Goal: Task Accomplishment & Management: Manage account settings

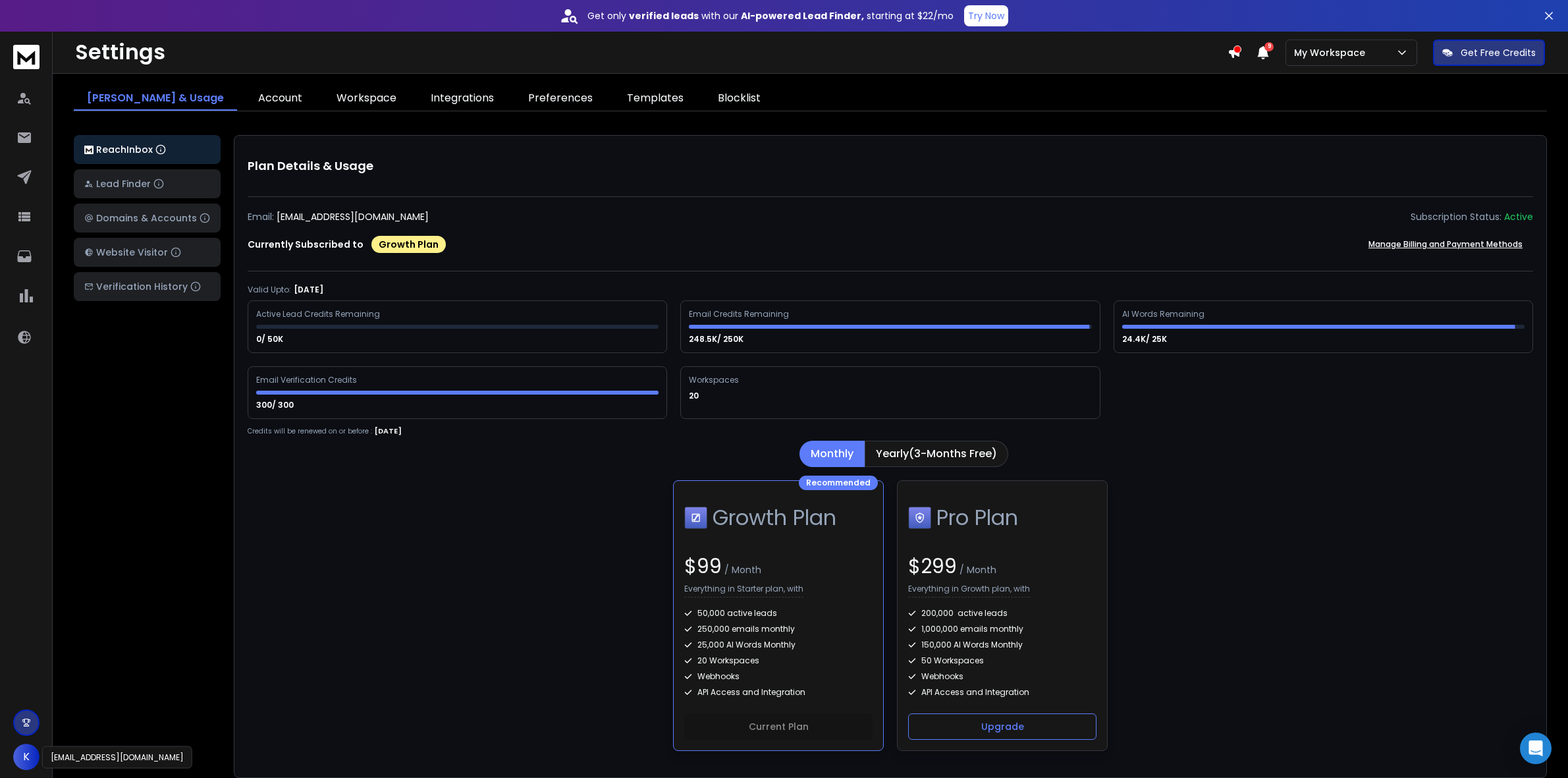
click at [30, 762] on span "K" at bounding box center [26, 757] width 26 height 26
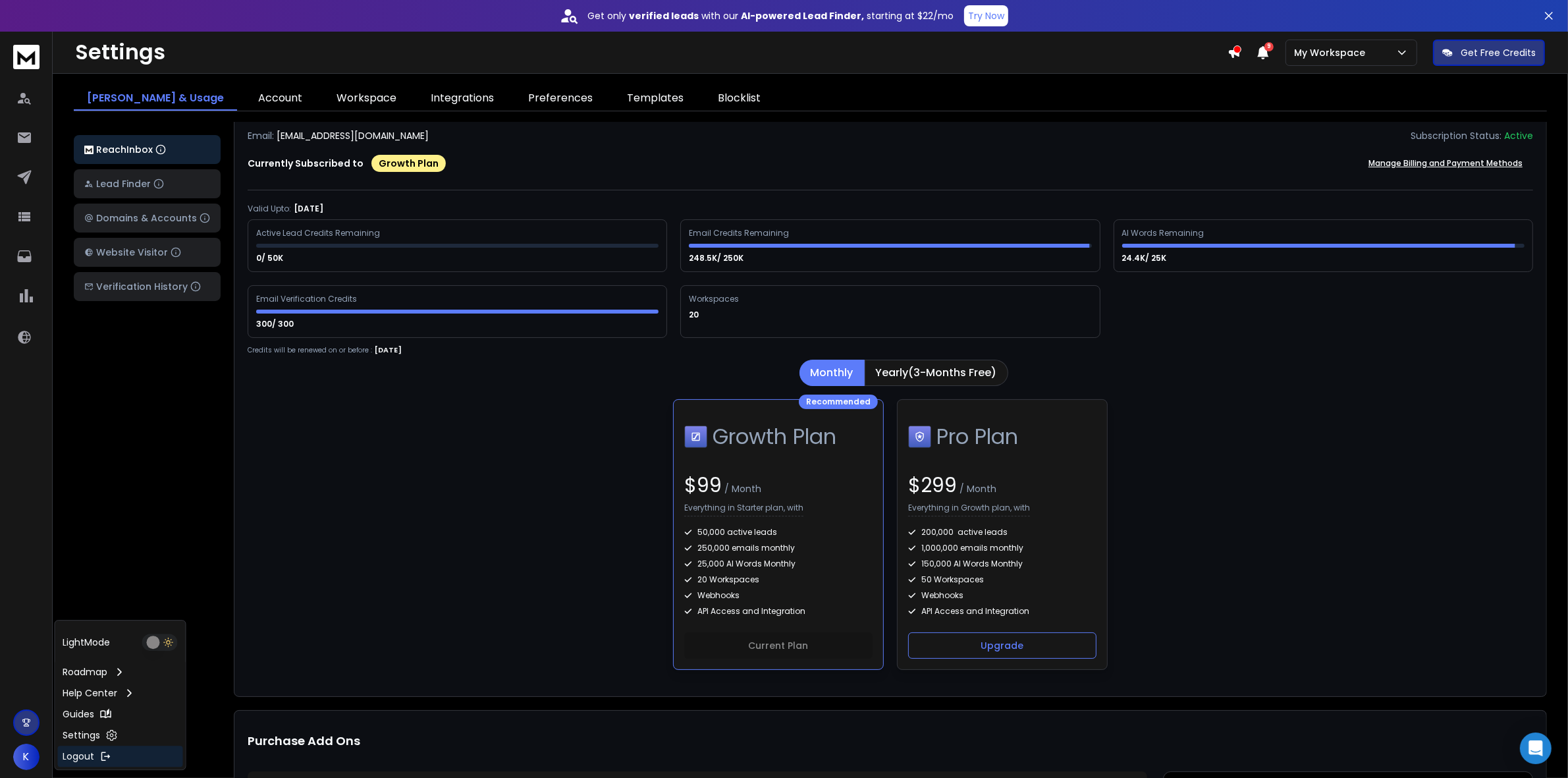
click at [71, 756] on p "Logout" at bounding box center [79, 756] width 32 height 13
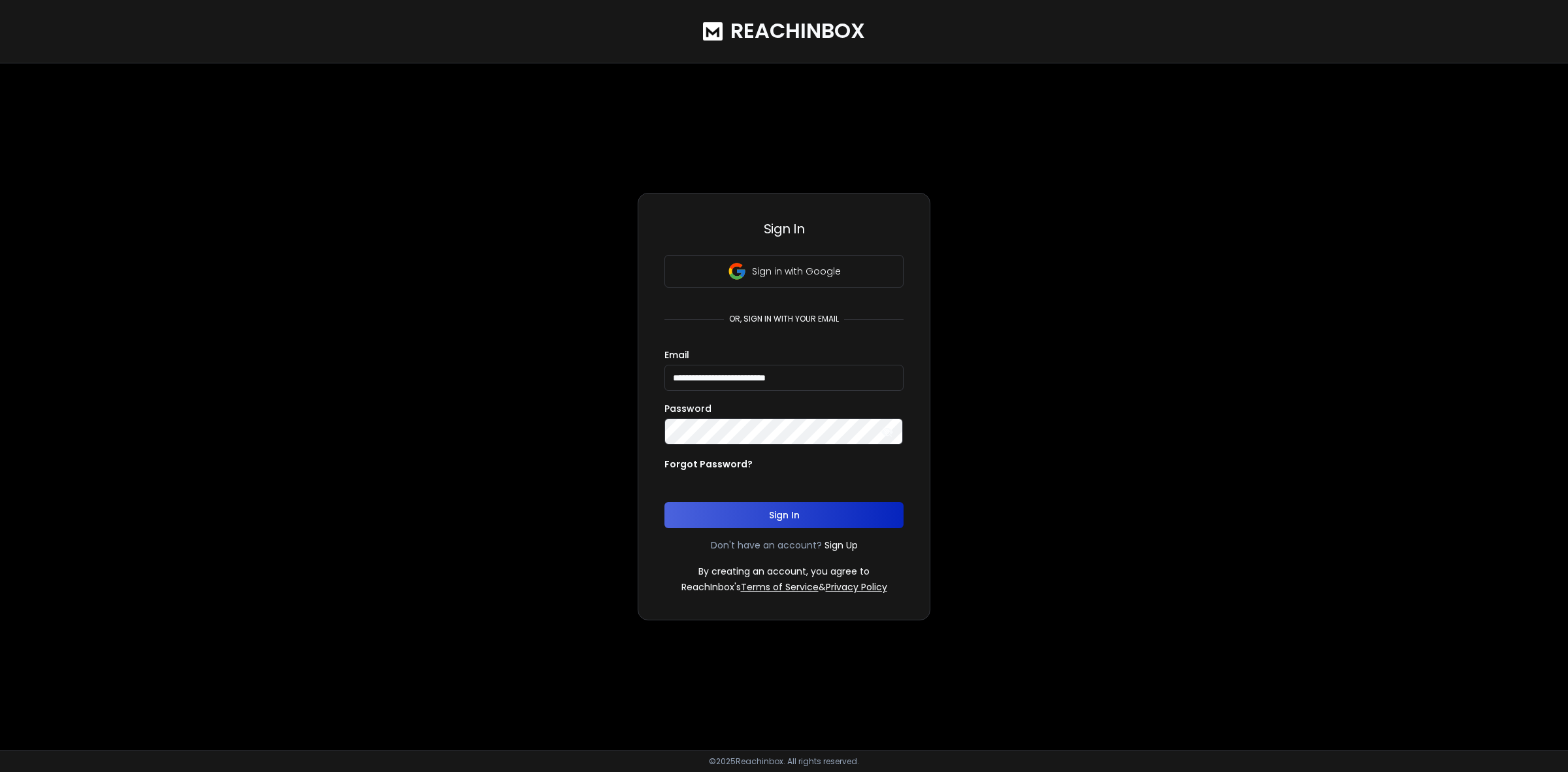
click at [768, 374] on input "**********" at bounding box center [784, 377] width 239 height 26
type input "**********"
click at [758, 510] on button "Sign In" at bounding box center [784, 515] width 239 height 26
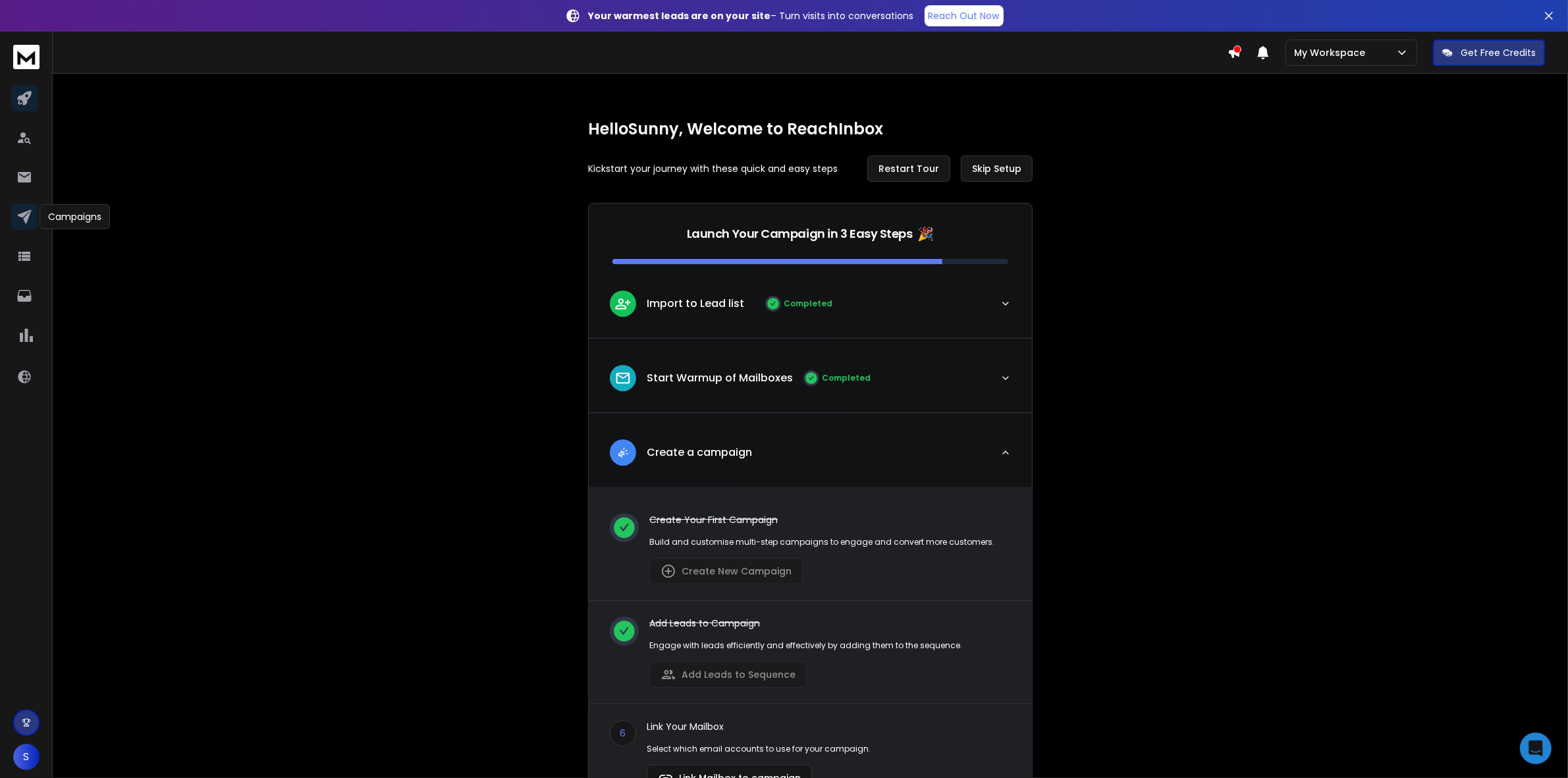
click at [21, 221] on icon at bounding box center [24, 216] width 16 height 16
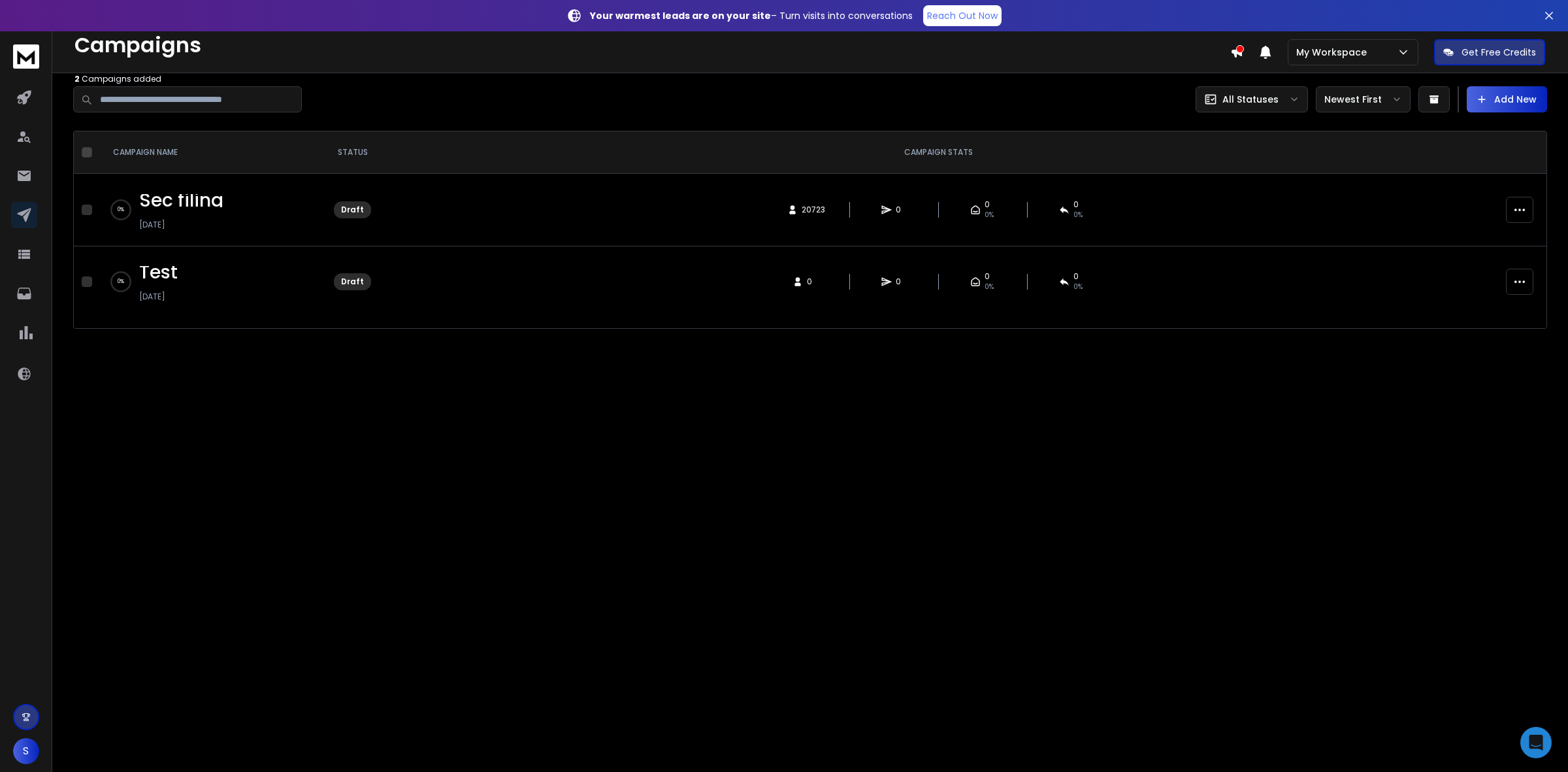
click at [201, 212] on div "Sec filing [DATE]" at bounding box center [181, 209] width 85 height 56
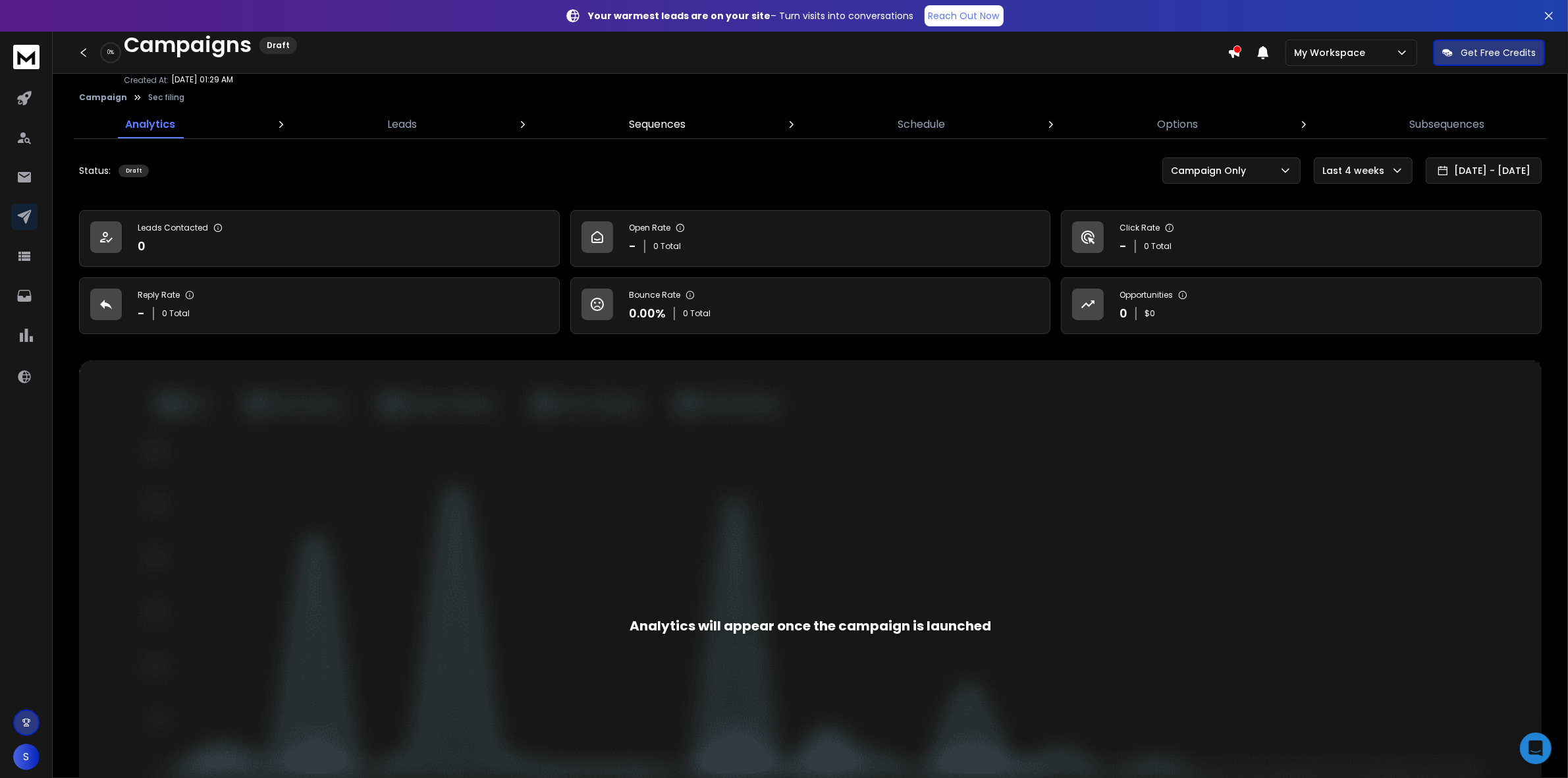
click at [614, 102] on div "Campaign Sec filing" at bounding box center [810, 98] width 1473 height 21
click at [647, 130] on link "Sequences" at bounding box center [657, 125] width 72 height 28
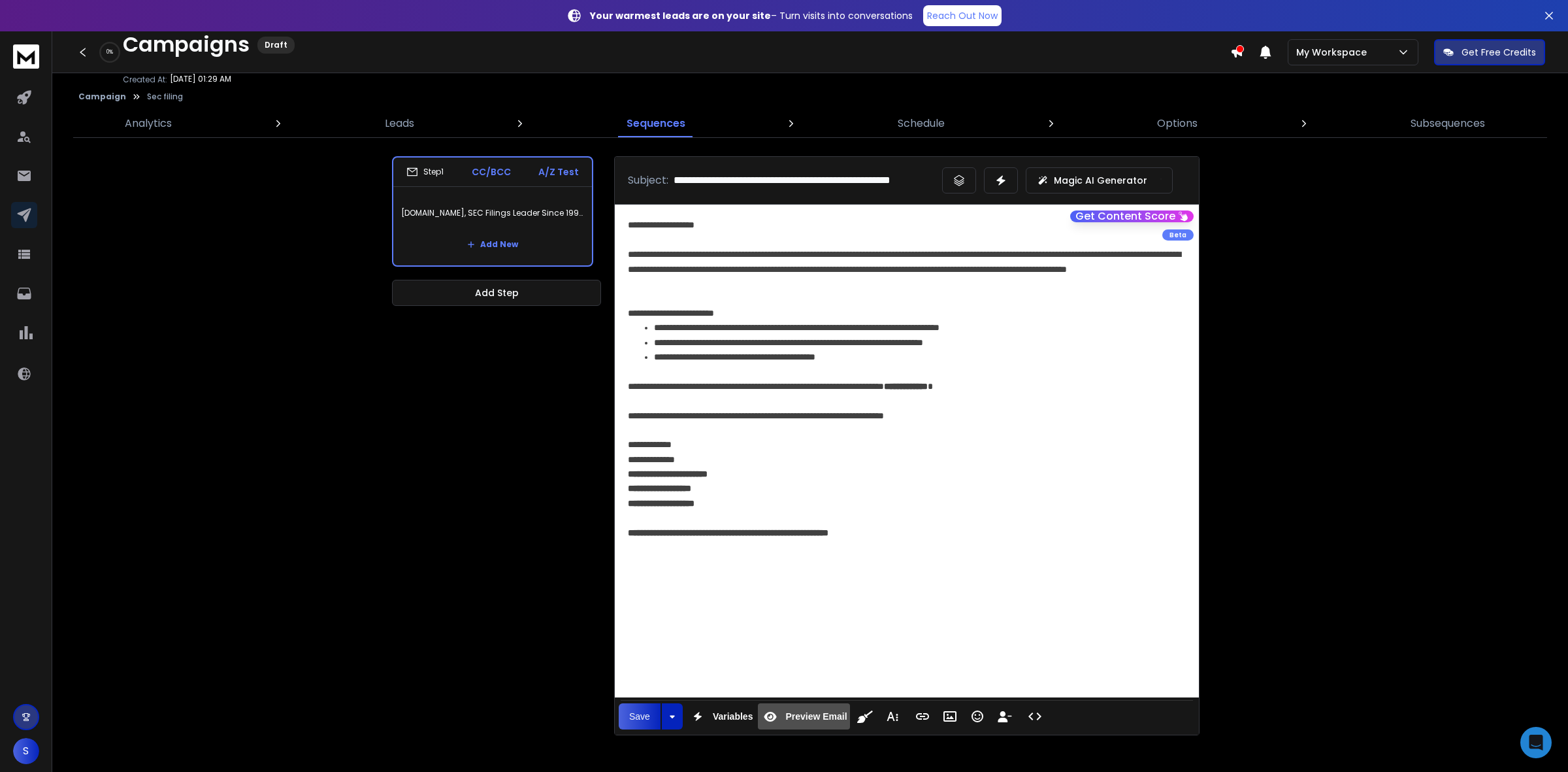
click at [805, 719] on span "Preview Email" at bounding box center [816, 717] width 67 height 11
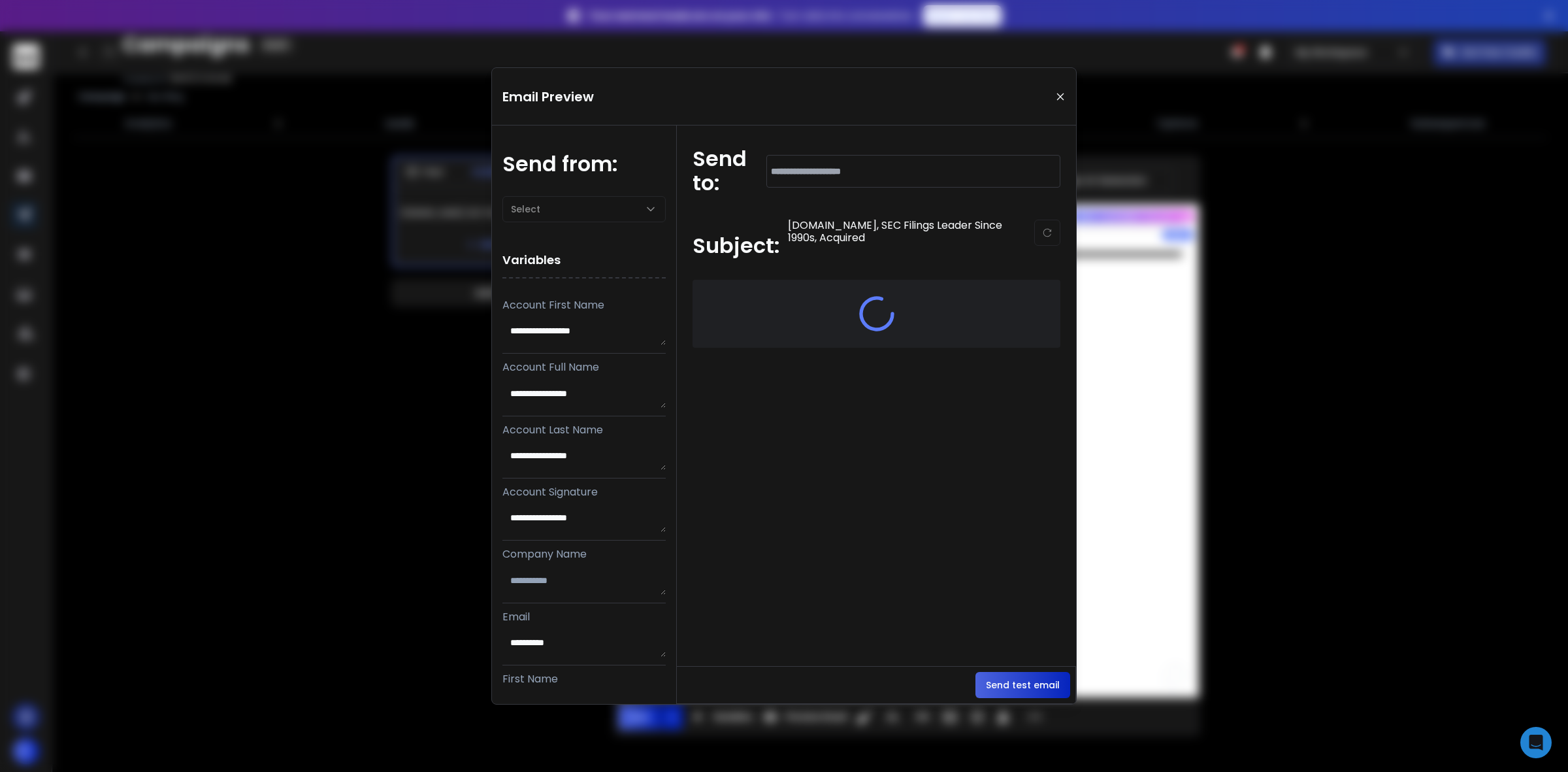
type textarea "**********"
type textarea "*****"
type textarea "**********"
type textarea "**"
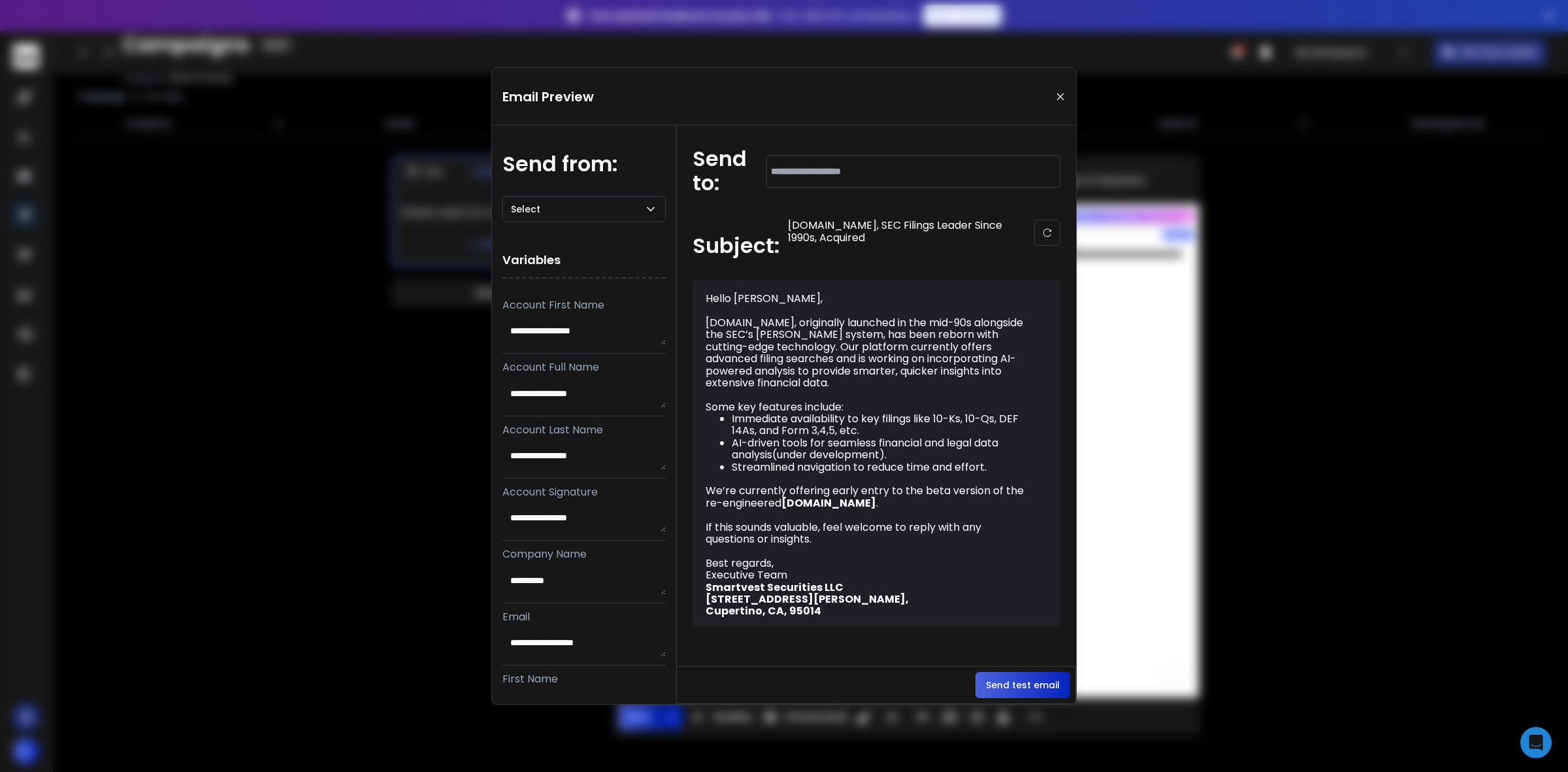
type textarea "***"
type textarea "**********"
type textarea "*******"
type textarea "***"
click at [1281, 468] on div "**********" at bounding box center [784, 386] width 1568 height 663
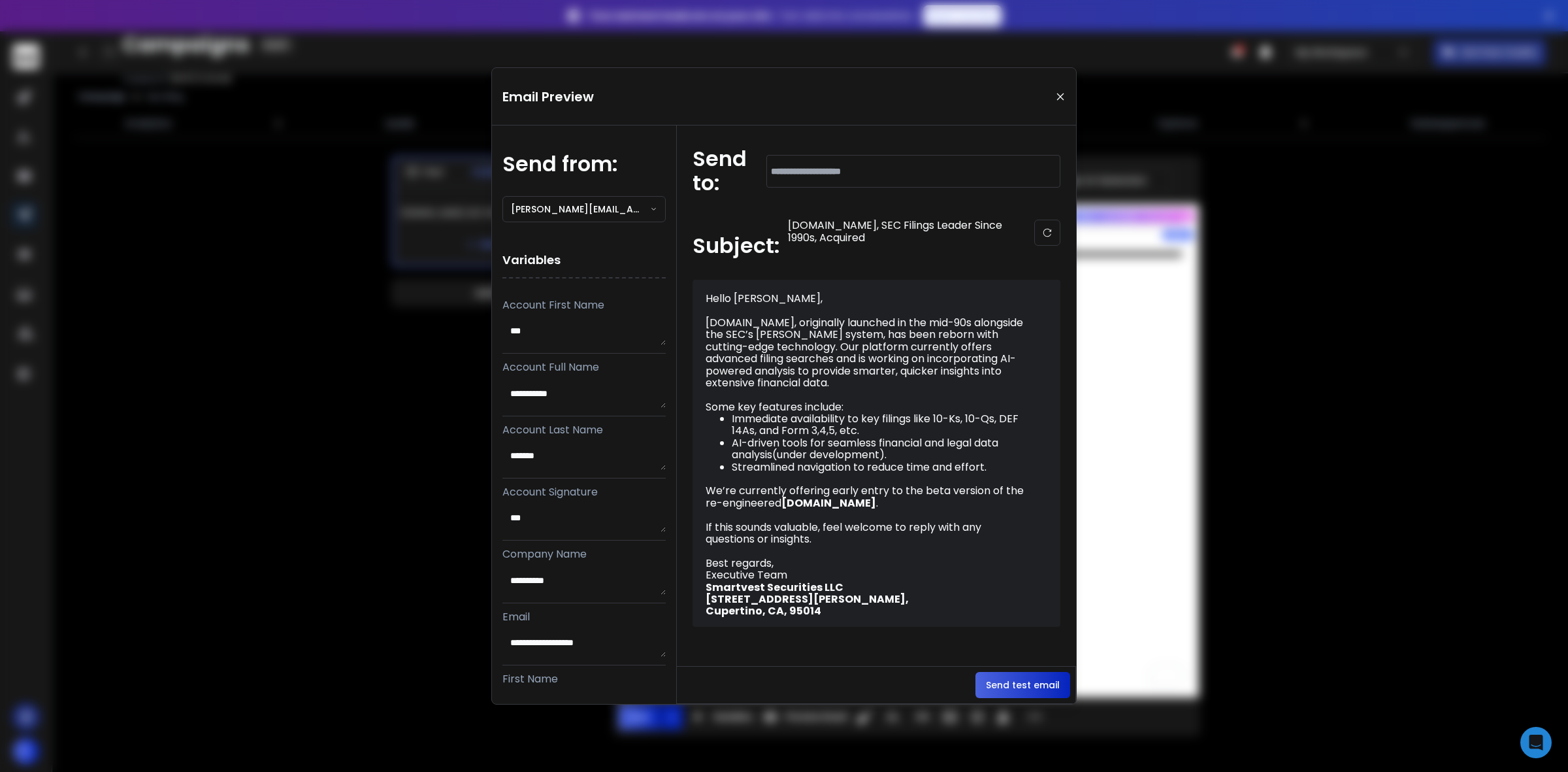
click at [1054, 94] on div "Email Preview" at bounding box center [784, 97] width 584 height 57
click at [1055, 97] on icon at bounding box center [1060, 96] width 11 height 11
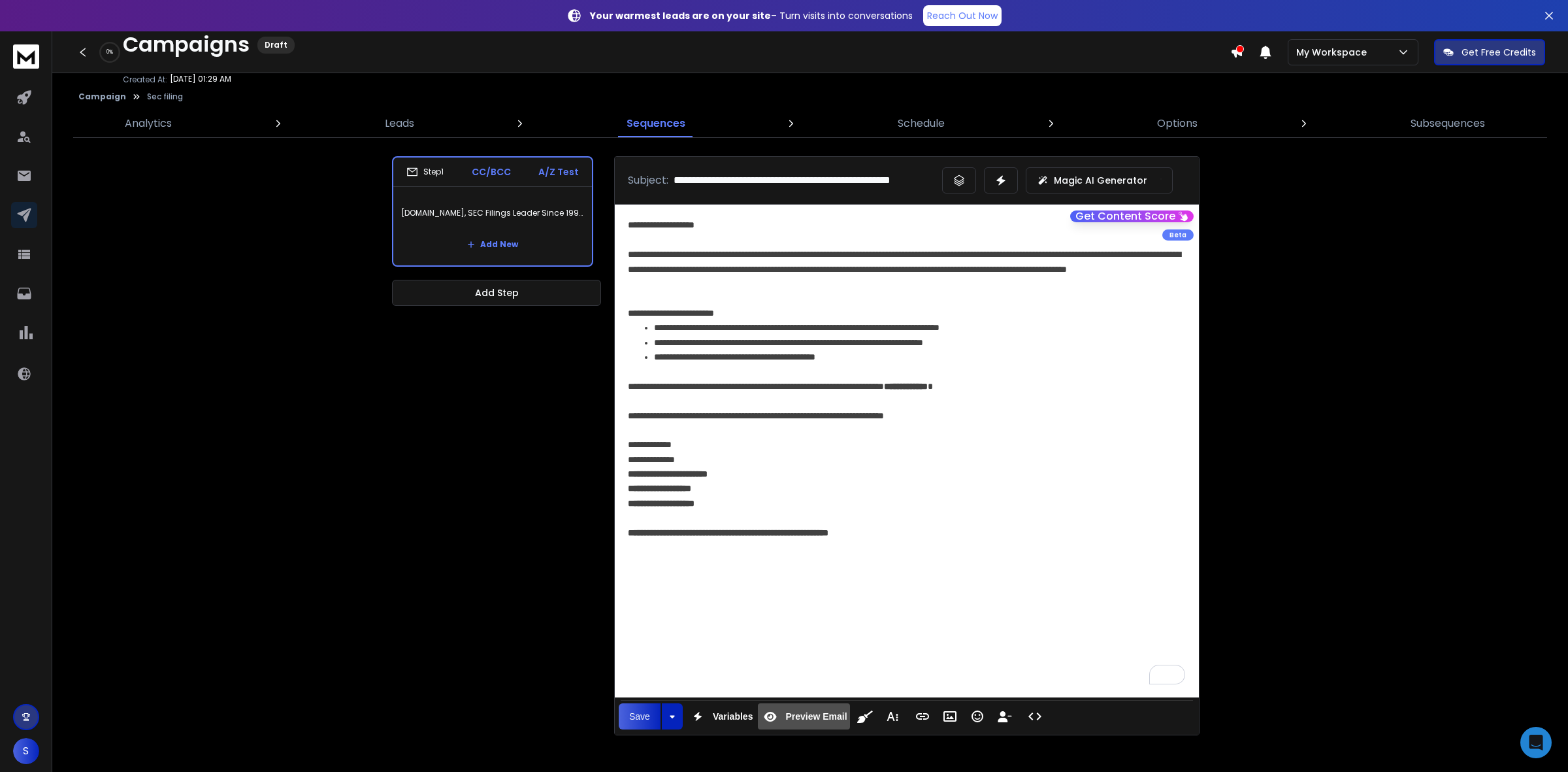
click at [806, 720] on span "Preview Email" at bounding box center [816, 717] width 67 height 11
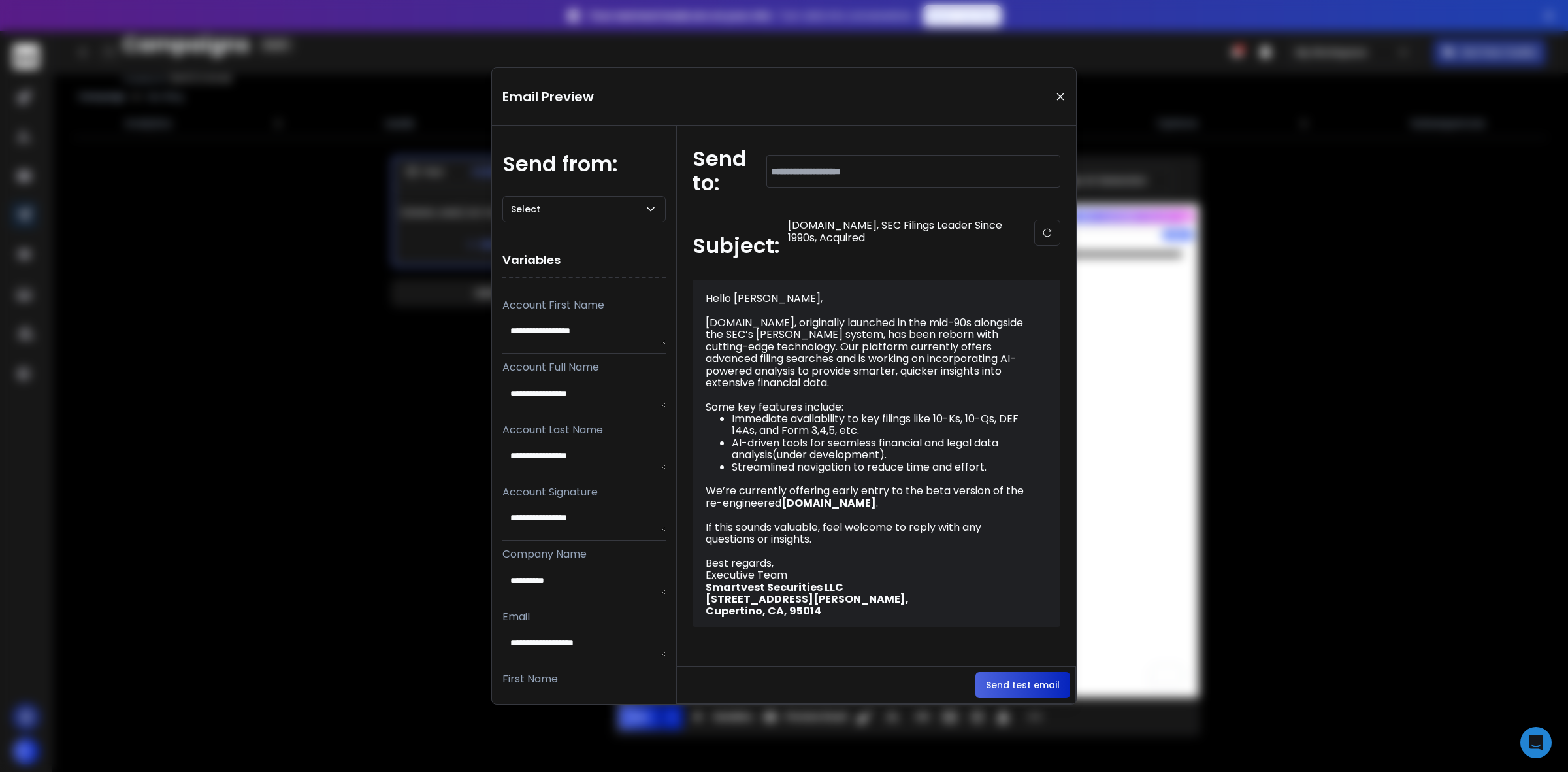
type textarea "**********"
type textarea "******"
type textarea "**********"
type textarea "**"
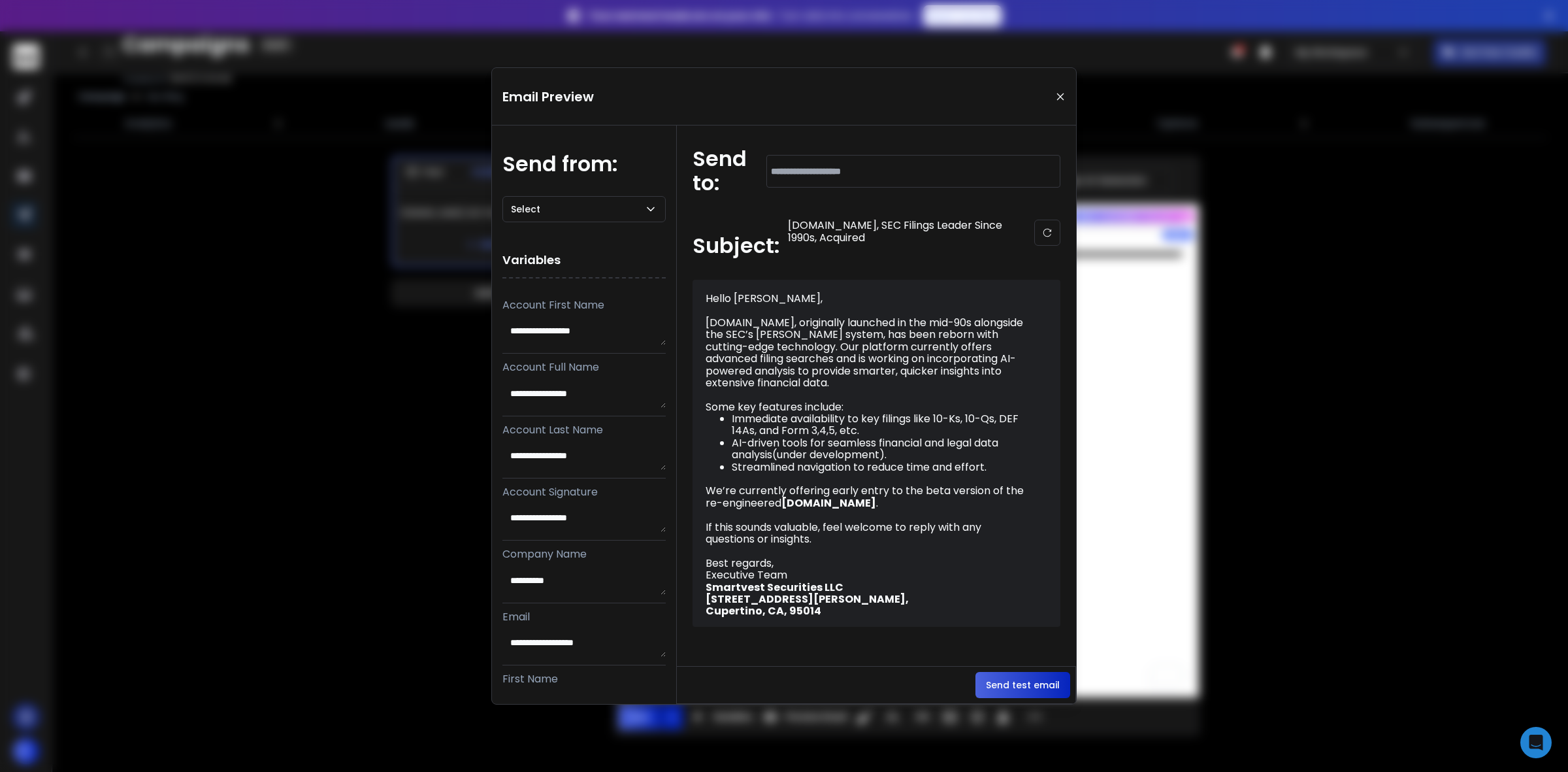
type textarea "*********"
type textarea "***"
type textarea "**********"
type textarea "*******"
type textarea "***"
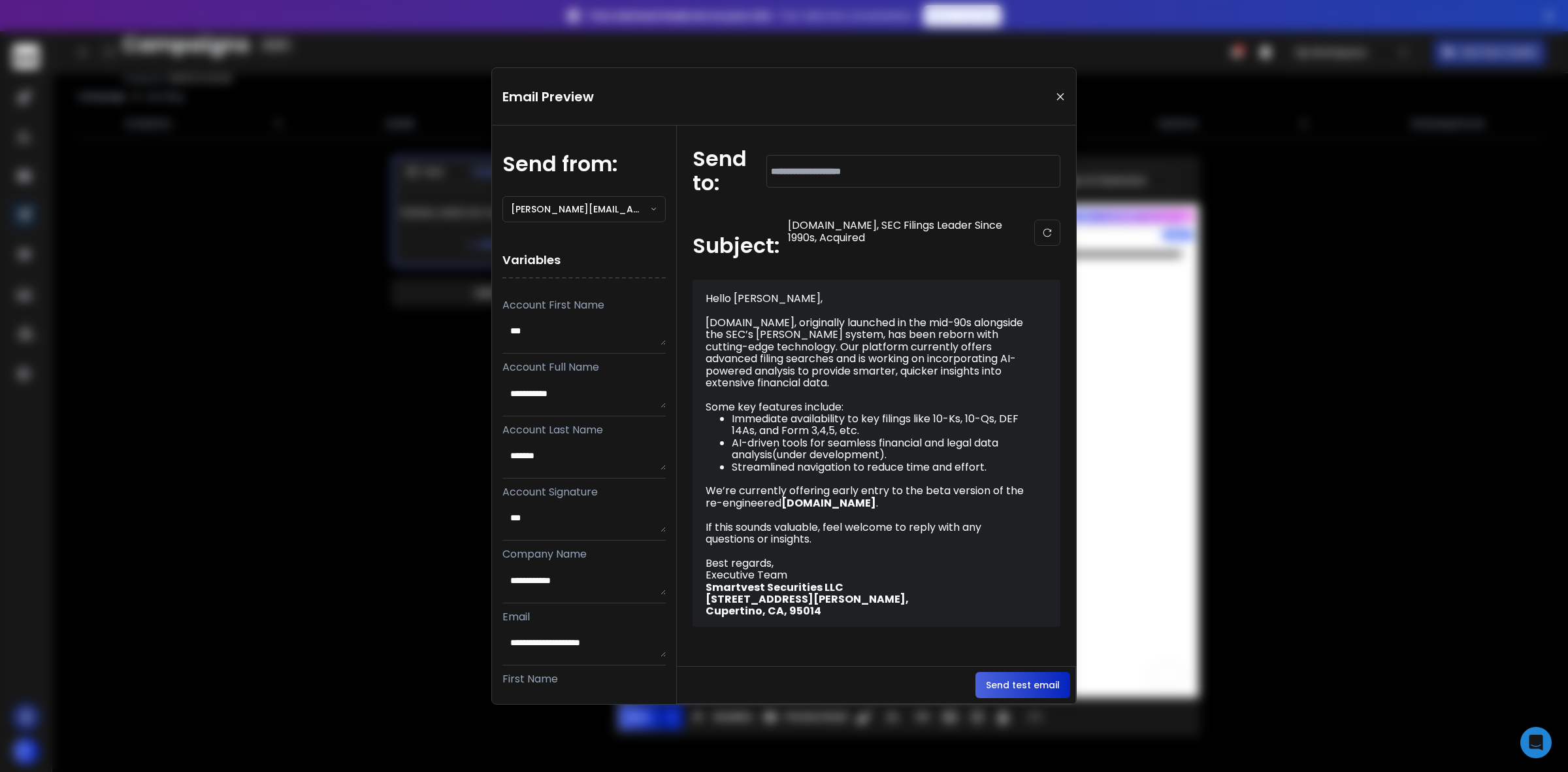
click at [1060, 100] on icon at bounding box center [1060, 96] width 11 height 11
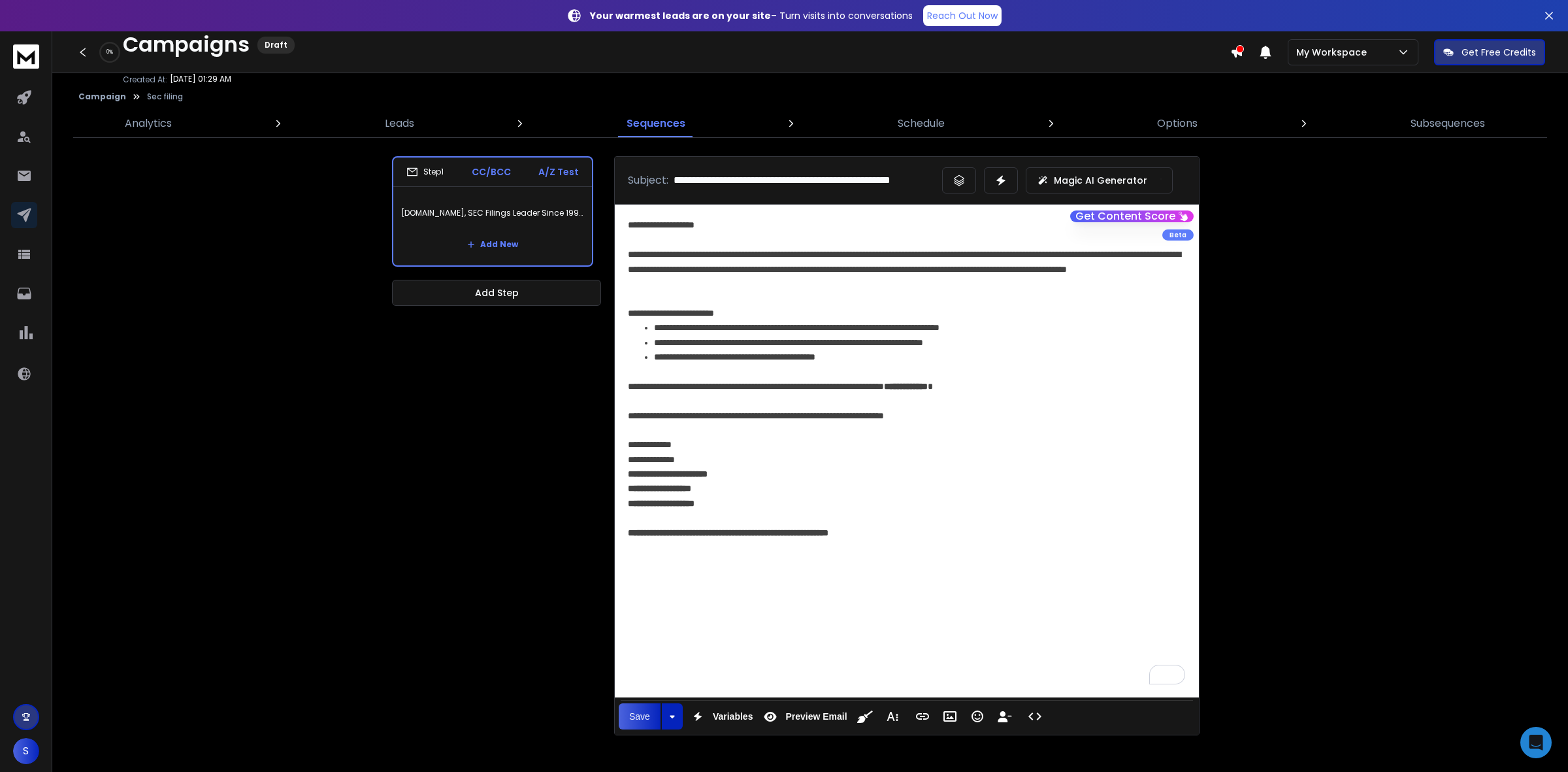
click at [1088, 210] on div "**********" at bounding box center [907, 446] width 586 height 579
click at [1111, 214] on button "Get Content Score" at bounding box center [1132, 216] width 124 height 11
click at [899, 132] on link "Schedule" at bounding box center [921, 124] width 63 height 28
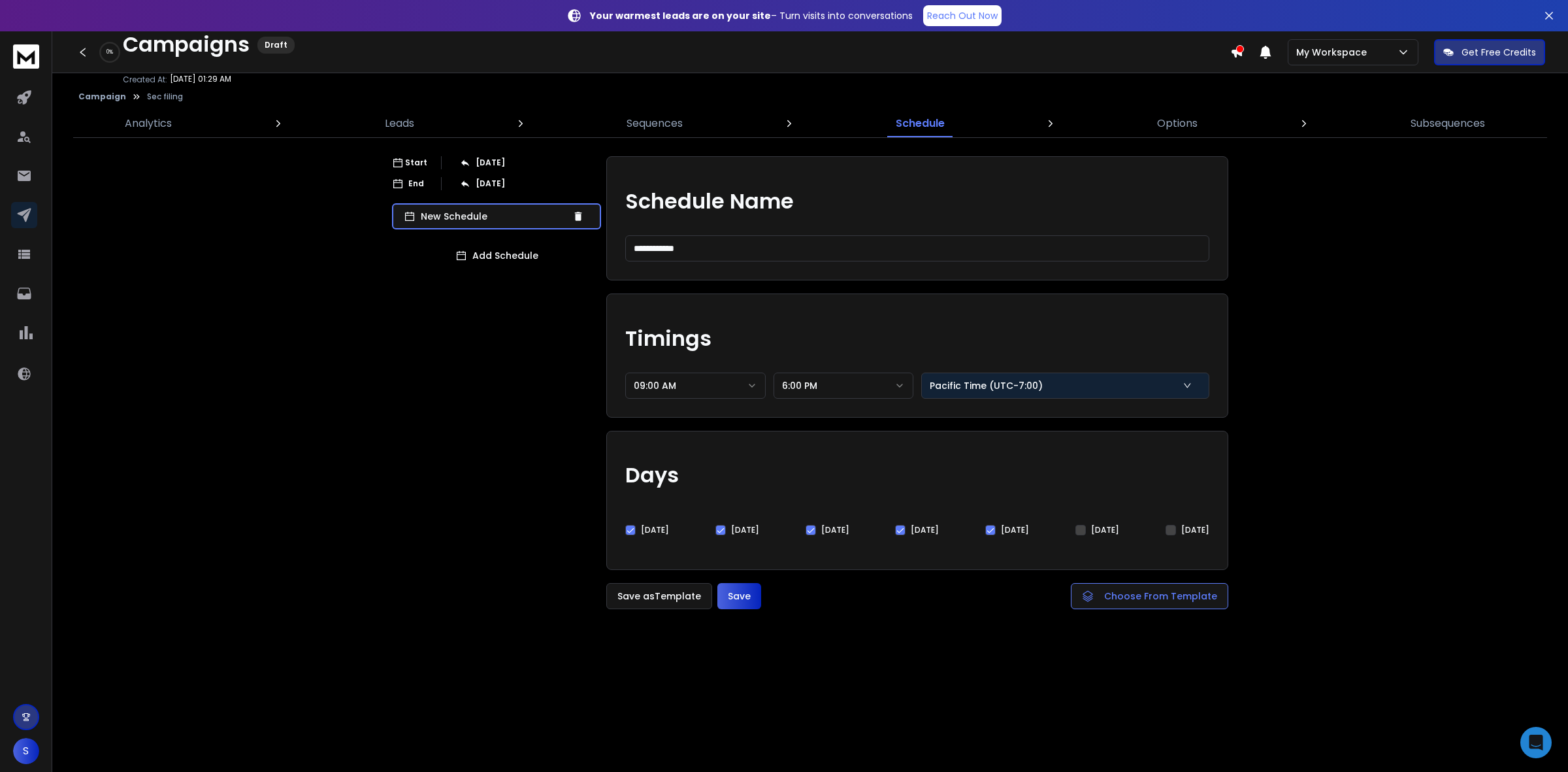
click at [994, 381] on p "Pacific Time (UTC-7:00)" at bounding box center [988, 386] width 118 height 13
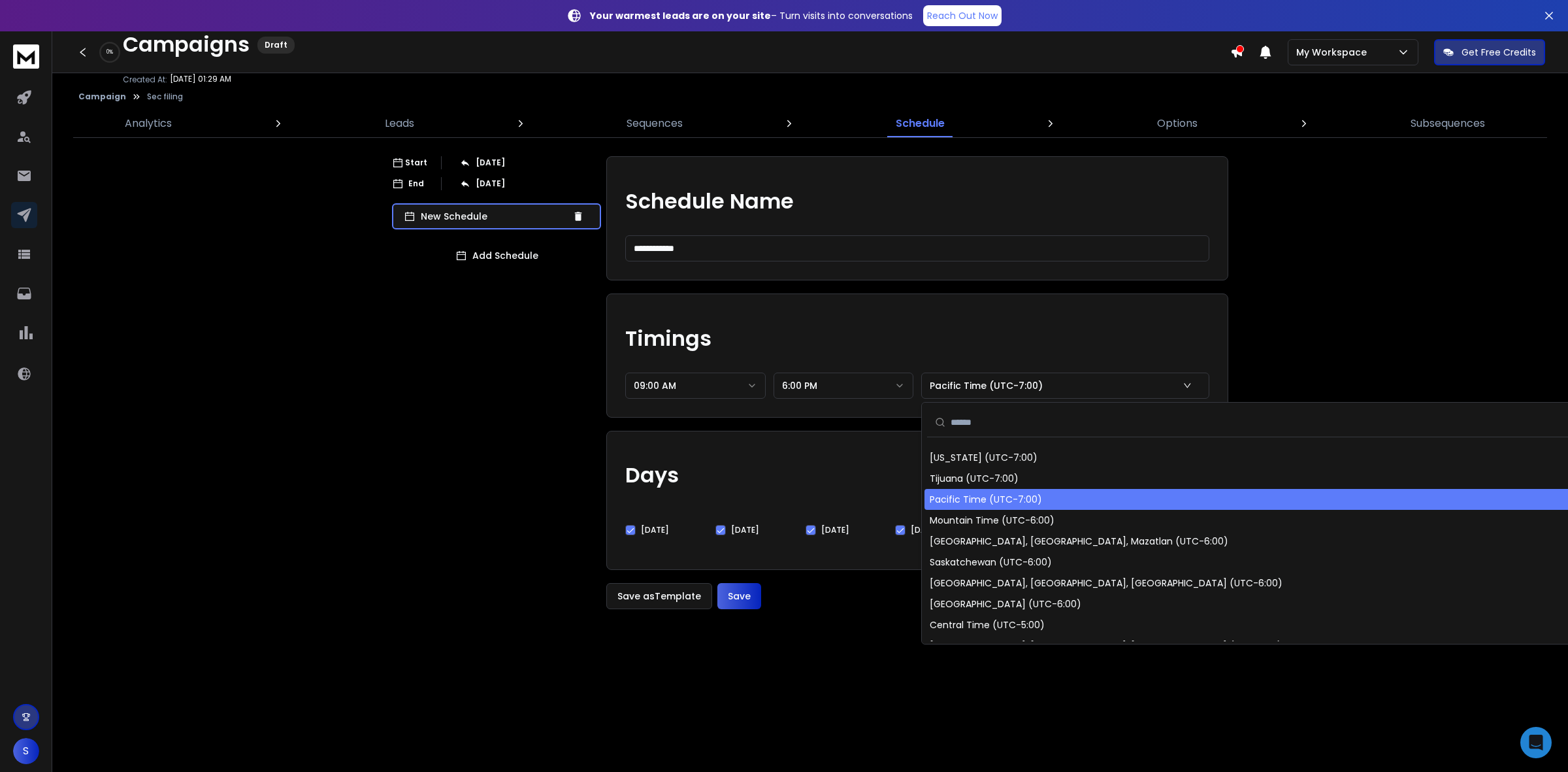
scroll to position [164, 0]
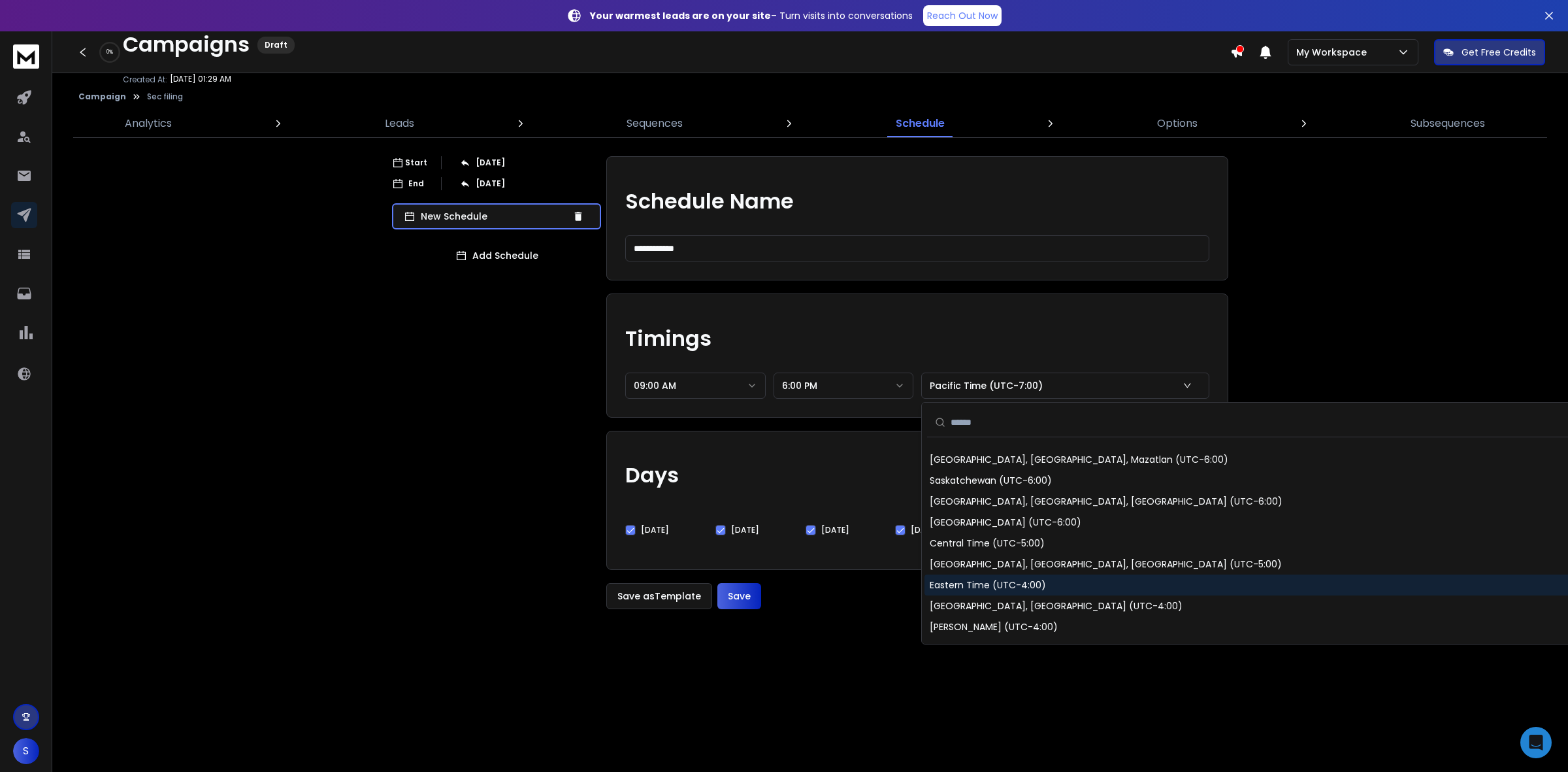
click at [1061, 587] on div "Eastern Time (UTC-4:00)" at bounding box center [1257, 585] width 665 height 21
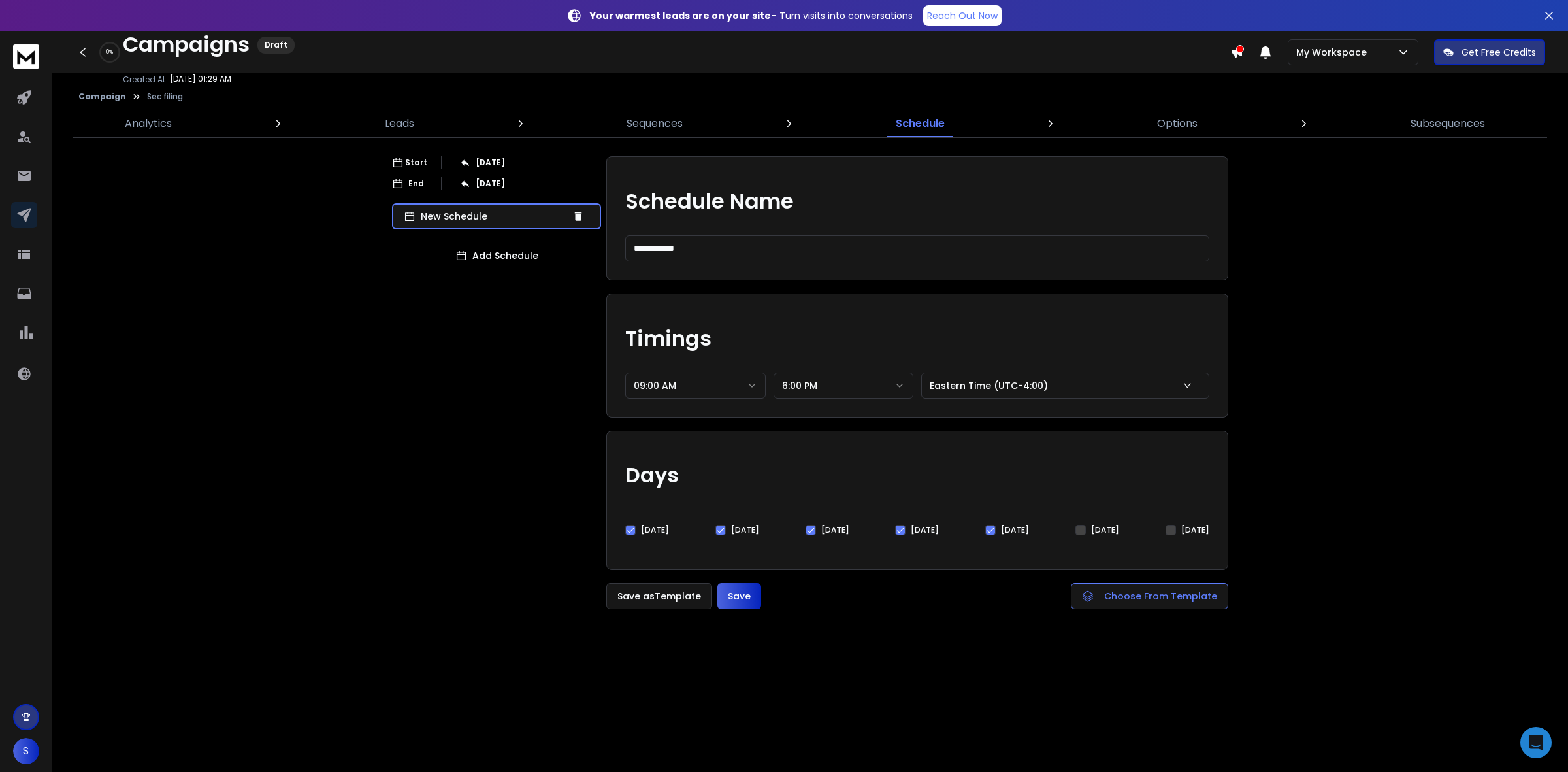
click at [759, 595] on button "Save" at bounding box center [739, 596] width 44 height 26
click at [1176, 122] on p "Options" at bounding box center [1178, 124] width 41 height 11
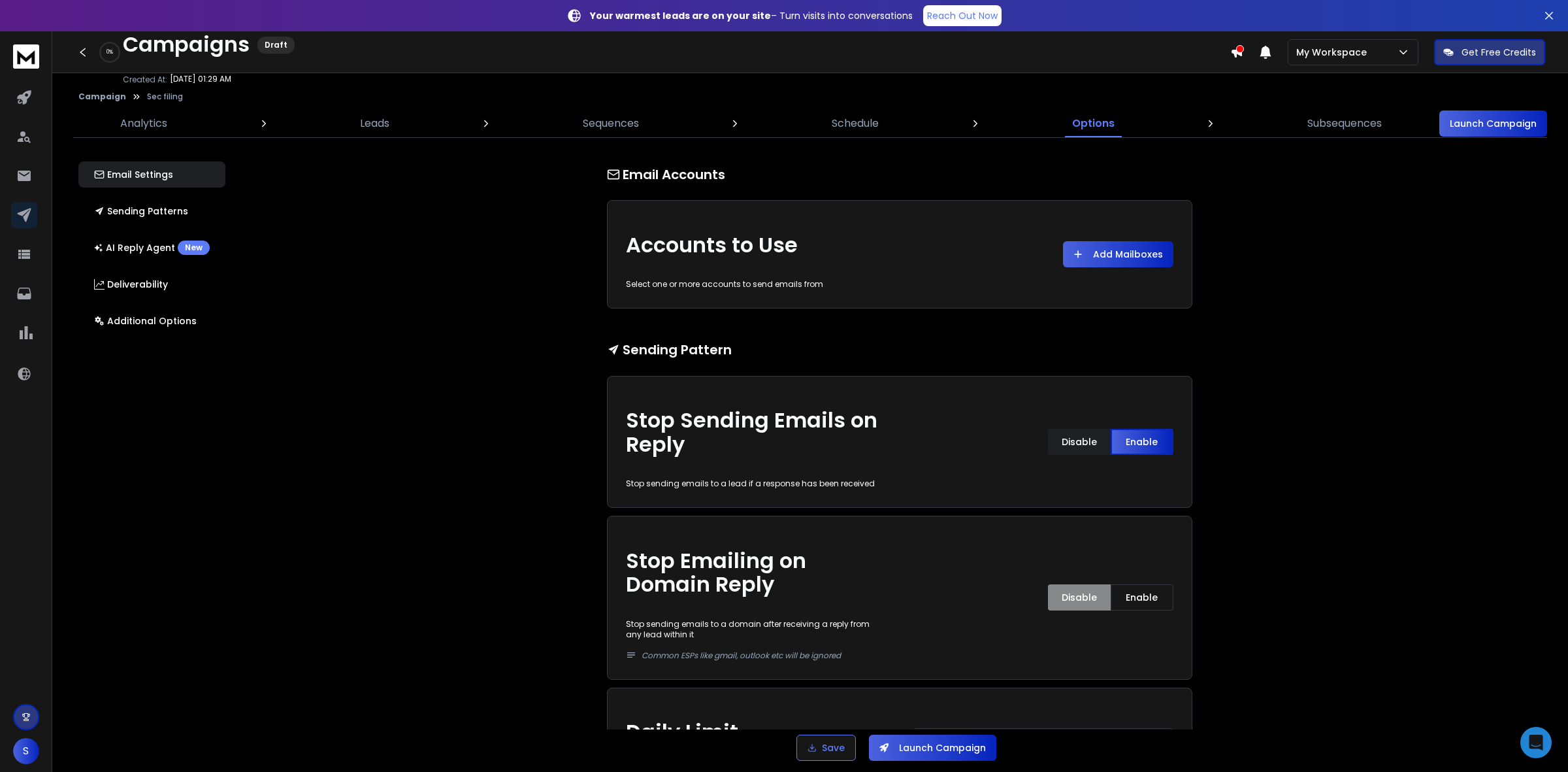
click at [1113, 255] on button "Add Mailboxes" at bounding box center [1118, 254] width 111 height 26
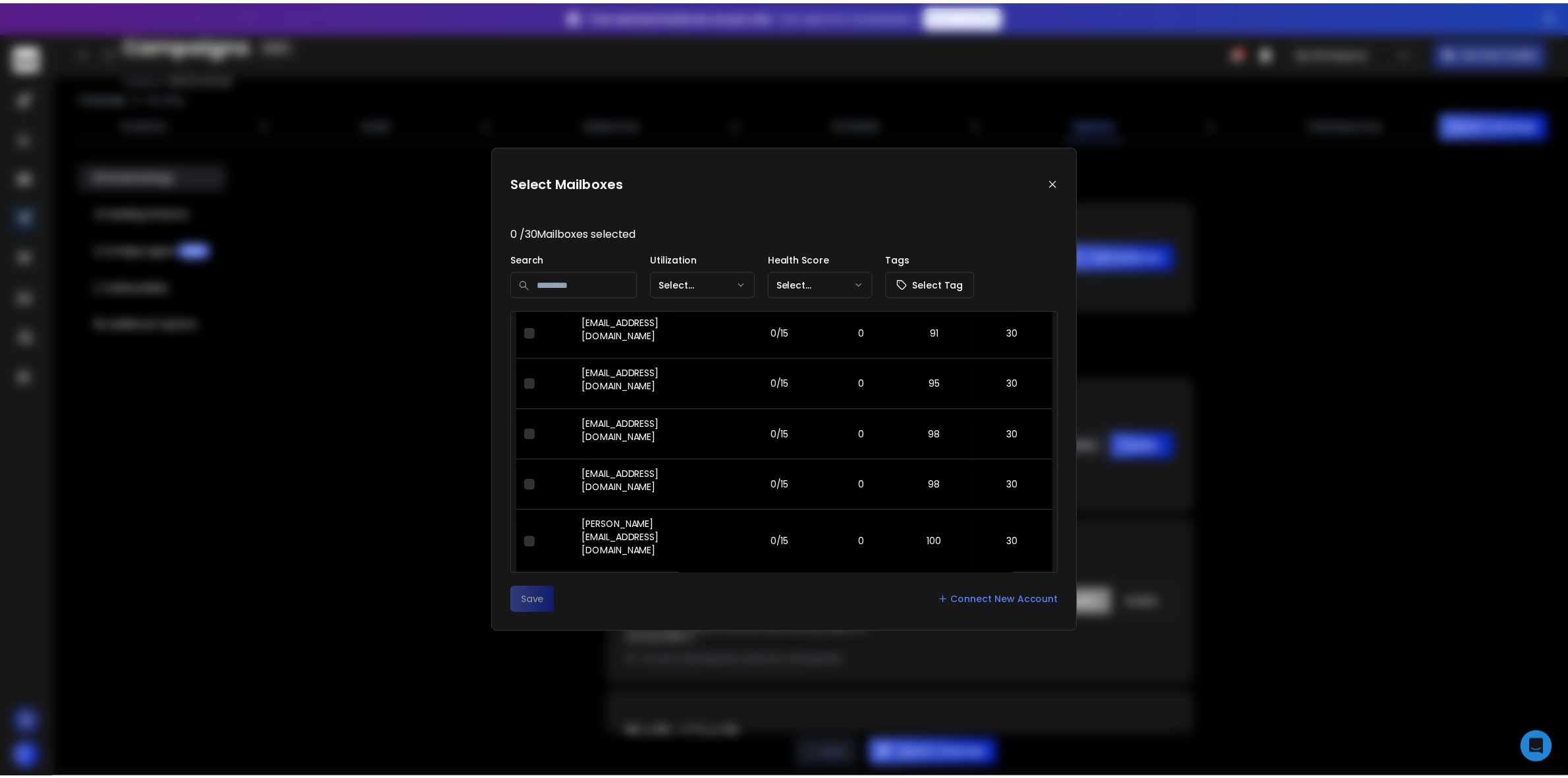
scroll to position [906, 0]
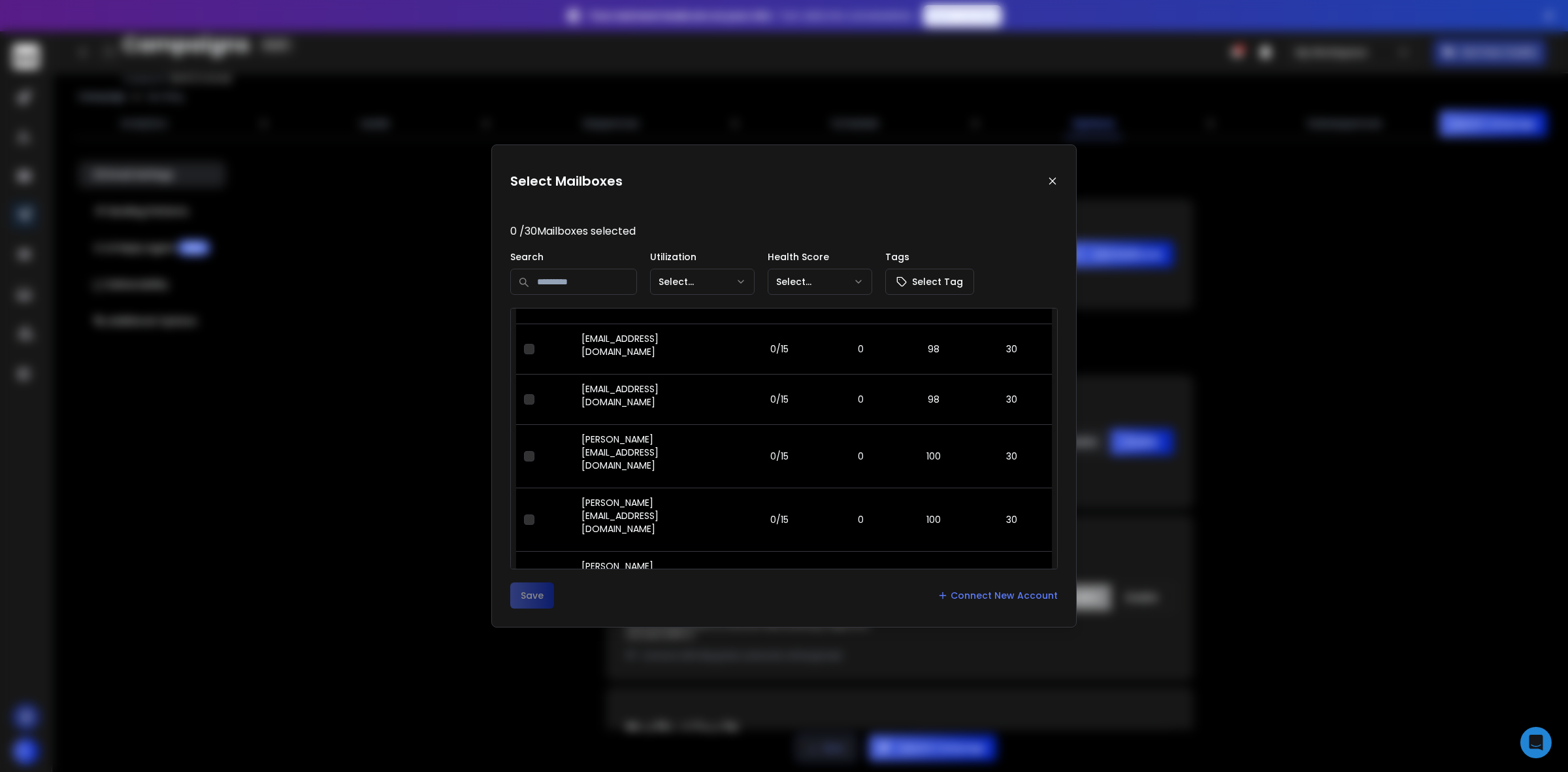
click at [1054, 185] on icon at bounding box center [1052, 181] width 11 height 11
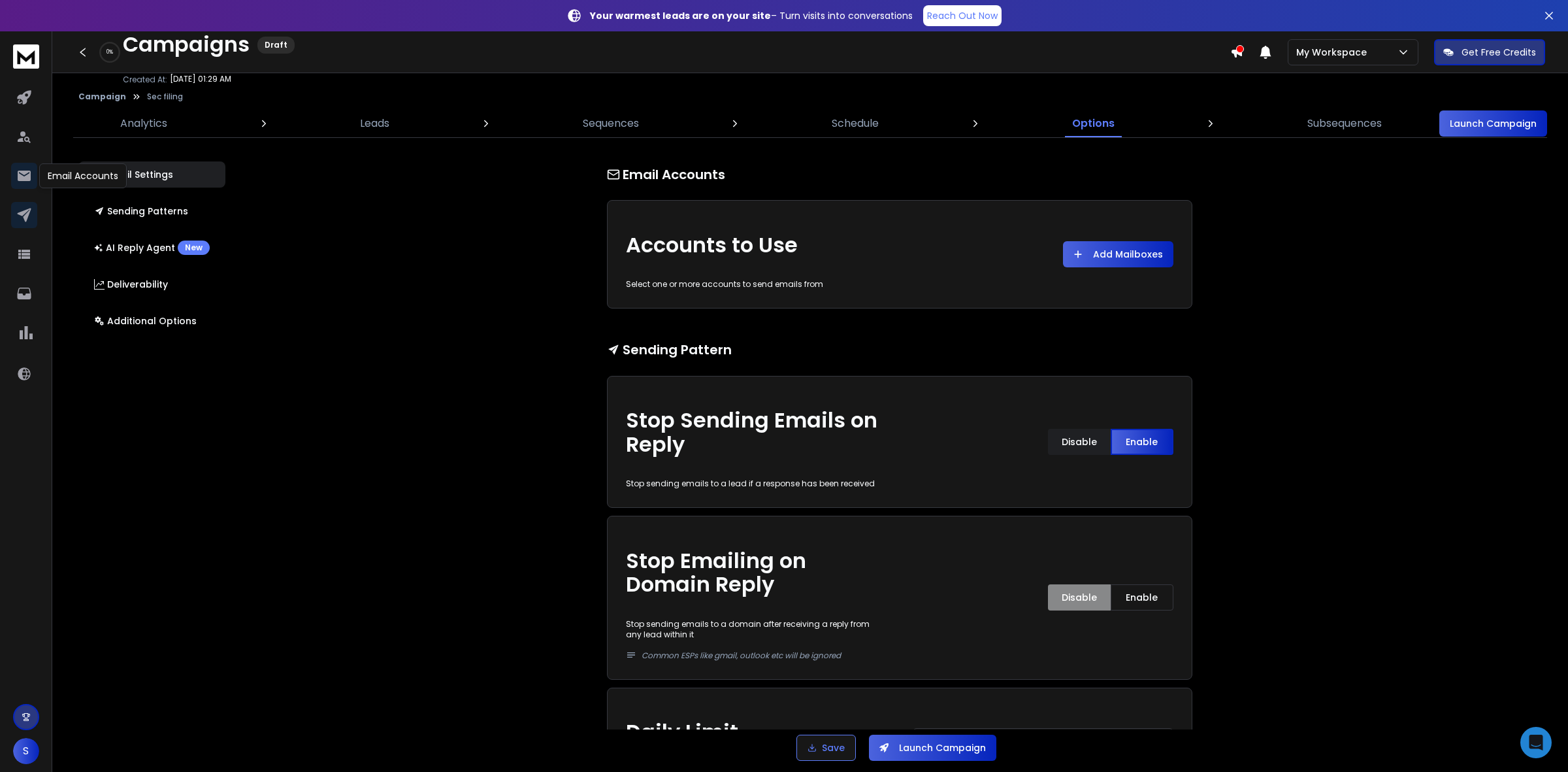
click at [27, 181] on icon at bounding box center [24, 176] width 13 height 11
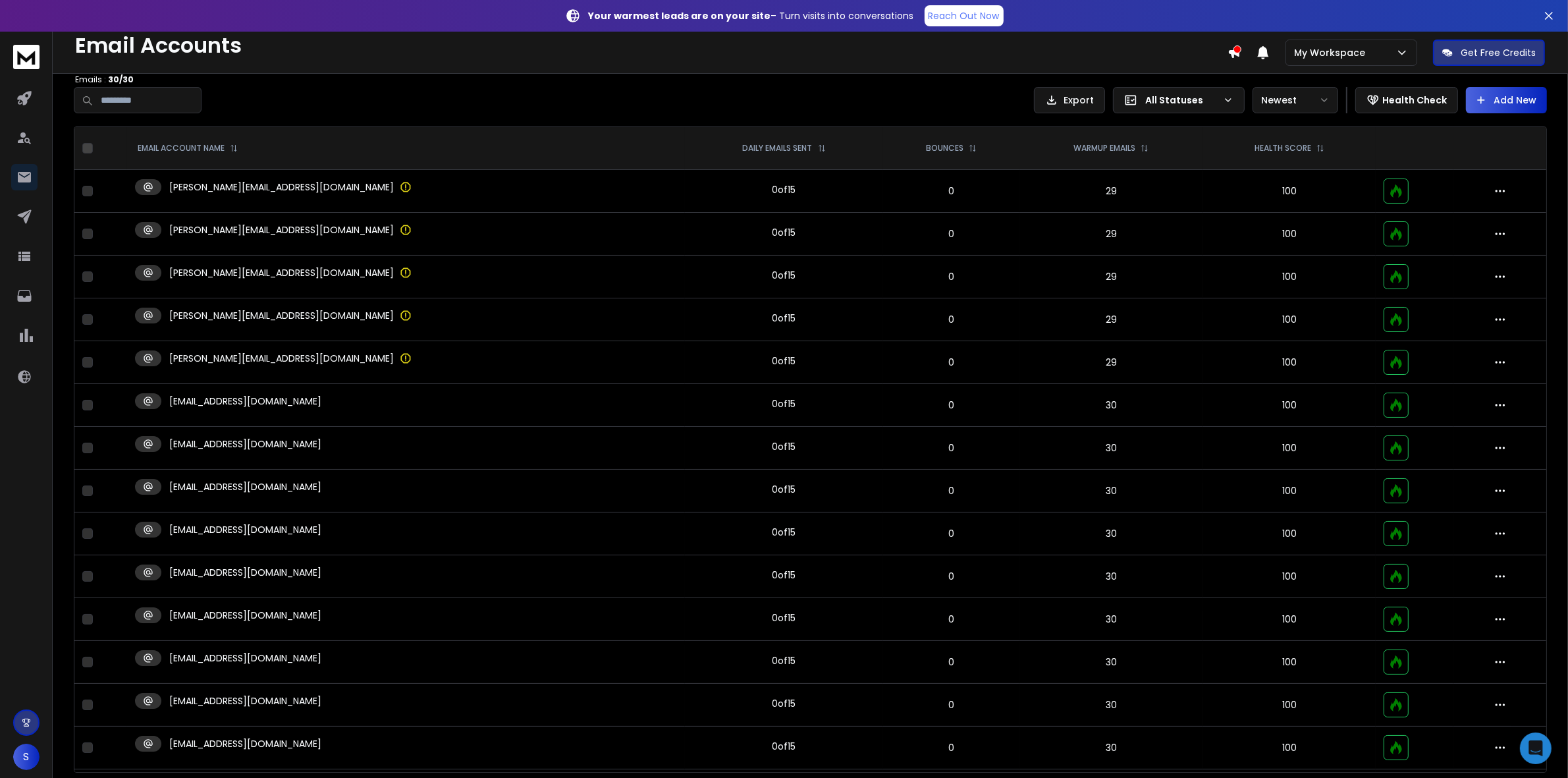
click at [269, 196] on td "ana@secfilings1.info" at bounding box center [406, 191] width 557 height 43
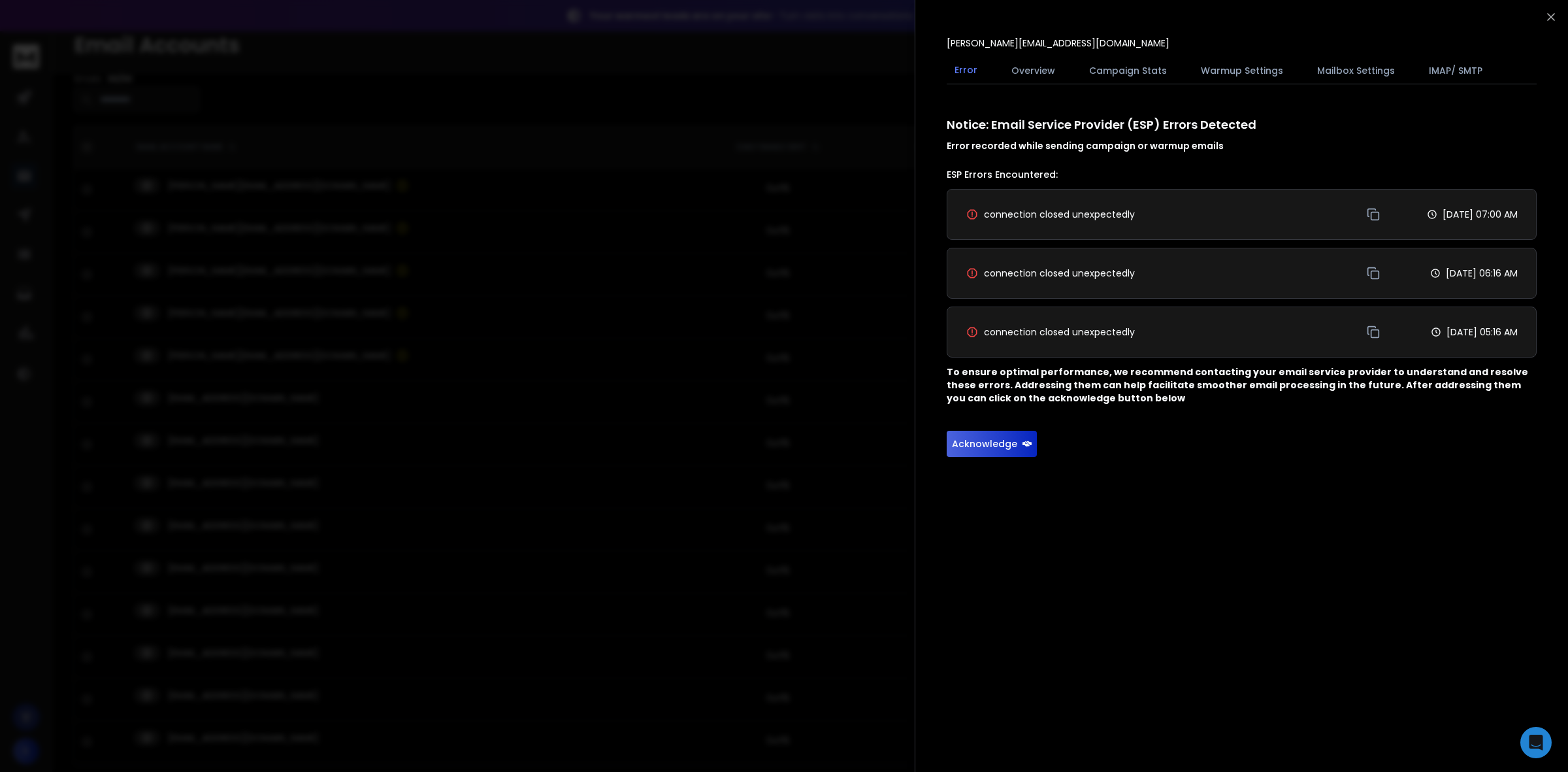
click at [1461, 67] on button "IMAP/ SMTP" at bounding box center [1455, 70] width 69 height 28
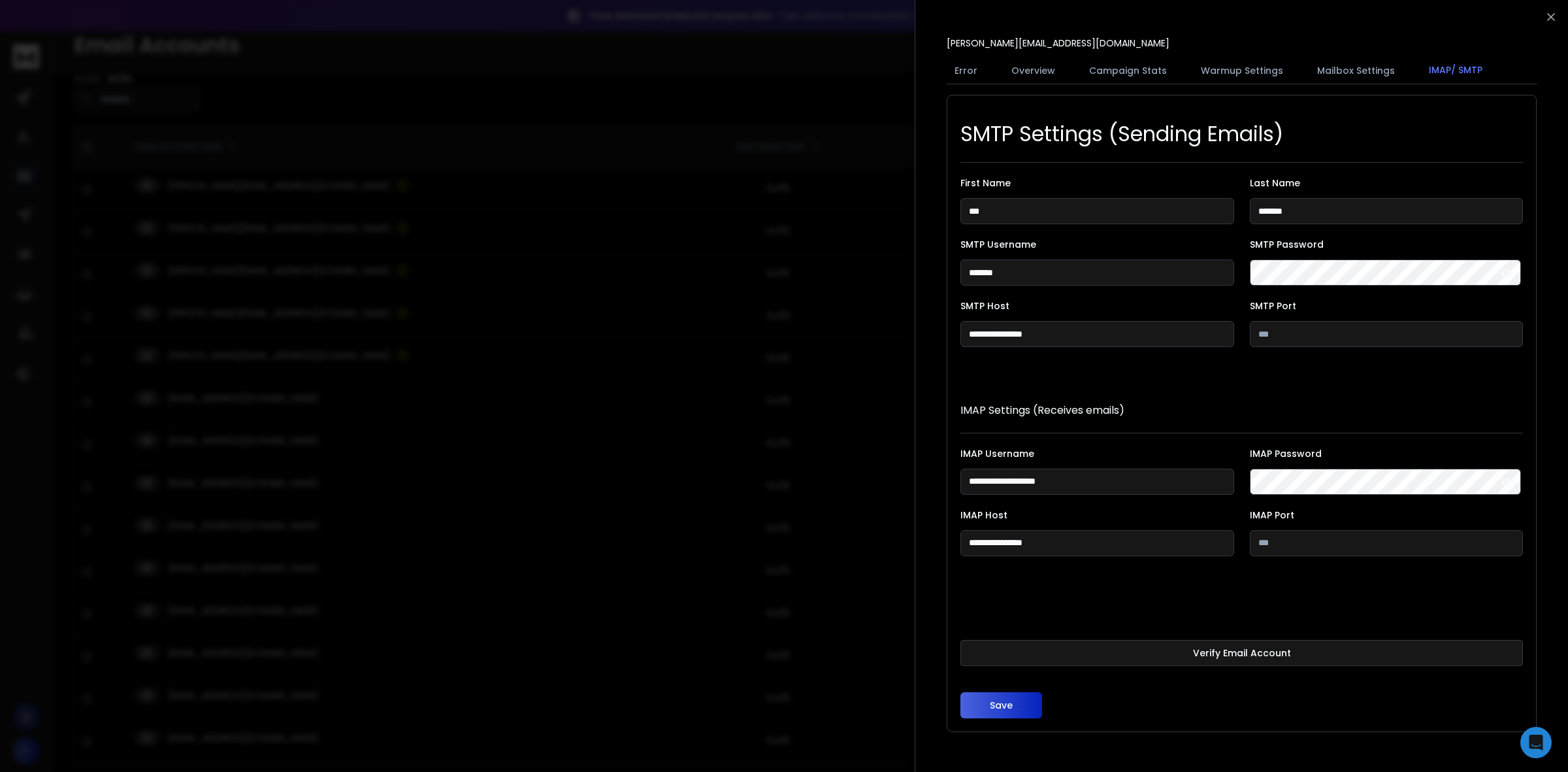
click at [1252, 651] on button "Verify Email Account" at bounding box center [1242, 653] width 563 height 26
click at [1028, 704] on button "Save" at bounding box center [1001, 705] width 81 height 26
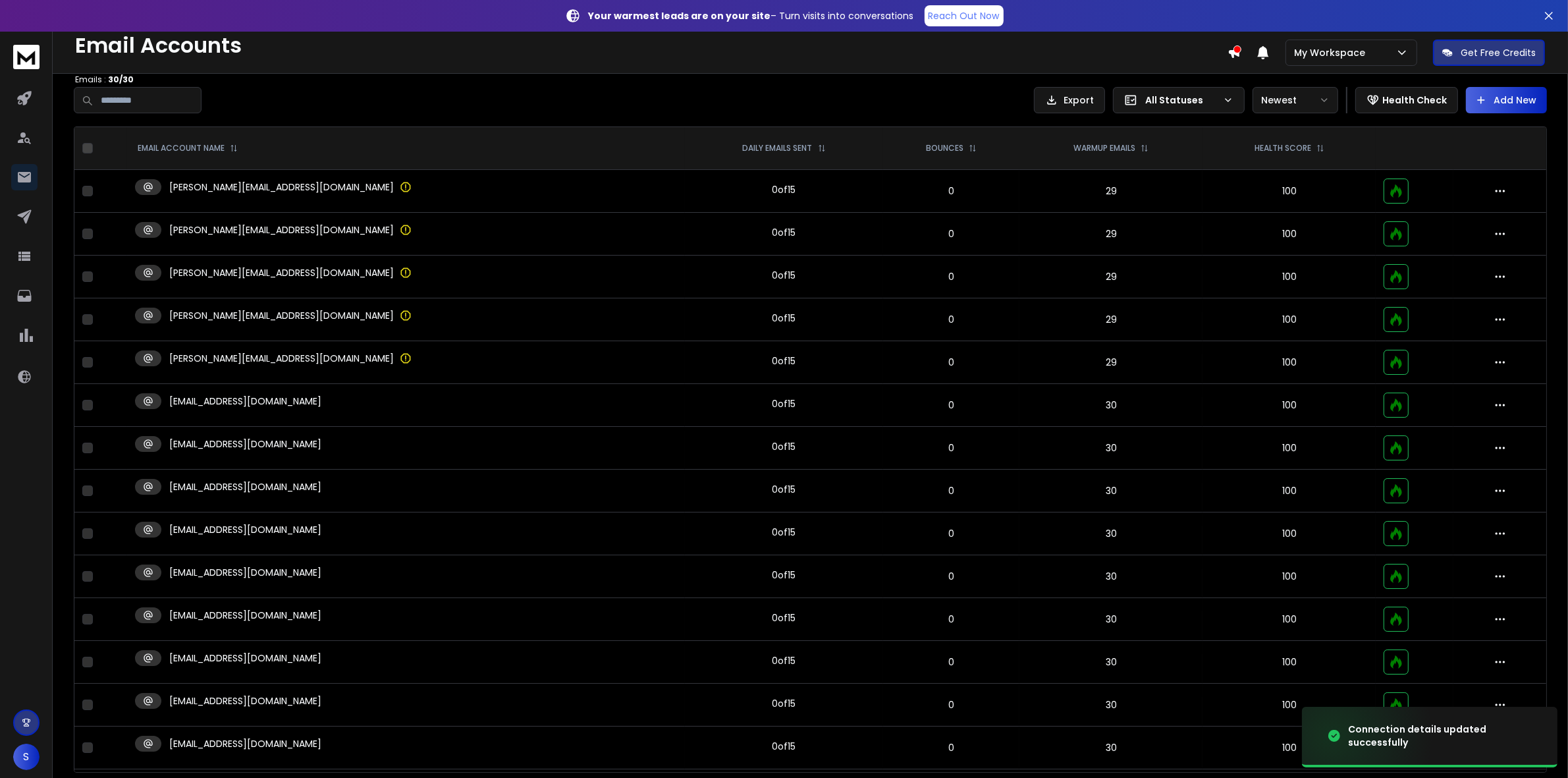
click at [236, 198] on td "ana@secfilings1.info" at bounding box center [406, 191] width 557 height 43
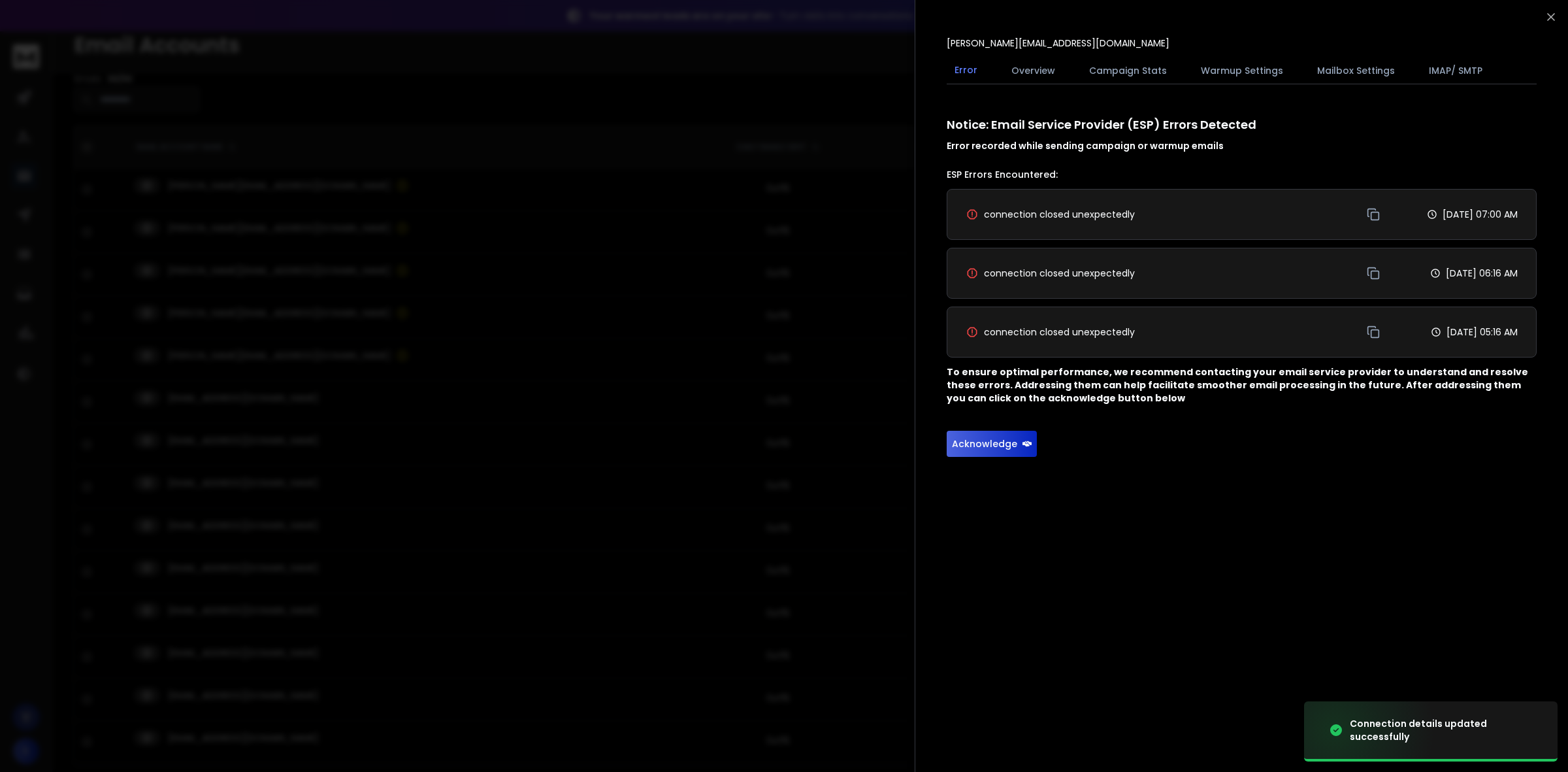
click at [971, 439] on button "Acknowledge" at bounding box center [991, 443] width 90 height 26
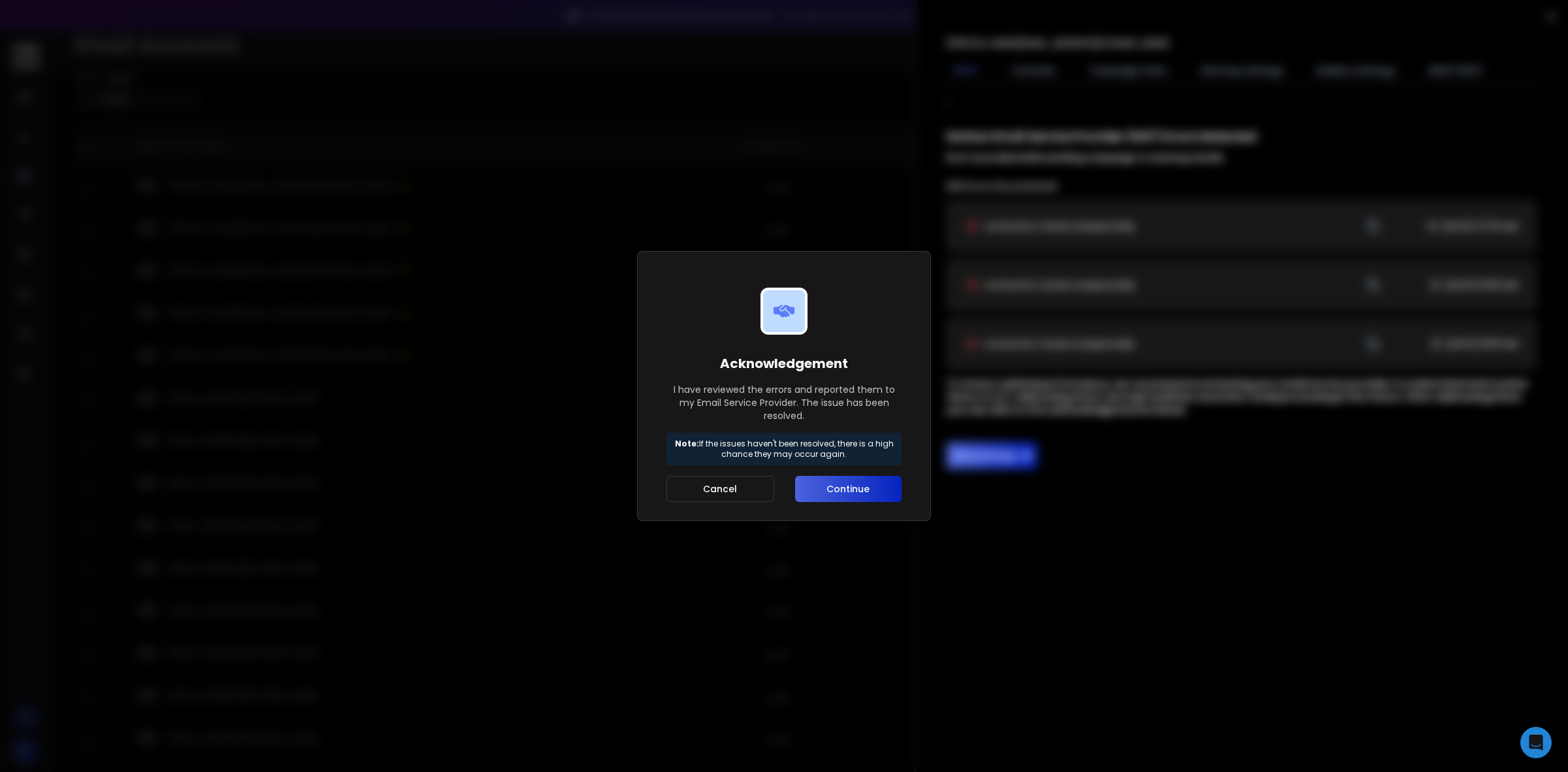
click at [869, 494] on button "Continue" at bounding box center [848, 489] width 107 height 26
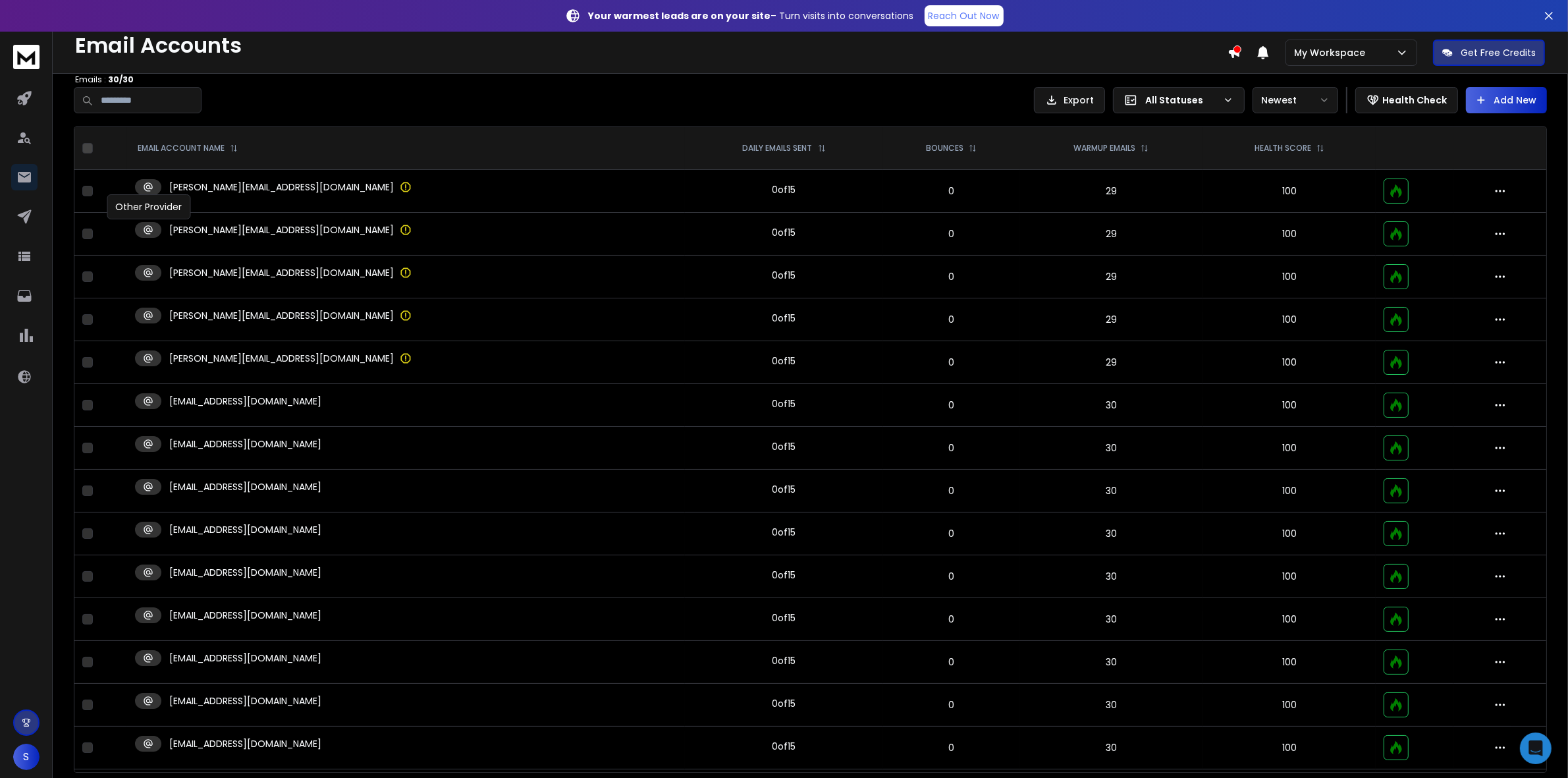
click at [196, 241] on td "ana@secfilings2.info" at bounding box center [406, 234] width 557 height 43
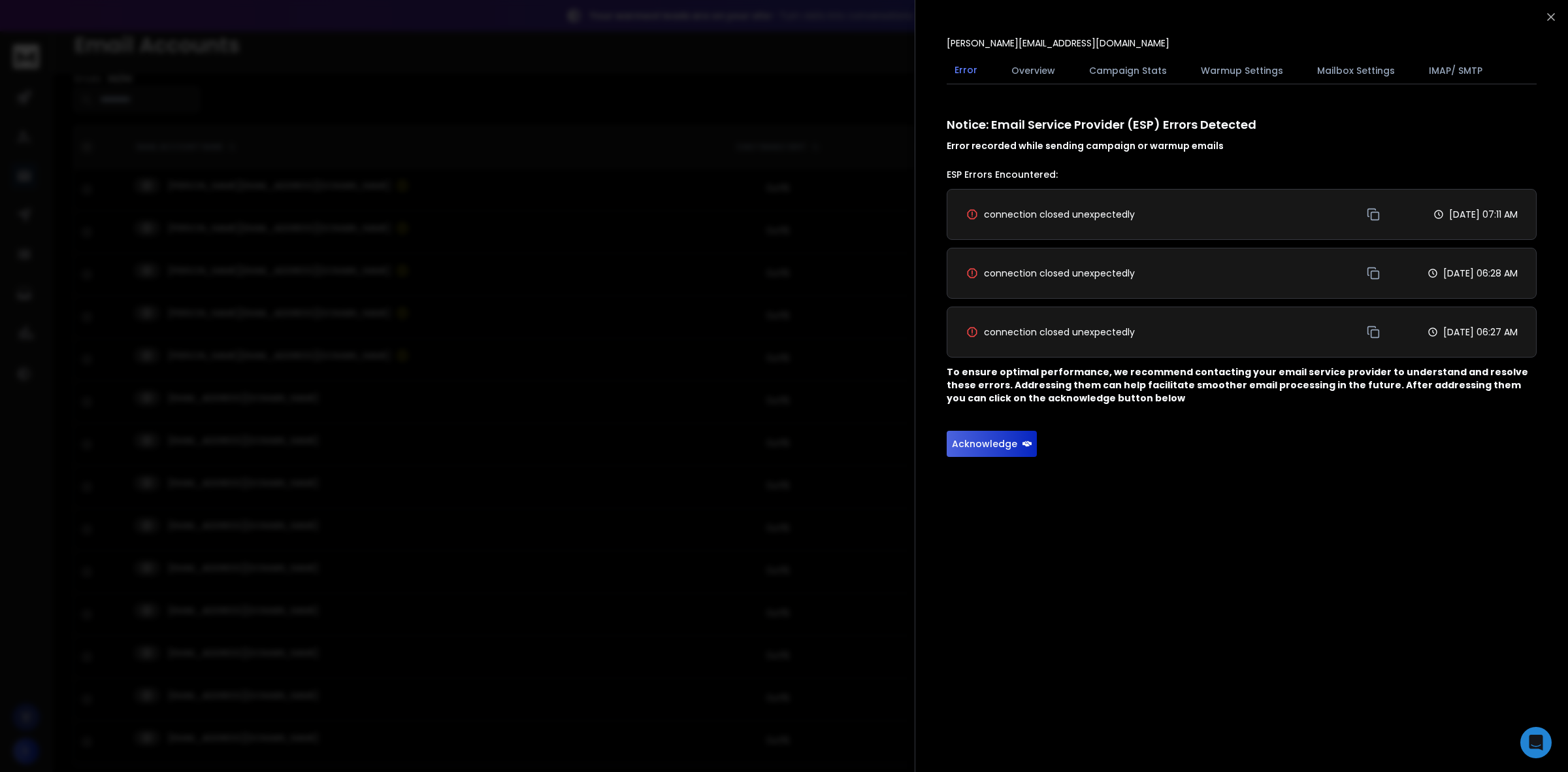
click at [1010, 443] on button "Acknowledge" at bounding box center [991, 443] width 90 height 26
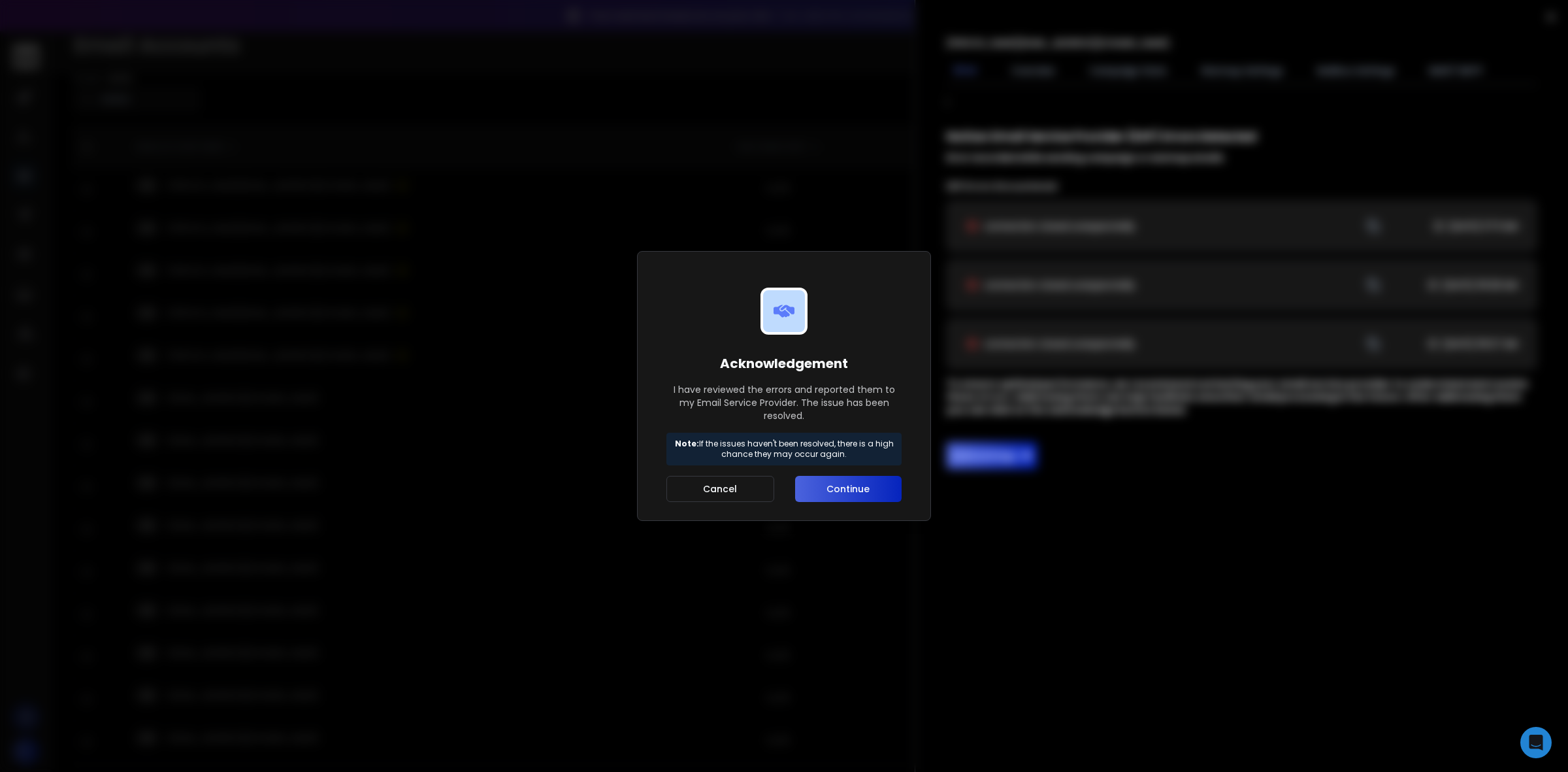
click at [832, 485] on button "Continue" at bounding box center [848, 489] width 107 height 26
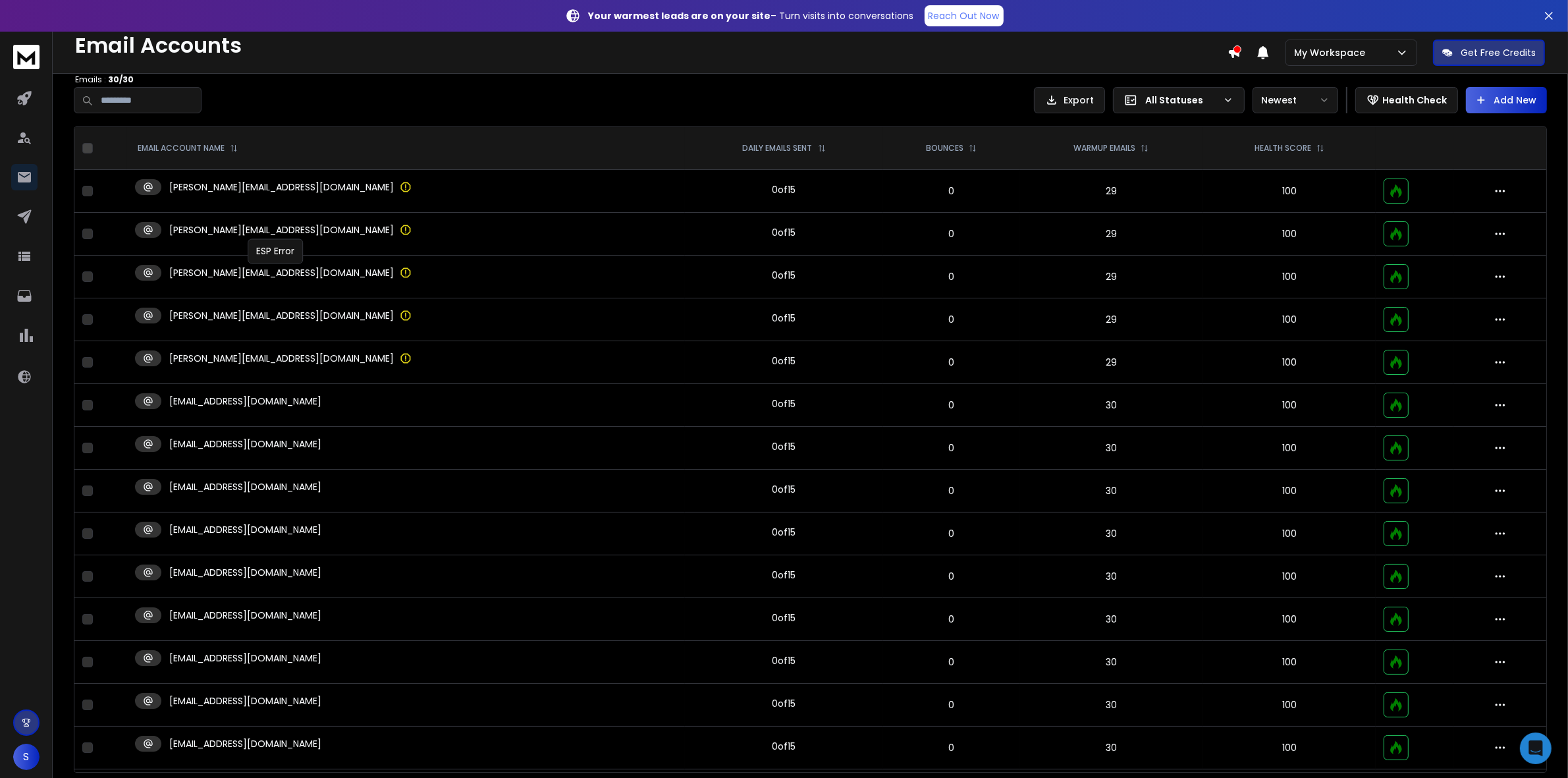
click at [399, 268] on icon at bounding box center [406, 273] width 13 height 13
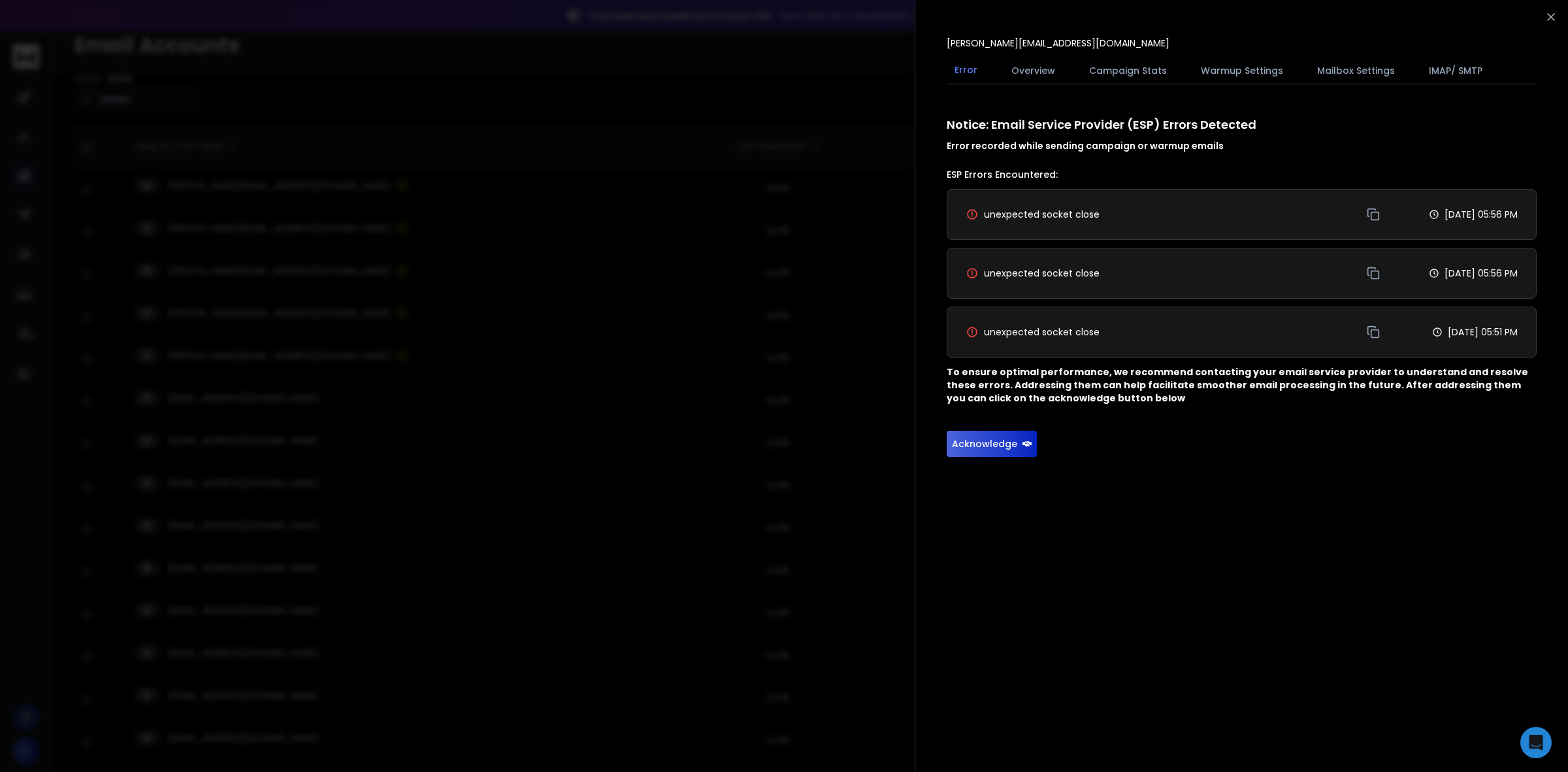
click at [1030, 452] on button "Acknowledge" at bounding box center [991, 443] width 90 height 26
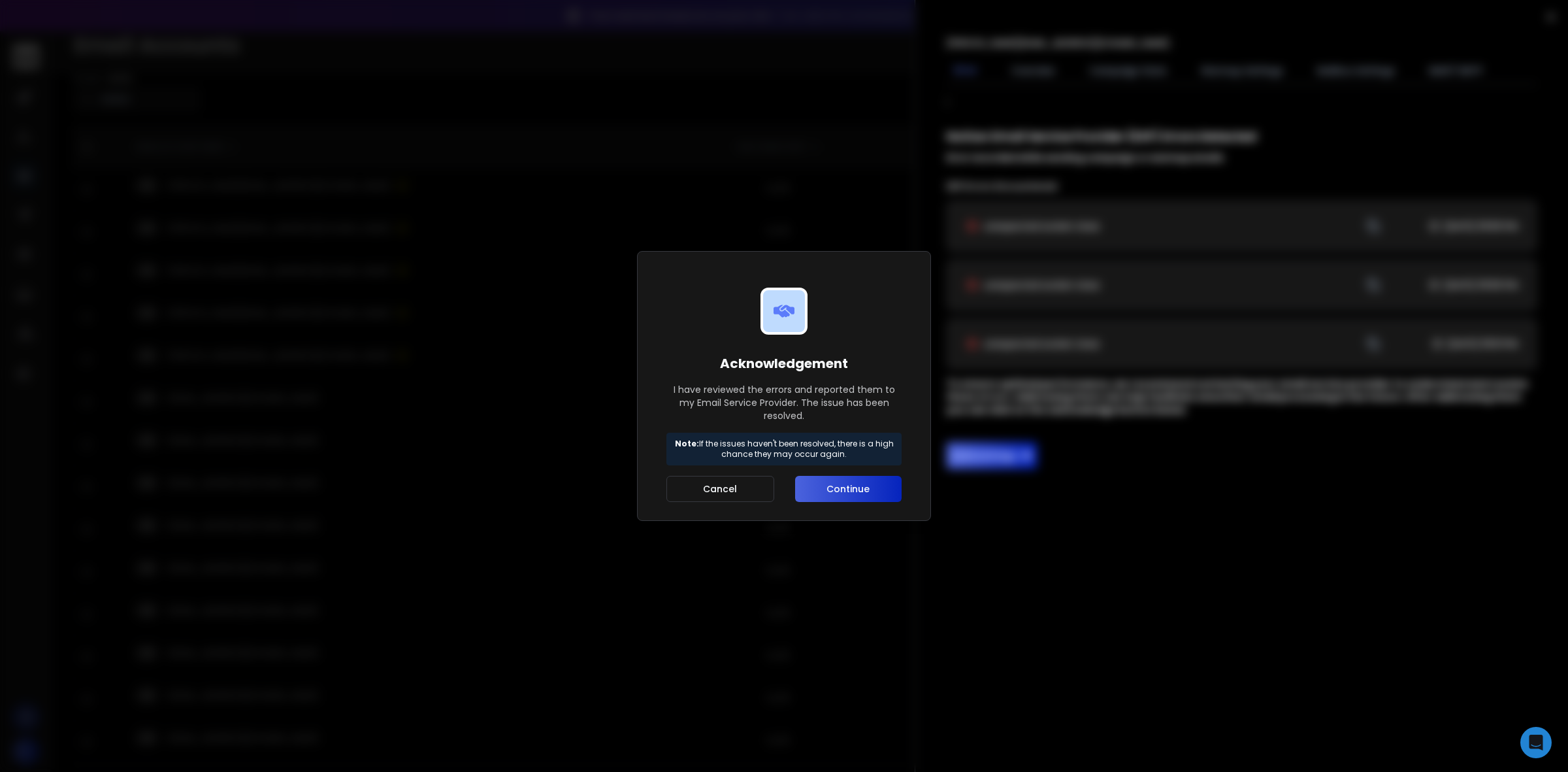
click at [845, 478] on button "Continue" at bounding box center [848, 489] width 107 height 26
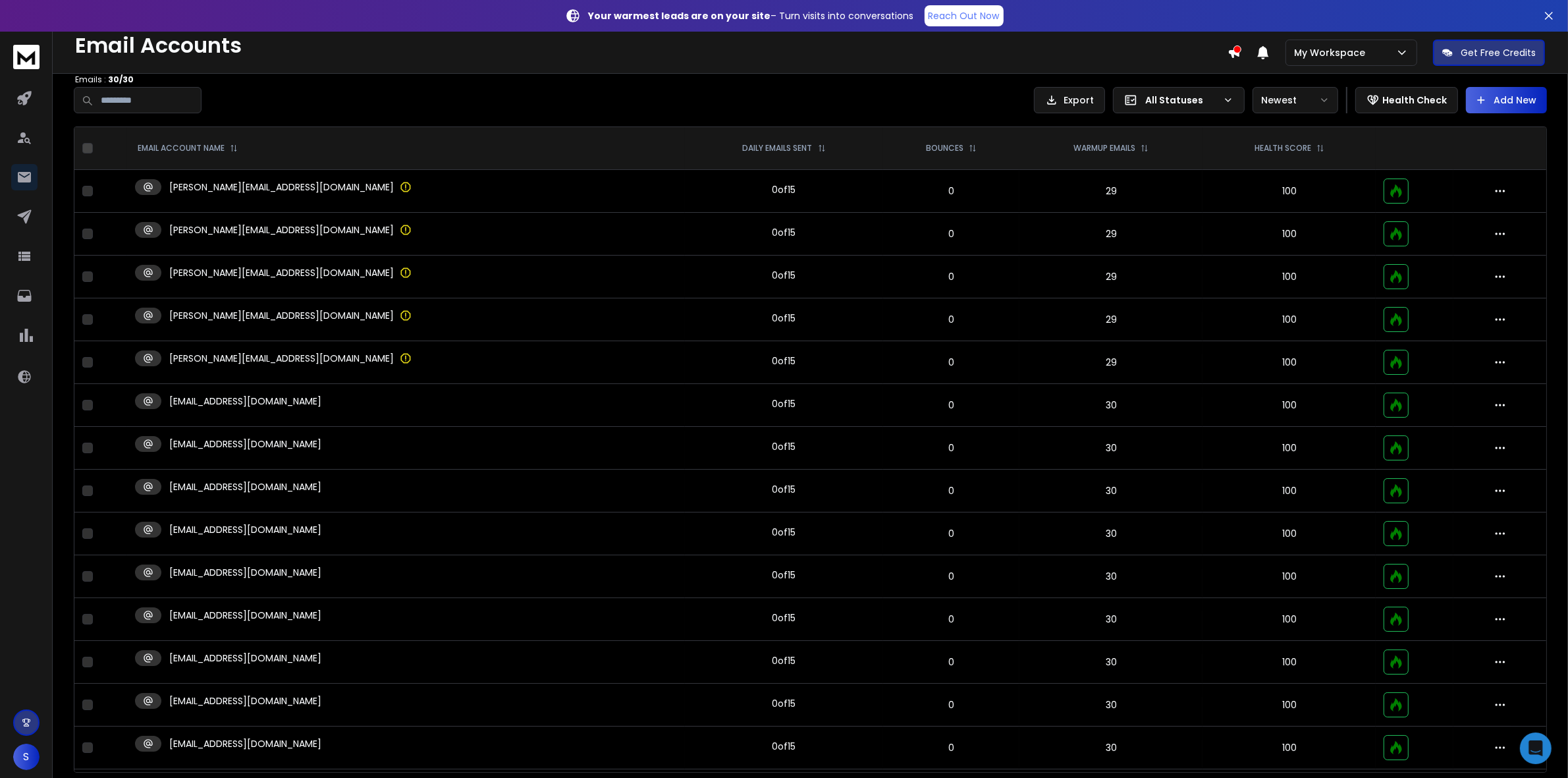
click at [252, 361] on p "ana@scbusinesssoftware4.info" at bounding box center [281, 358] width 225 height 13
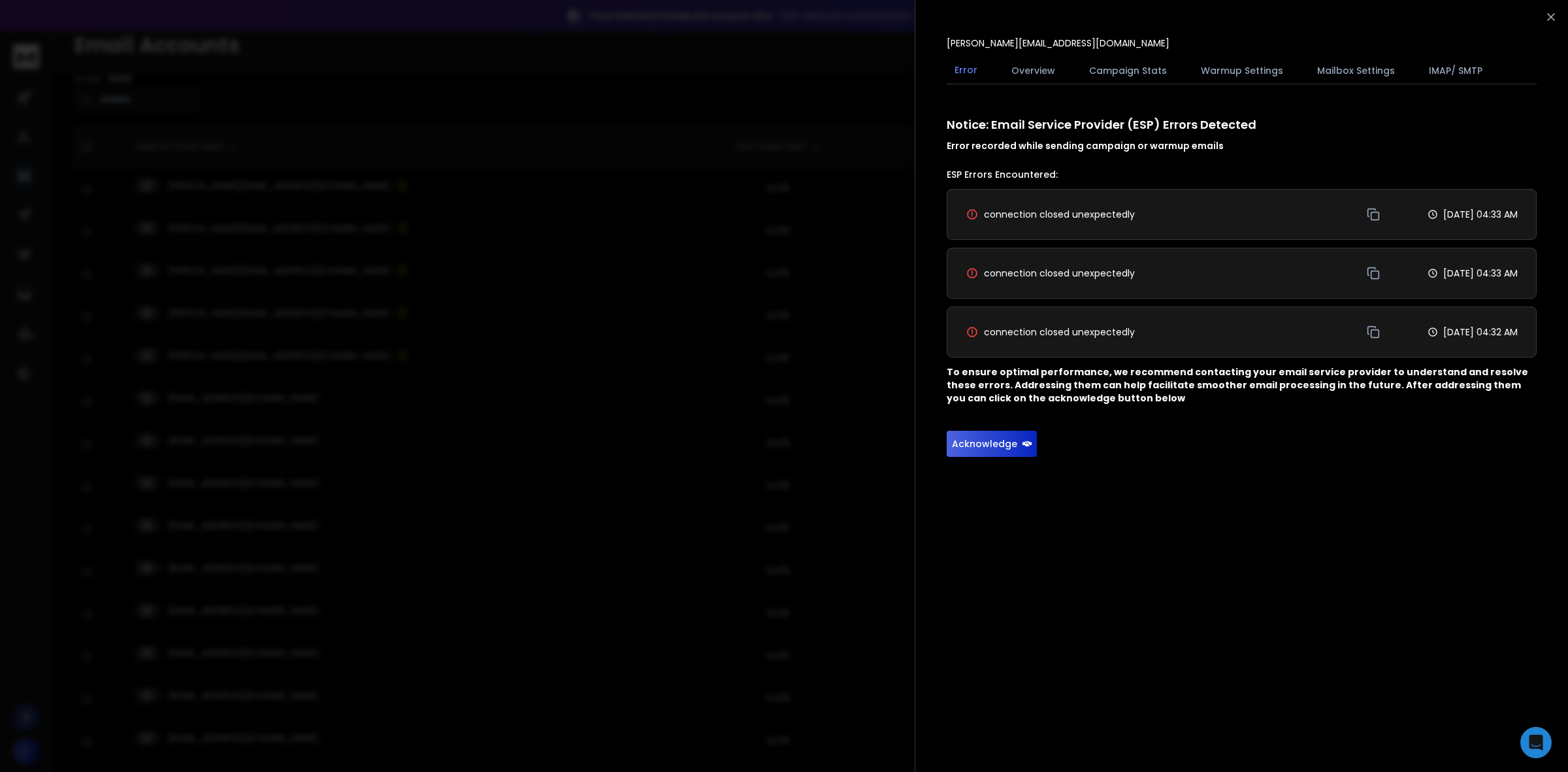
click at [1012, 443] on button "Acknowledge" at bounding box center [991, 443] width 90 height 26
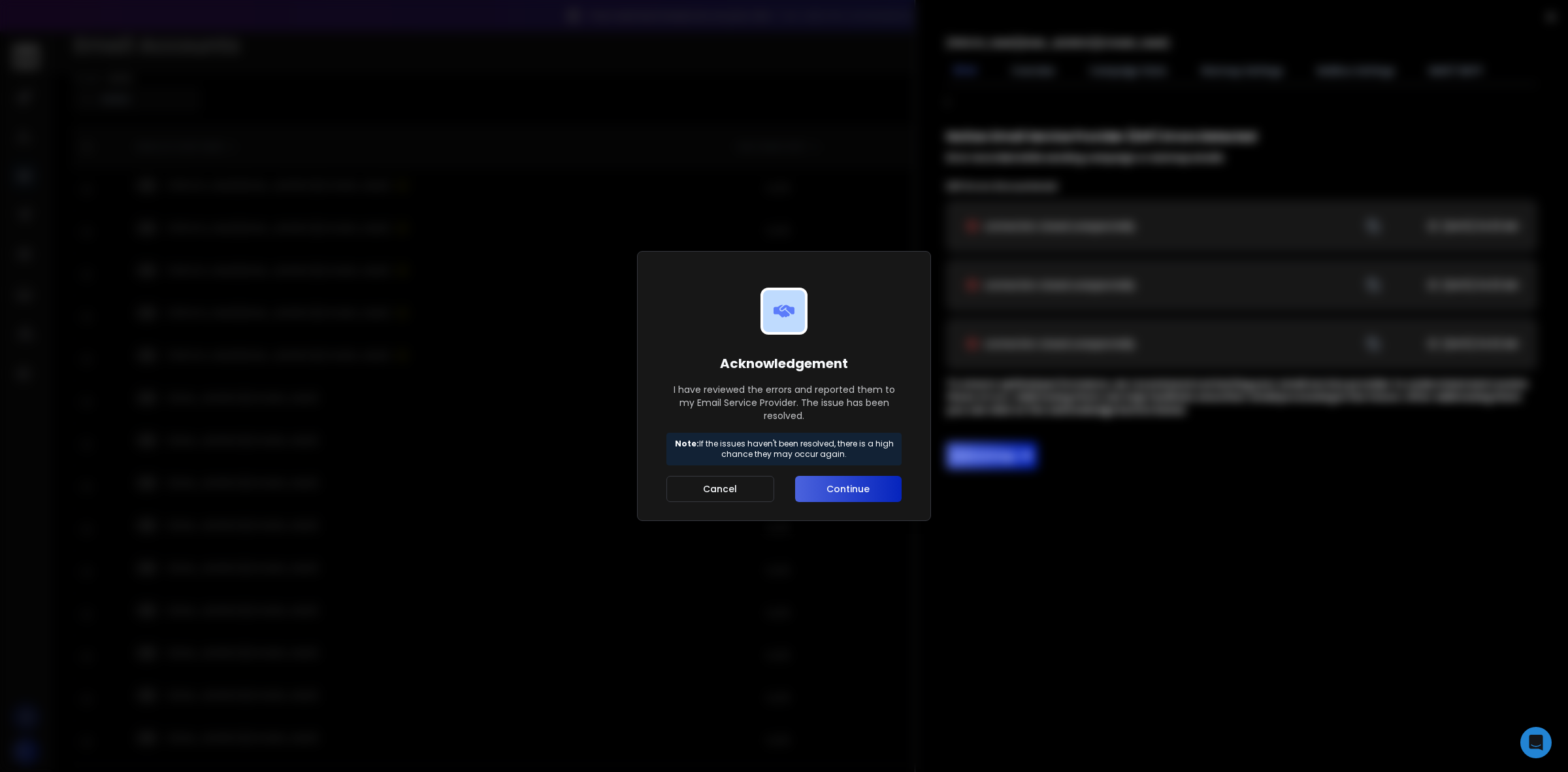
click at [880, 473] on div "Acknowledgement I have reviewed the errors and reported them to my Email Servic…" at bounding box center [783, 394] width 235 height 214
click at [879, 489] on button "Continue" at bounding box center [848, 489] width 107 height 26
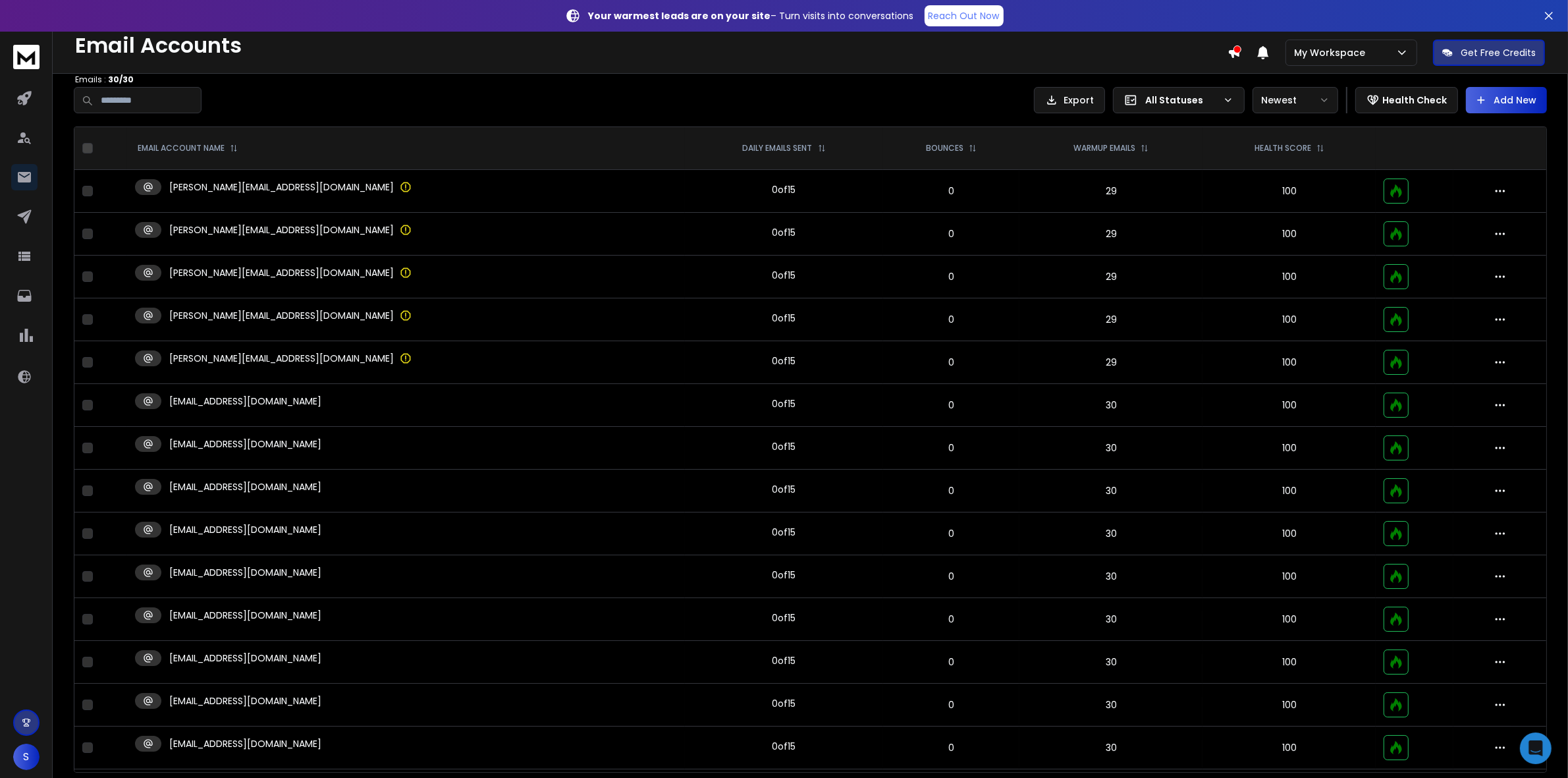
click at [232, 316] on p "ana@scbusinesssoftware2.info" at bounding box center [281, 316] width 225 height 13
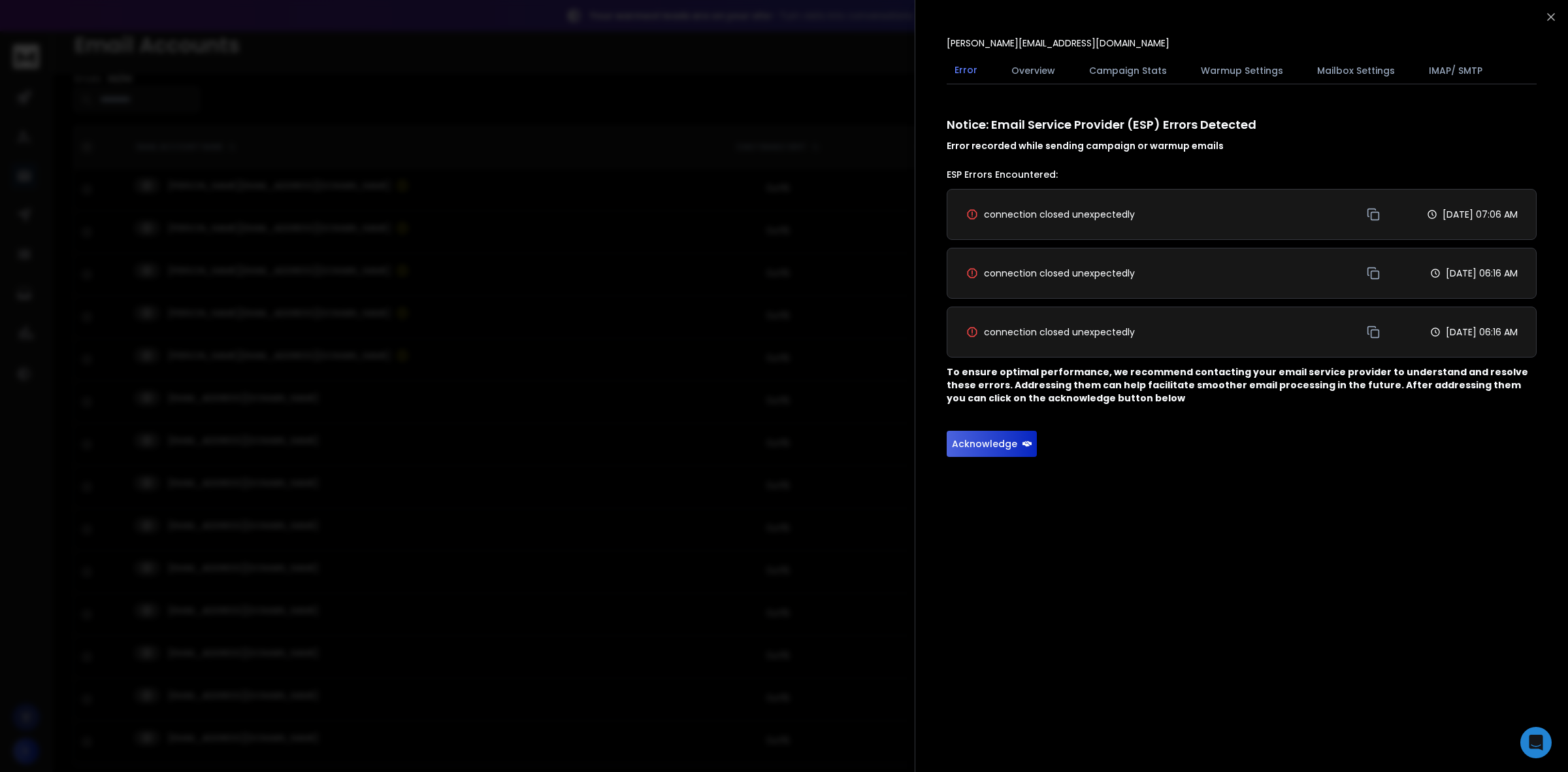
click at [1009, 445] on button "Acknowledge" at bounding box center [991, 443] width 90 height 26
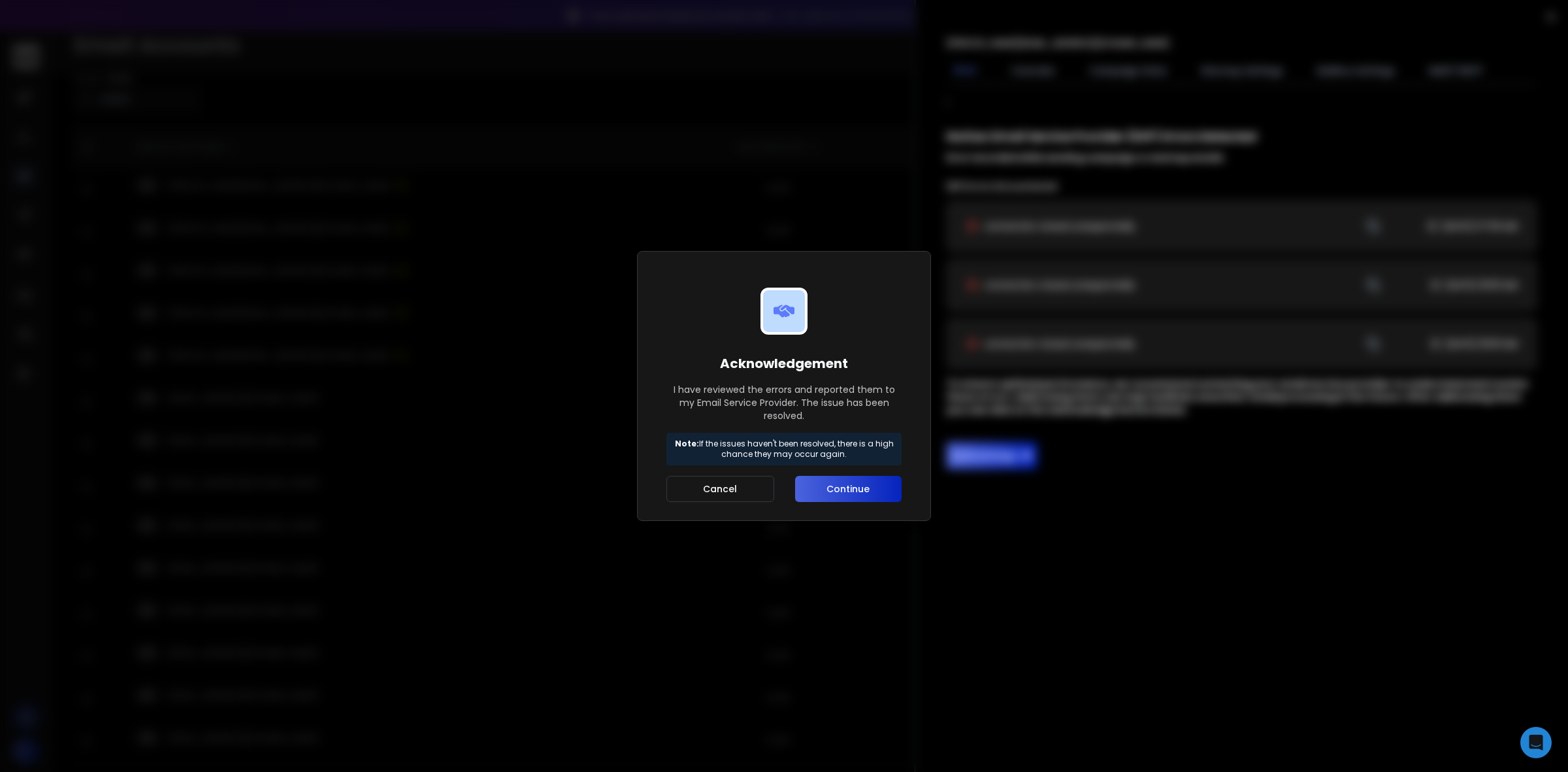
click at [852, 484] on button "Continue" at bounding box center [848, 489] width 107 height 26
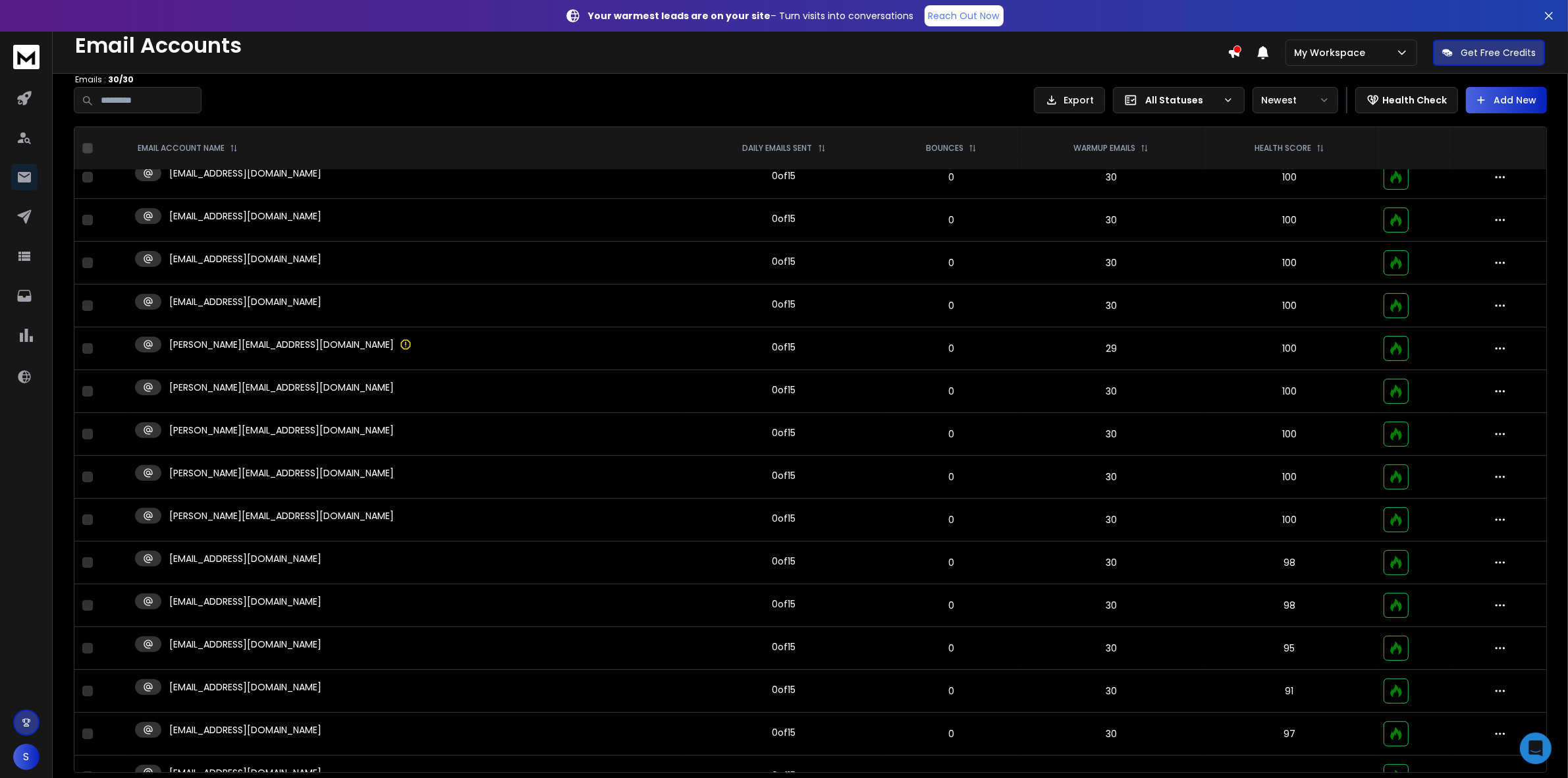
scroll to position [658, 0]
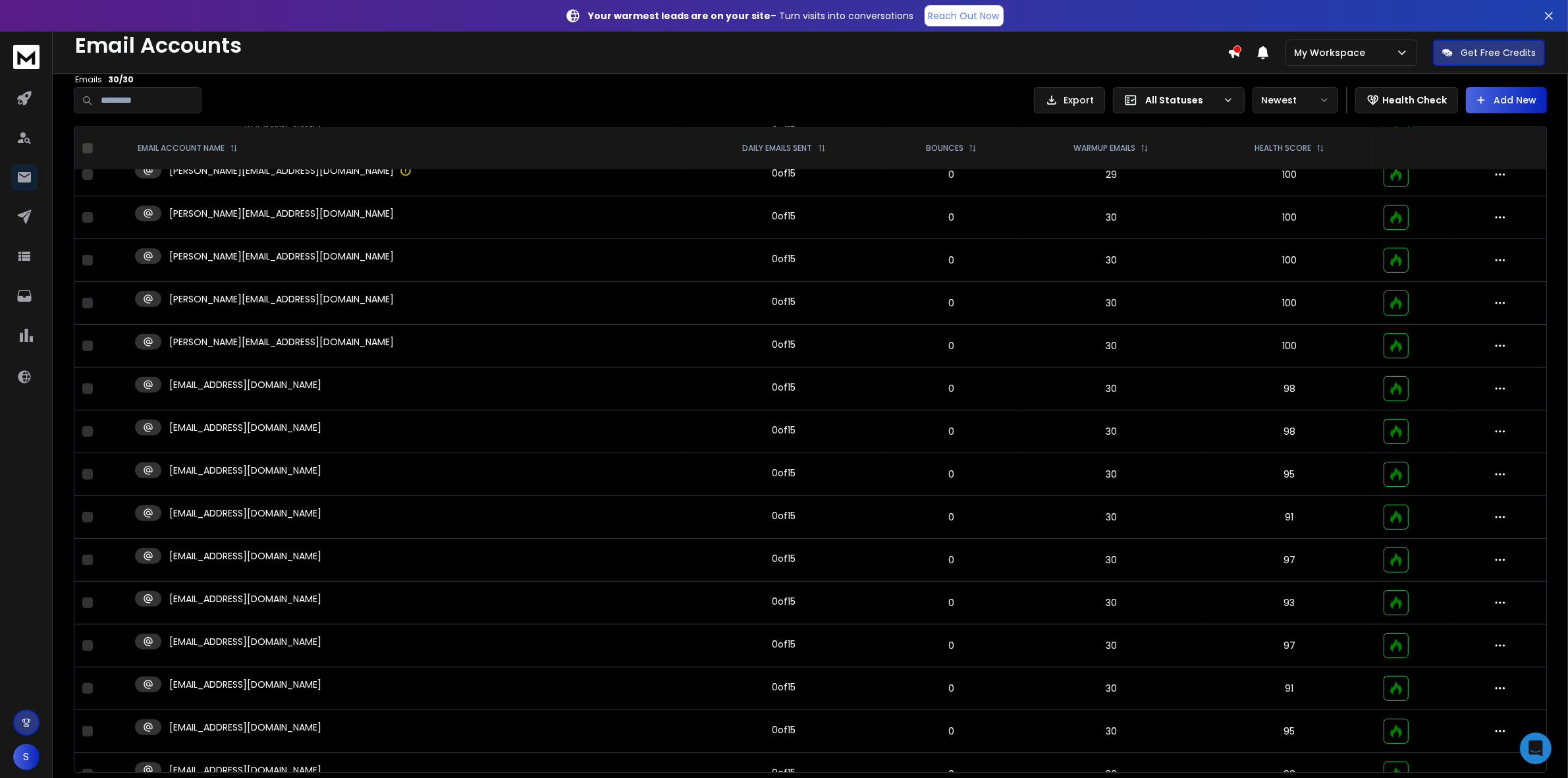
click at [301, 177] on p "ana@scbusinesssoftware3.info" at bounding box center [281, 171] width 225 height 13
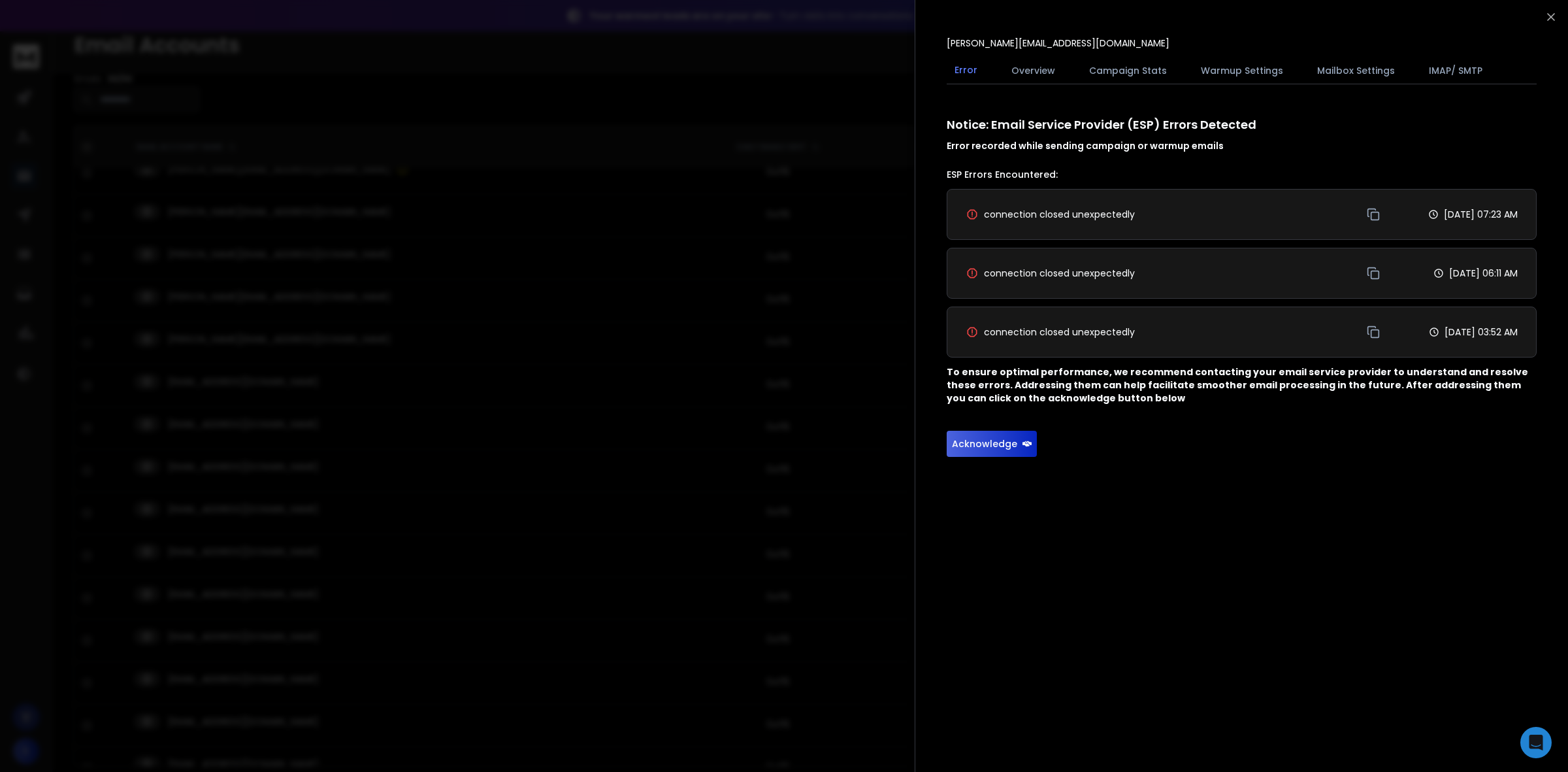
click at [990, 452] on button "Acknowledge" at bounding box center [991, 443] width 90 height 26
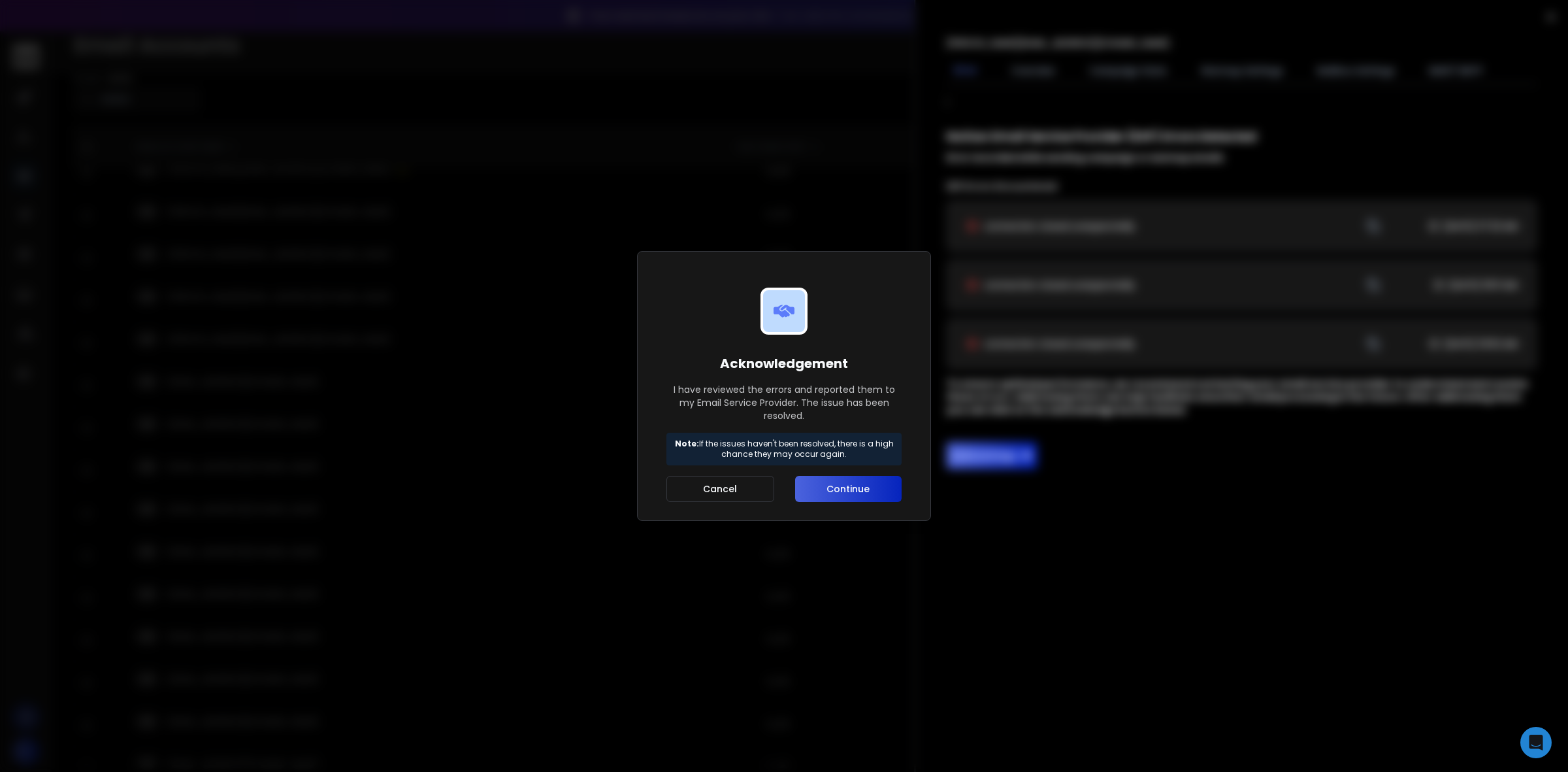
click at [871, 478] on button "Continue" at bounding box center [848, 489] width 107 height 26
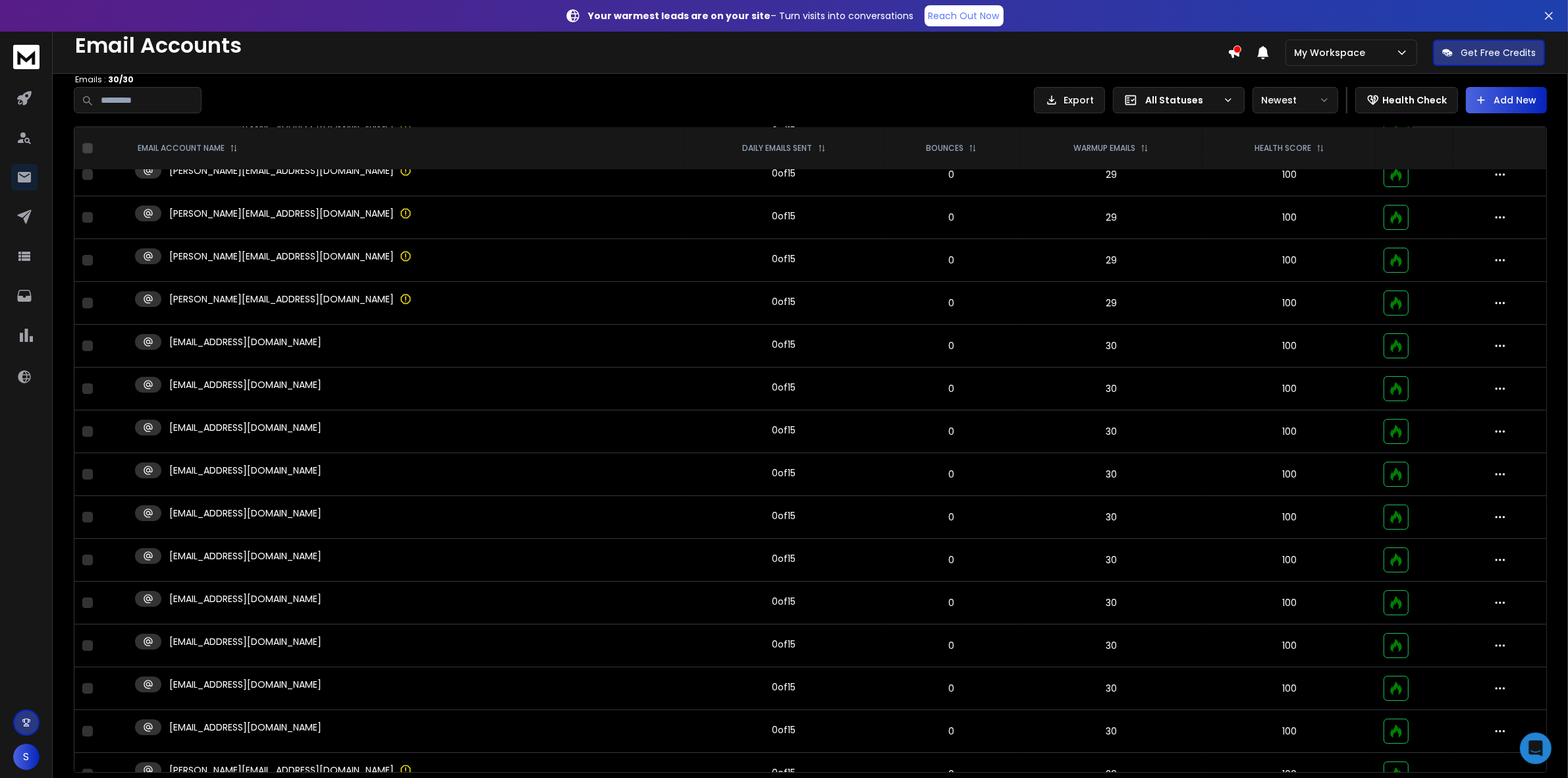
scroll to position [0, 0]
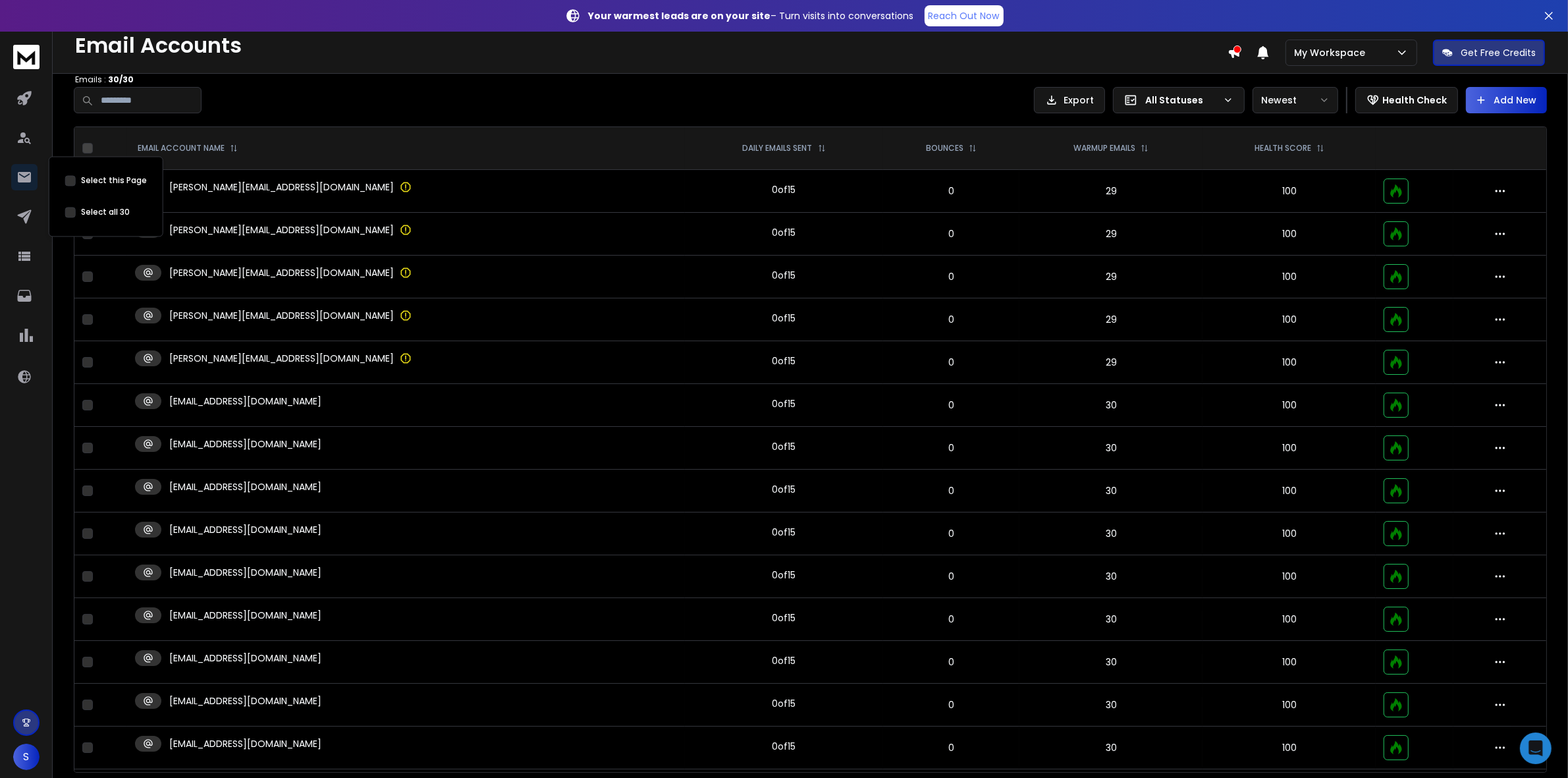
click at [89, 149] on button "Select this Page" at bounding box center [87, 148] width 11 height 11
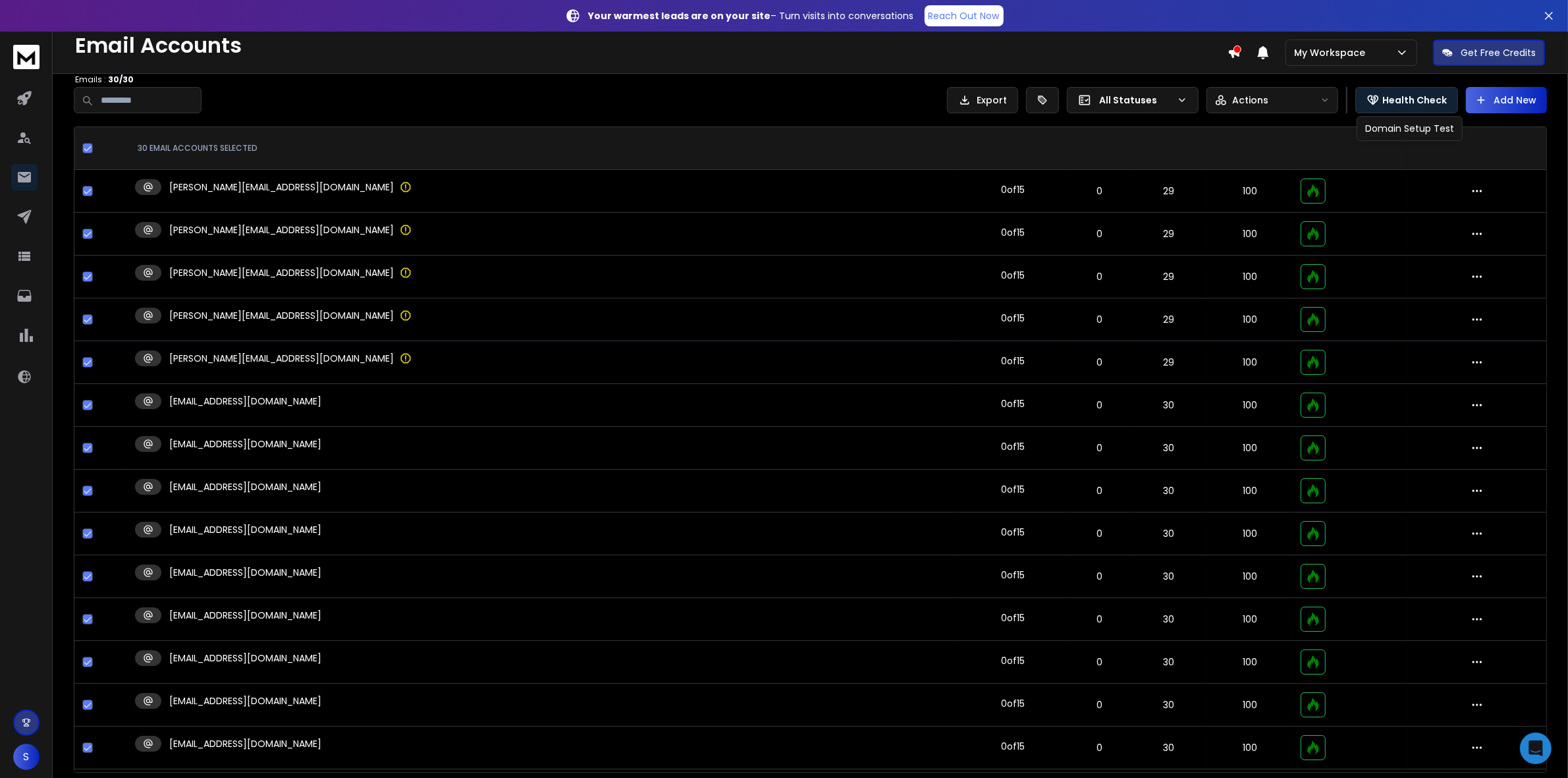
click at [1429, 99] on p "Health Check" at bounding box center [1414, 100] width 65 height 13
click at [1301, 198] on div at bounding box center [1313, 191] width 25 height 25
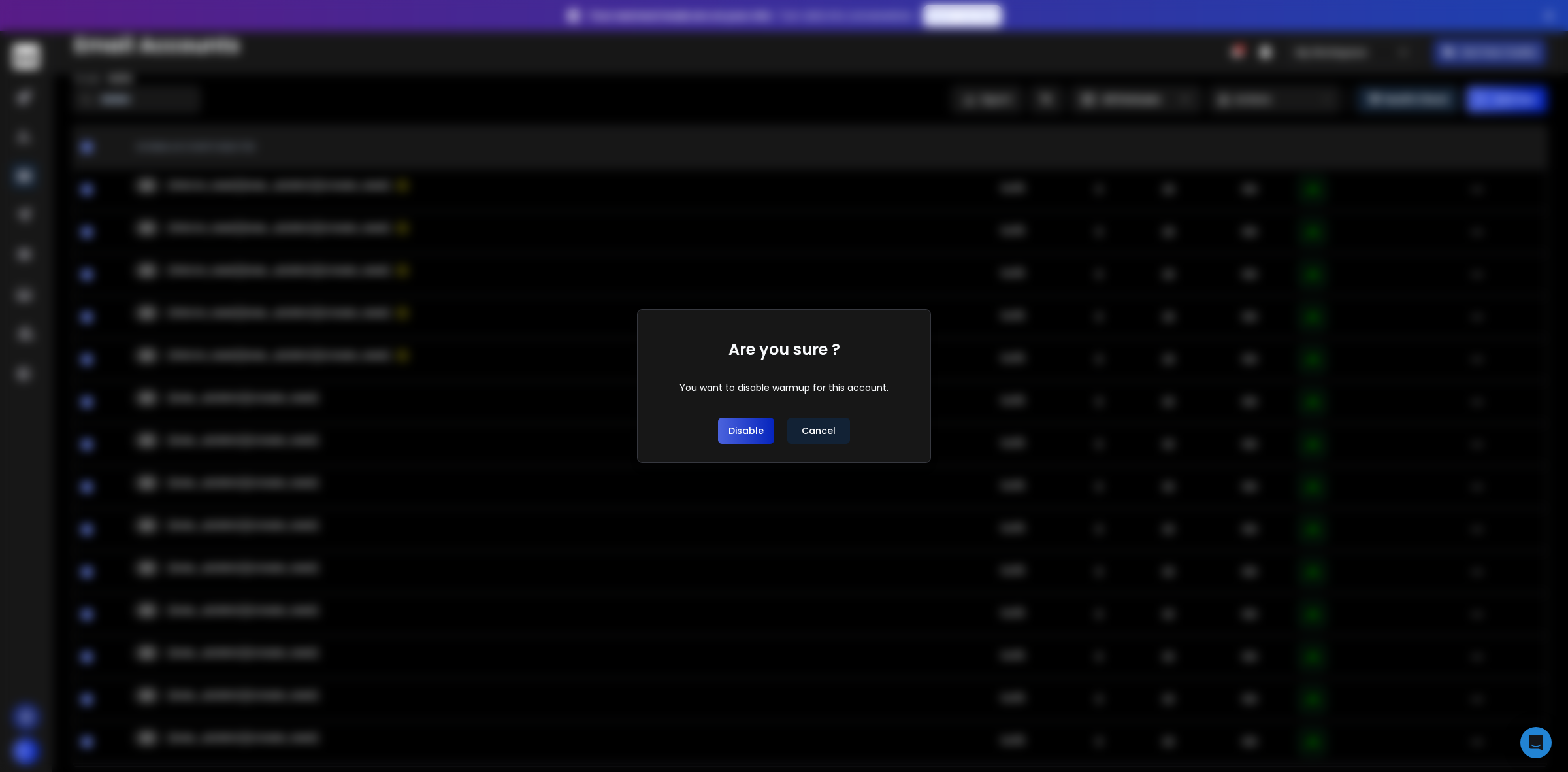
click at [752, 438] on button "Disable" at bounding box center [746, 430] width 56 height 26
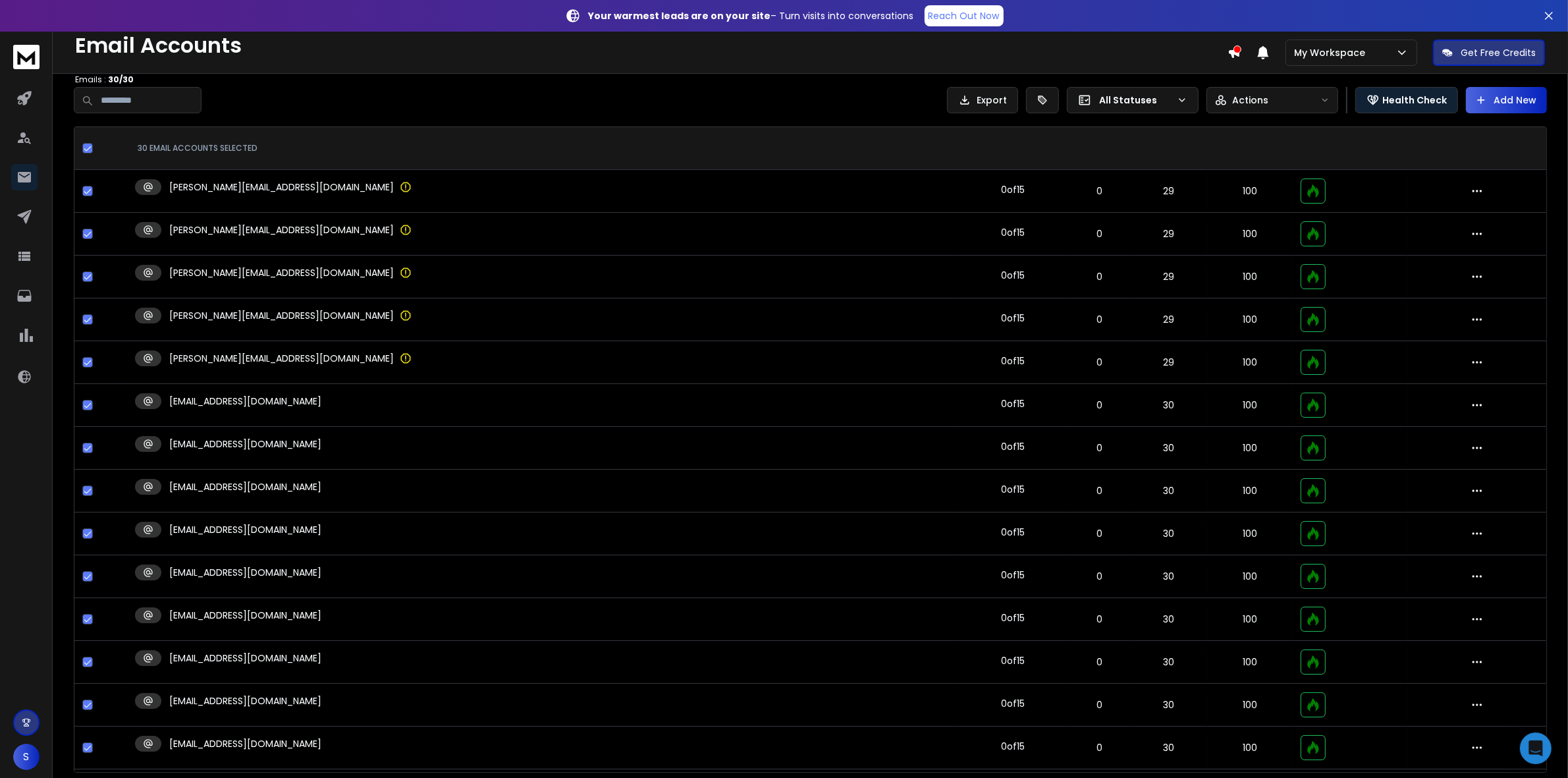
click at [1307, 189] on icon at bounding box center [1313, 191] width 11 height 13
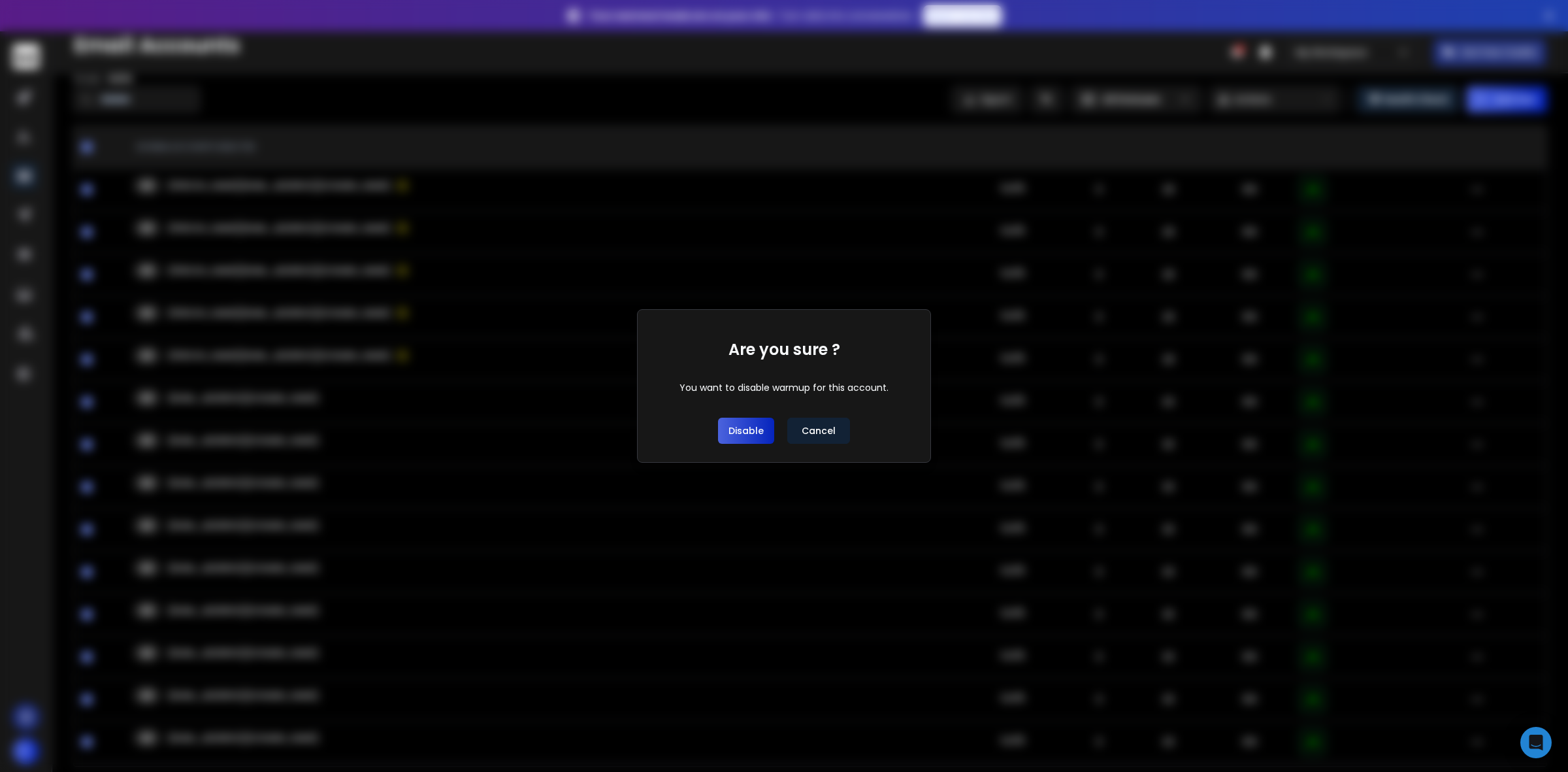
click at [747, 434] on button "Disable" at bounding box center [746, 430] width 56 height 26
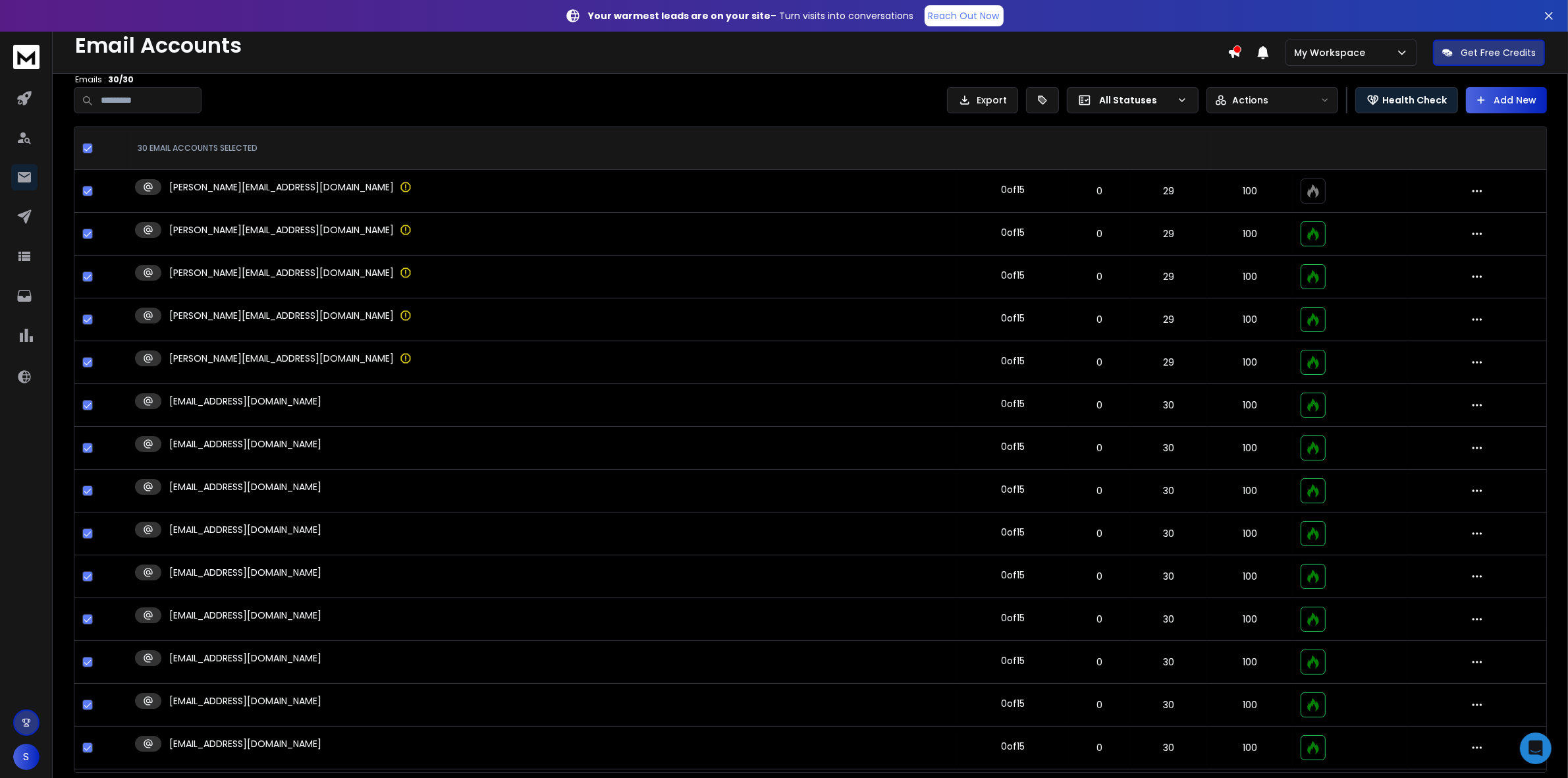
click at [1307, 230] on icon at bounding box center [1313, 234] width 13 height 13
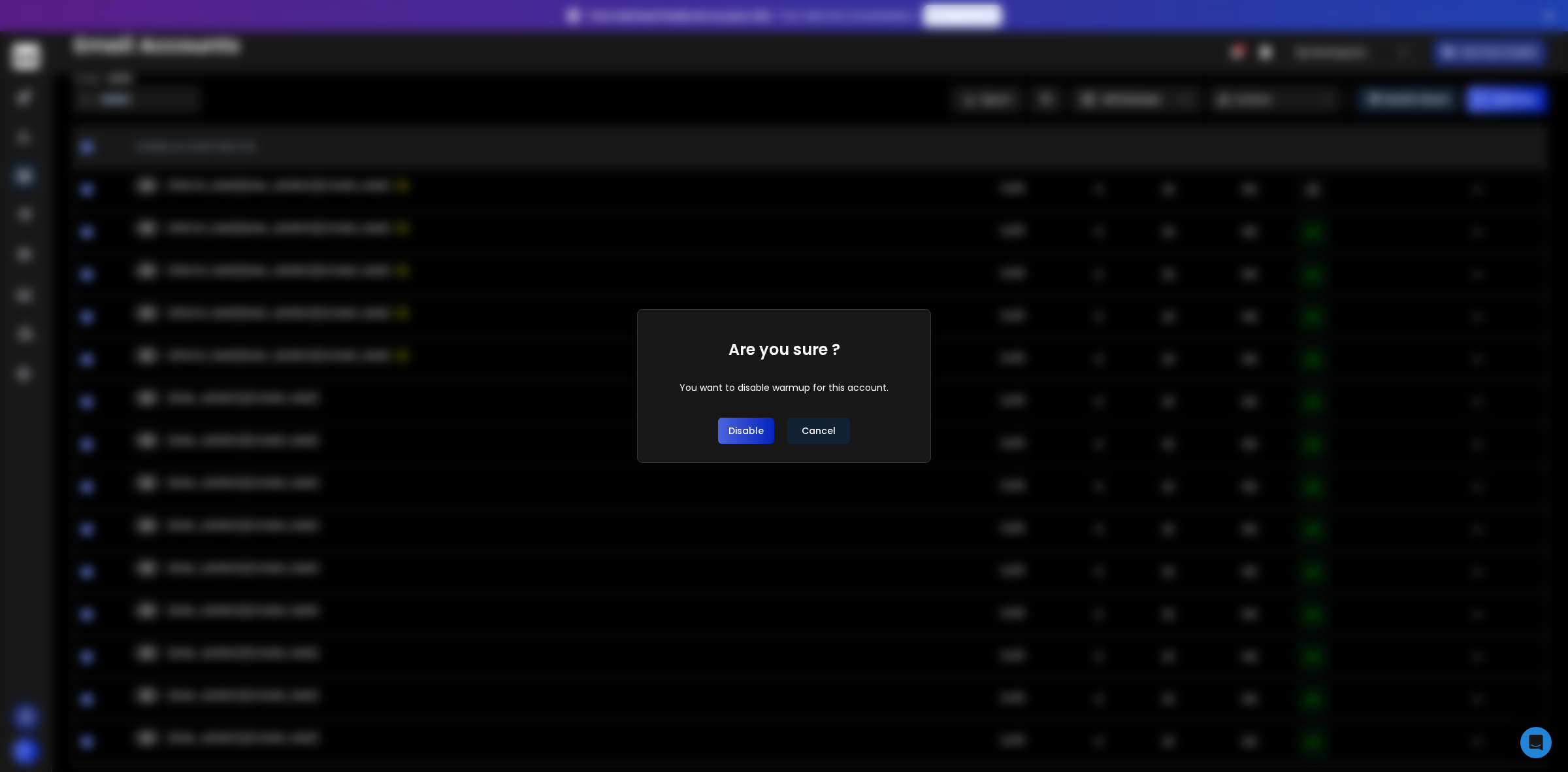
click at [762, 426] on button "Disable" at bounding box center [746, 430] width 56 height 26
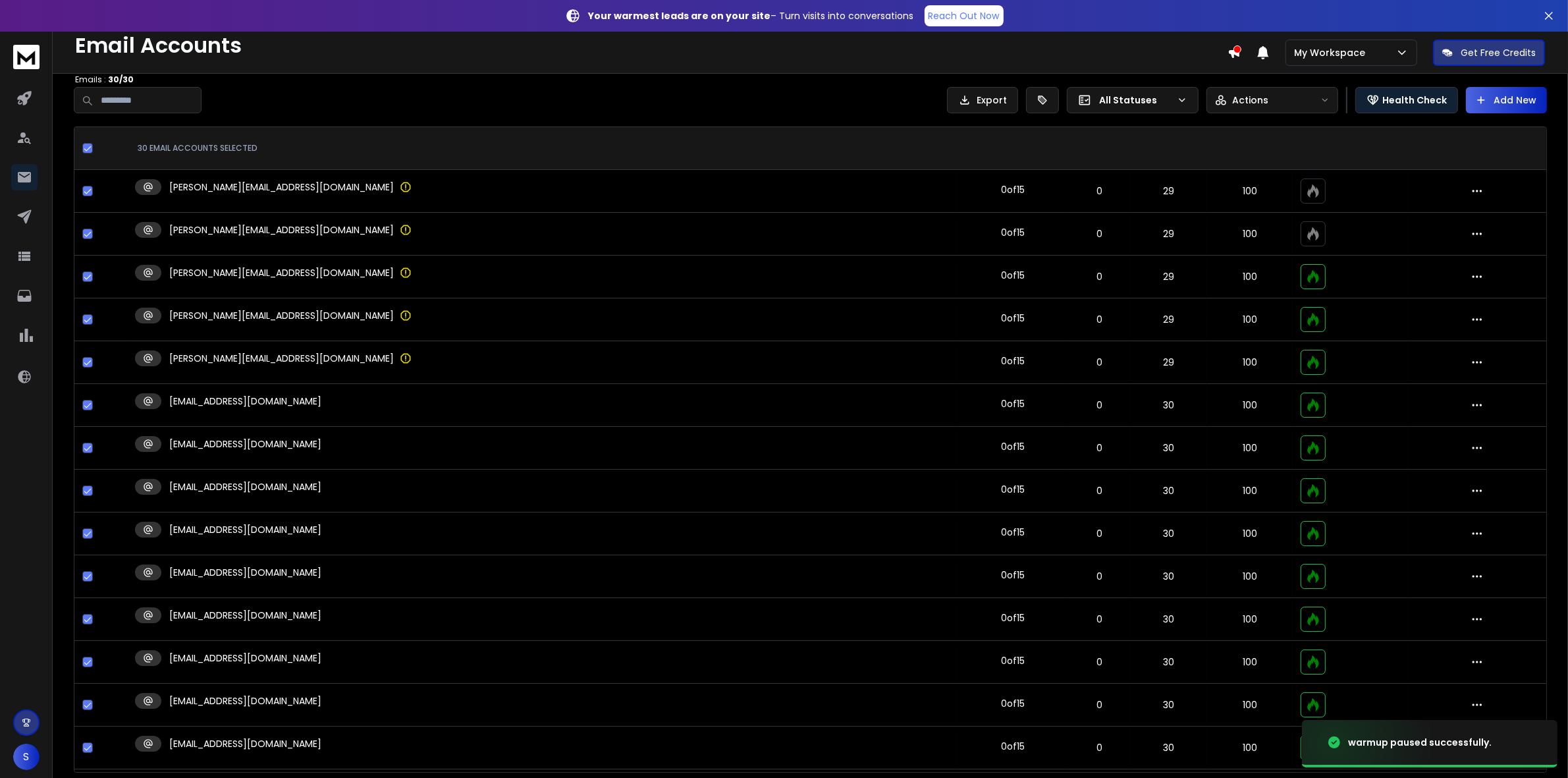
click at [1301, 278] on div at bounding box center [1313, 276] width 25 height 25
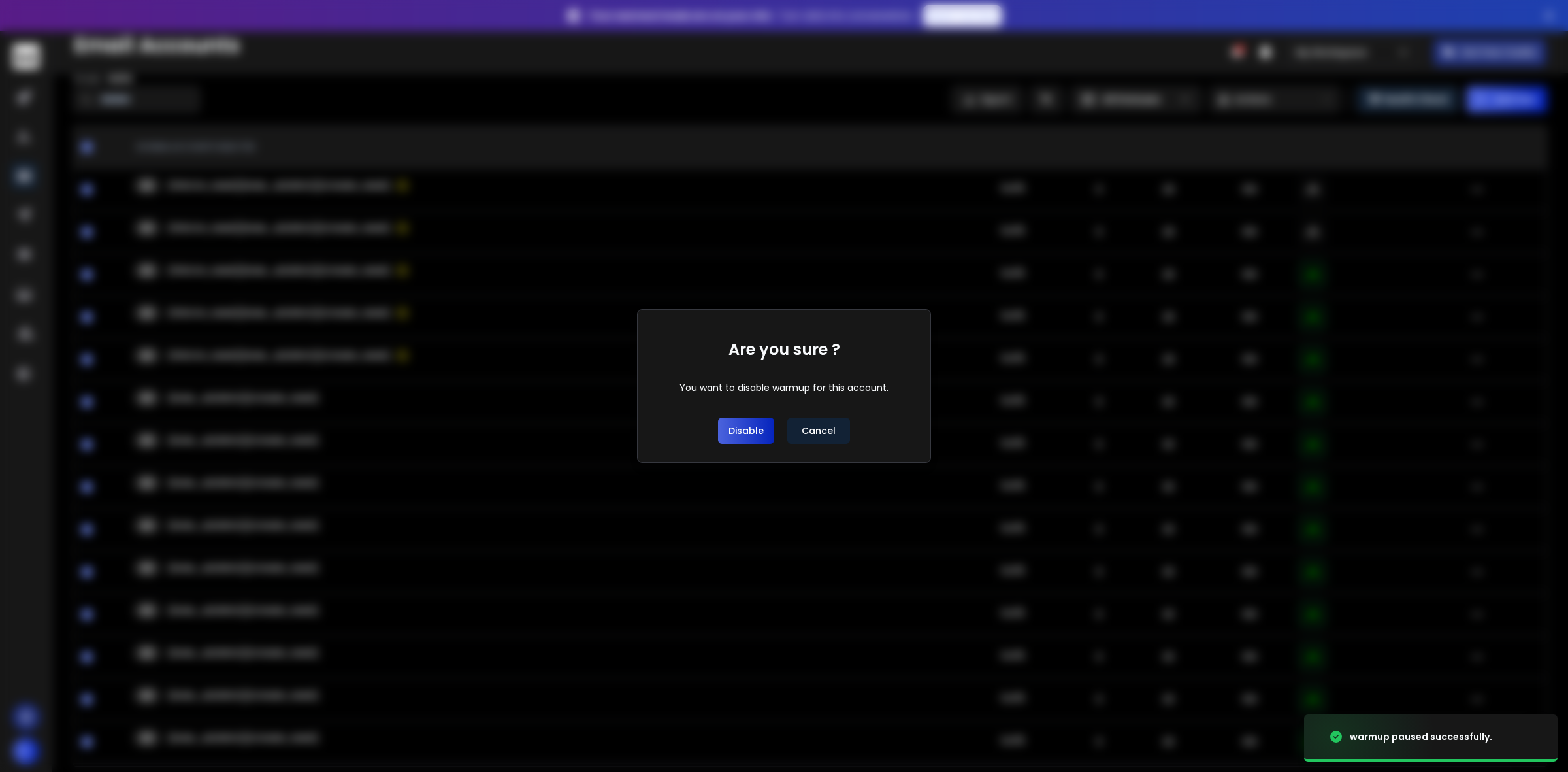
click at [760, 436] on button "Disable" at bounding box center [746, 430] width 56 height 26
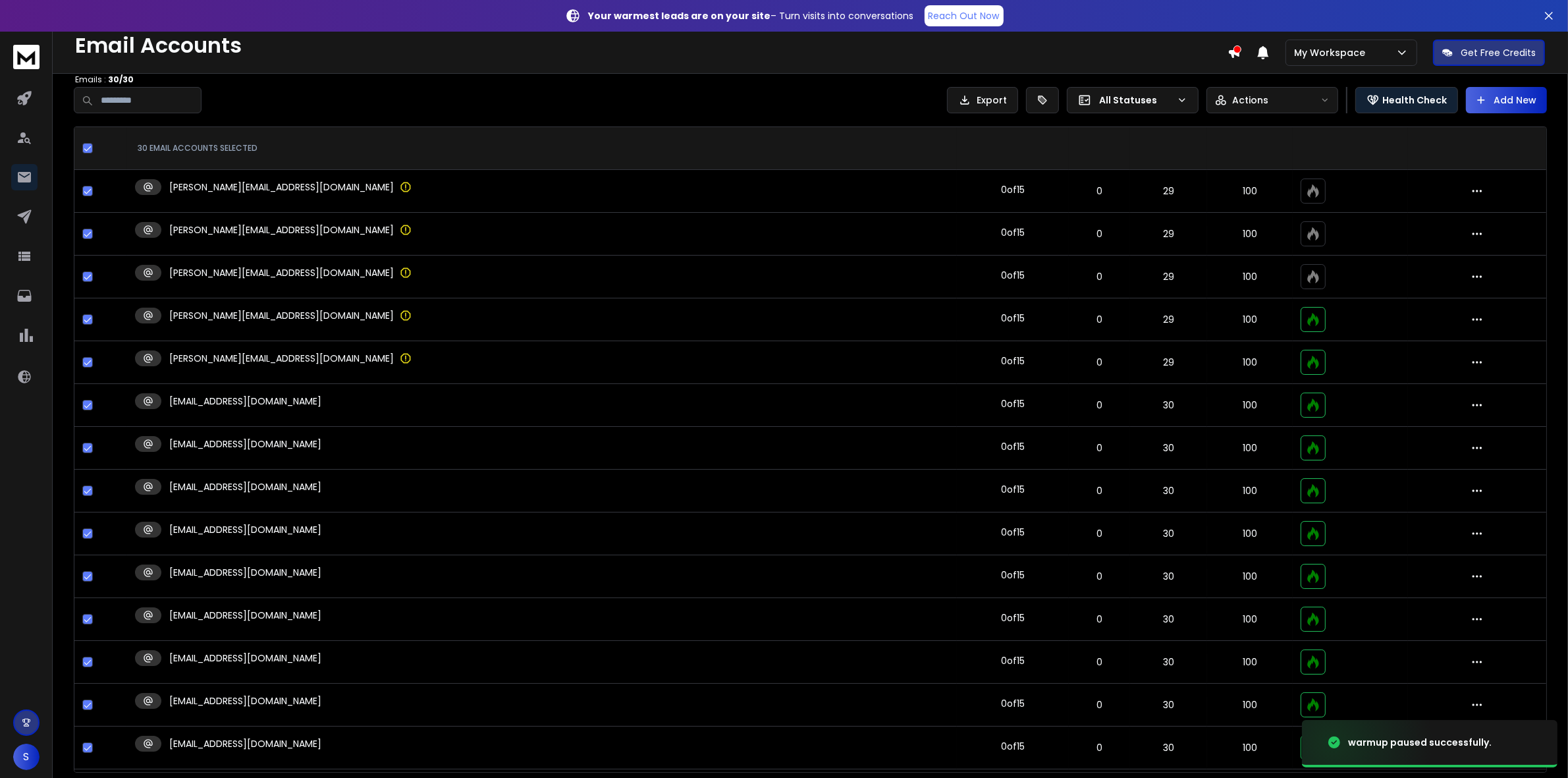
click at [1301, 320] on div at bounding box center [1313, 319] width 25 height 25
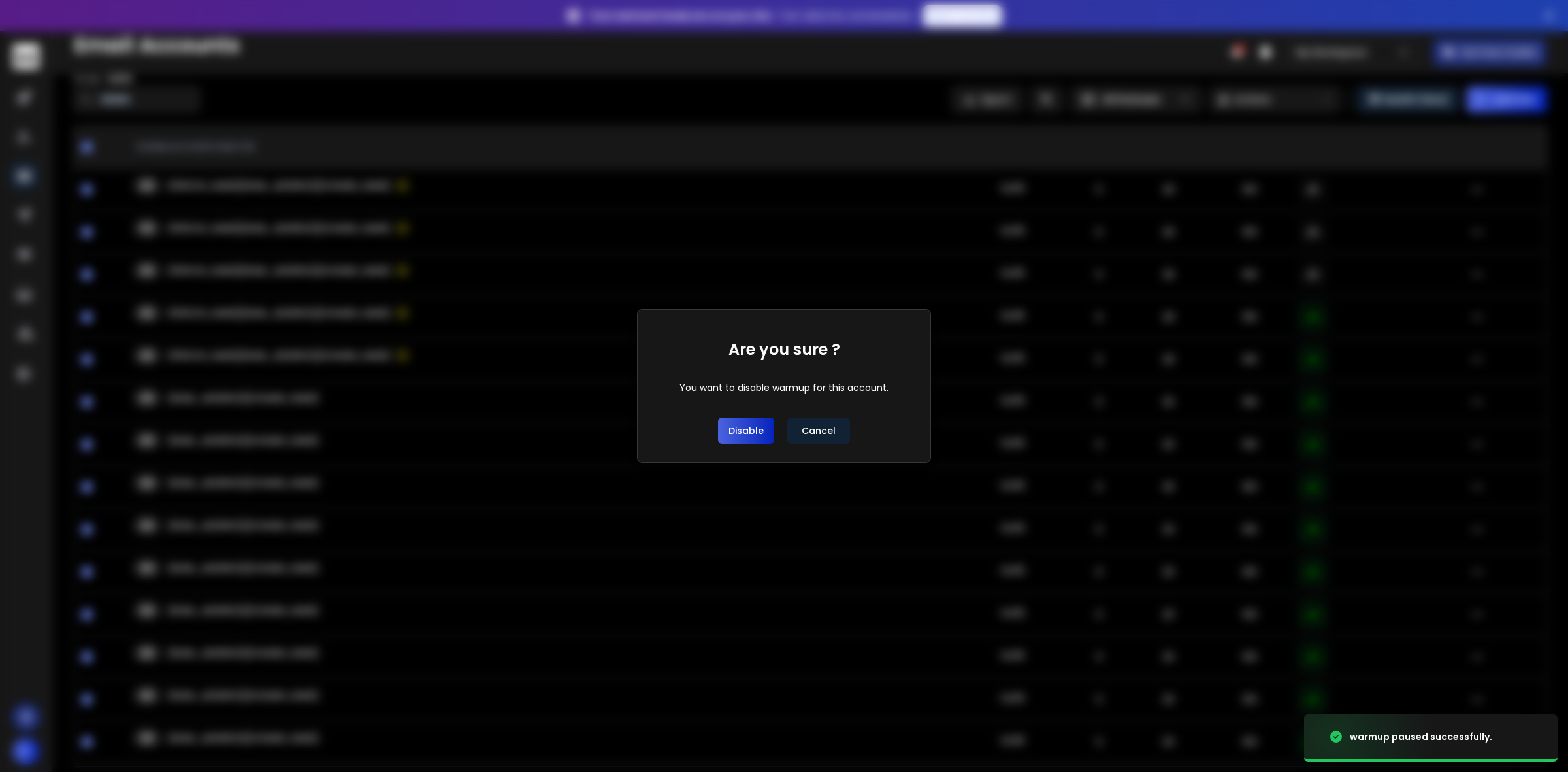
click at [729, 425] on button "Disable" at bounding box center [746, 430] width 56 height 26
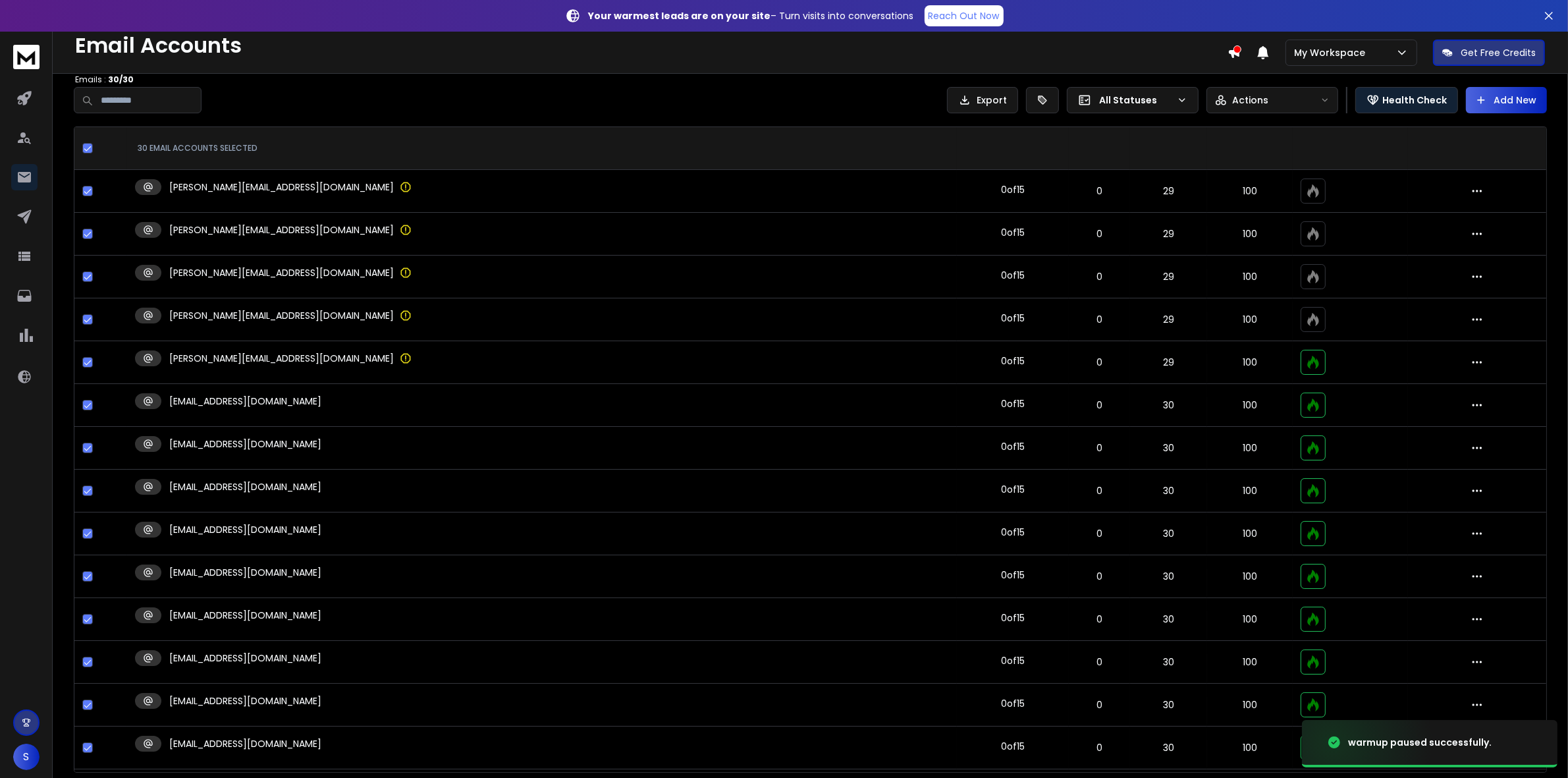
click at [1293, 363] on td at bounding box center [1350, 362] width 116 height 43
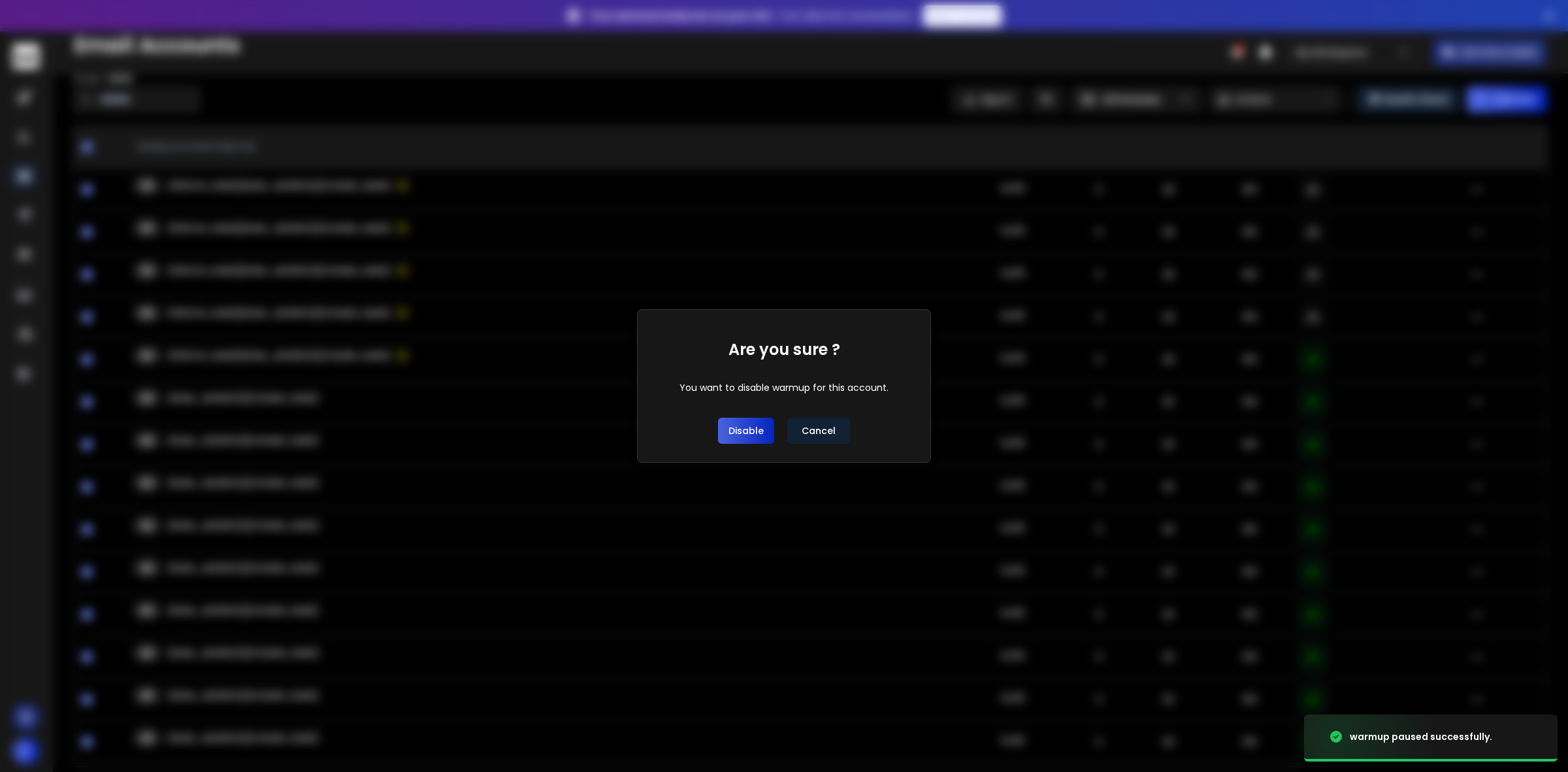
click at [755, 436] on button "Disable" at bounding box center [746, 430] width 56 height 26
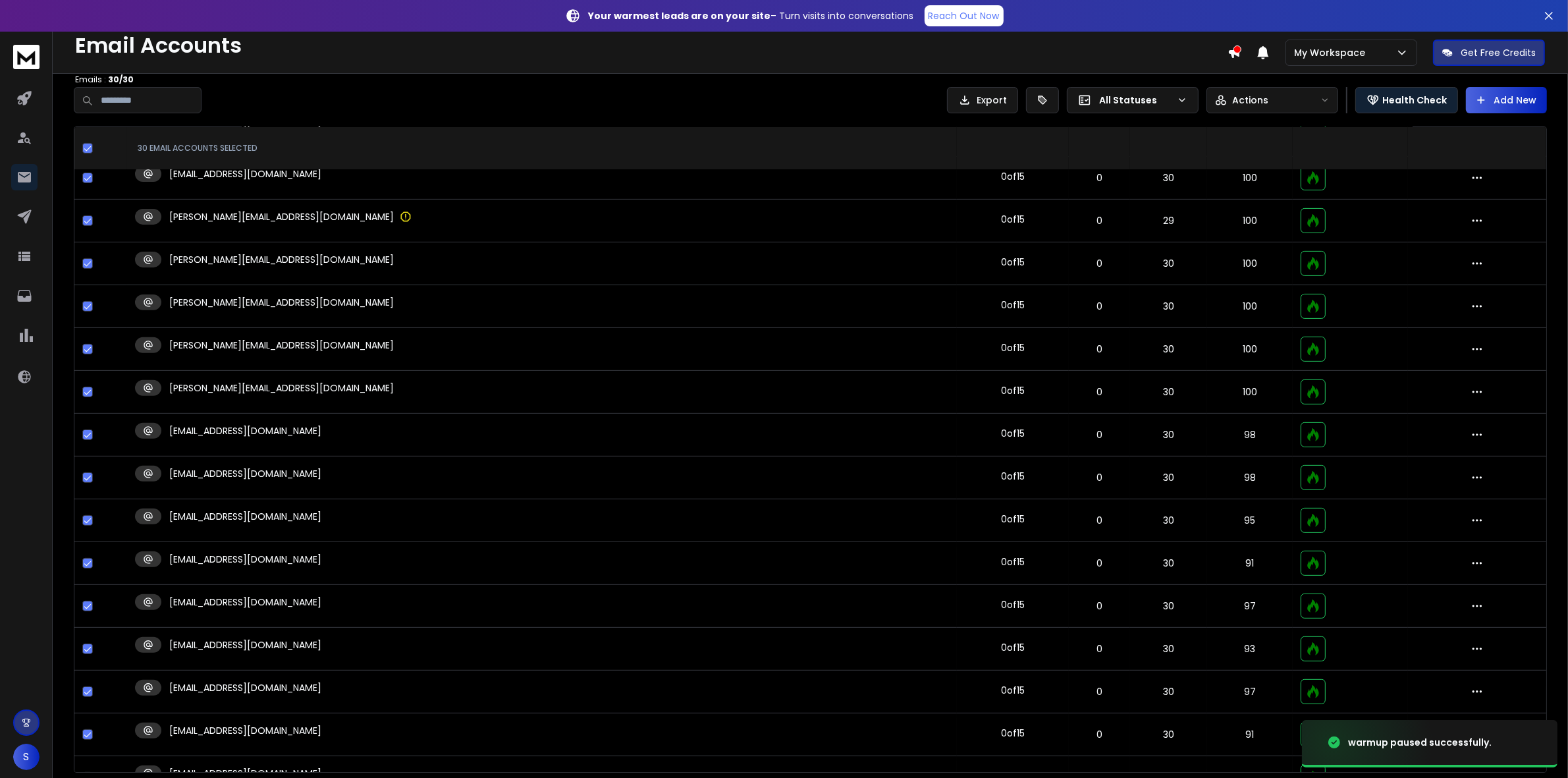
scroll to position [531, 0]
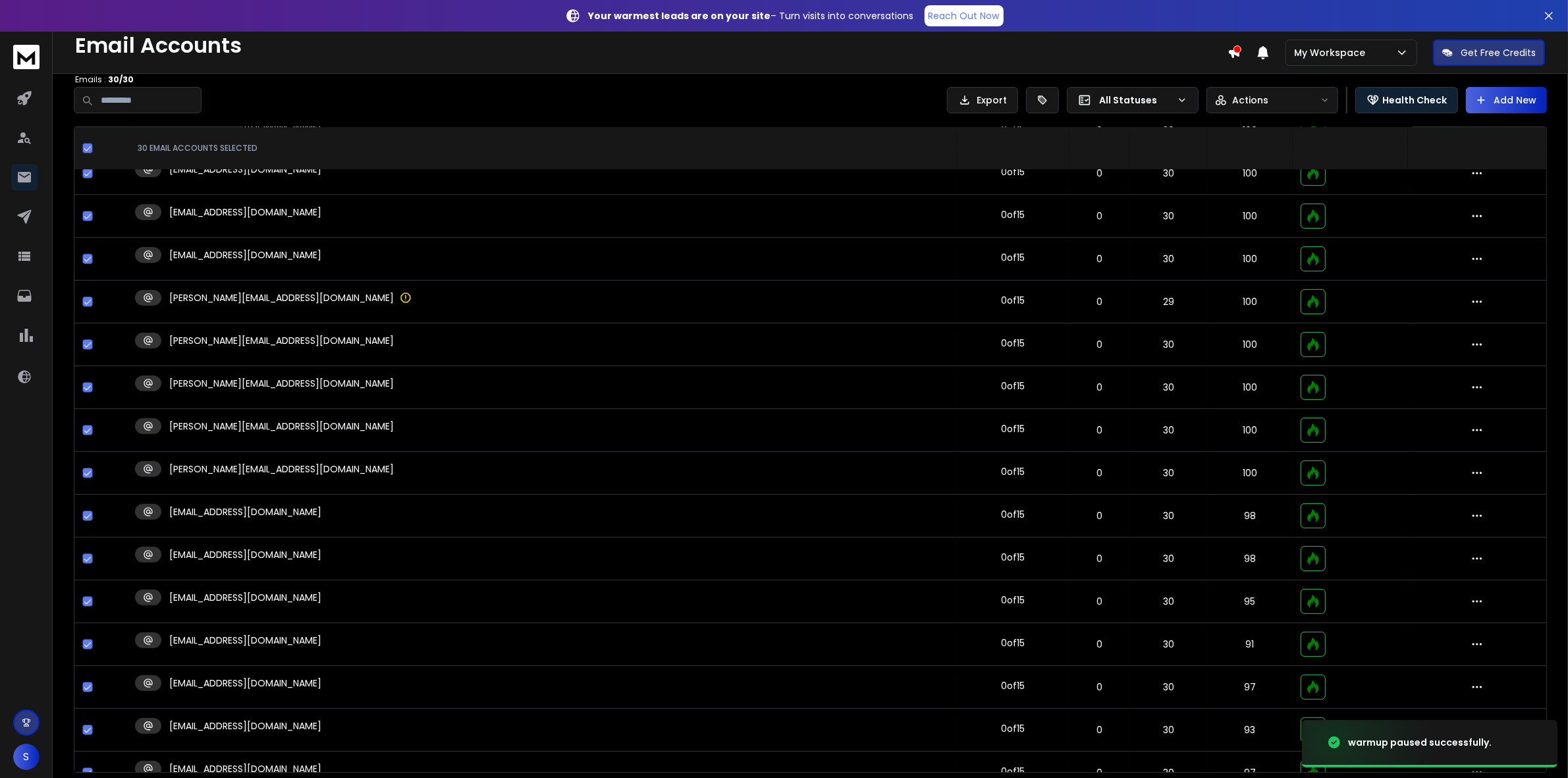
click at [1307, 298] on icon at bounding box center [1313, 302] width 13 height 13
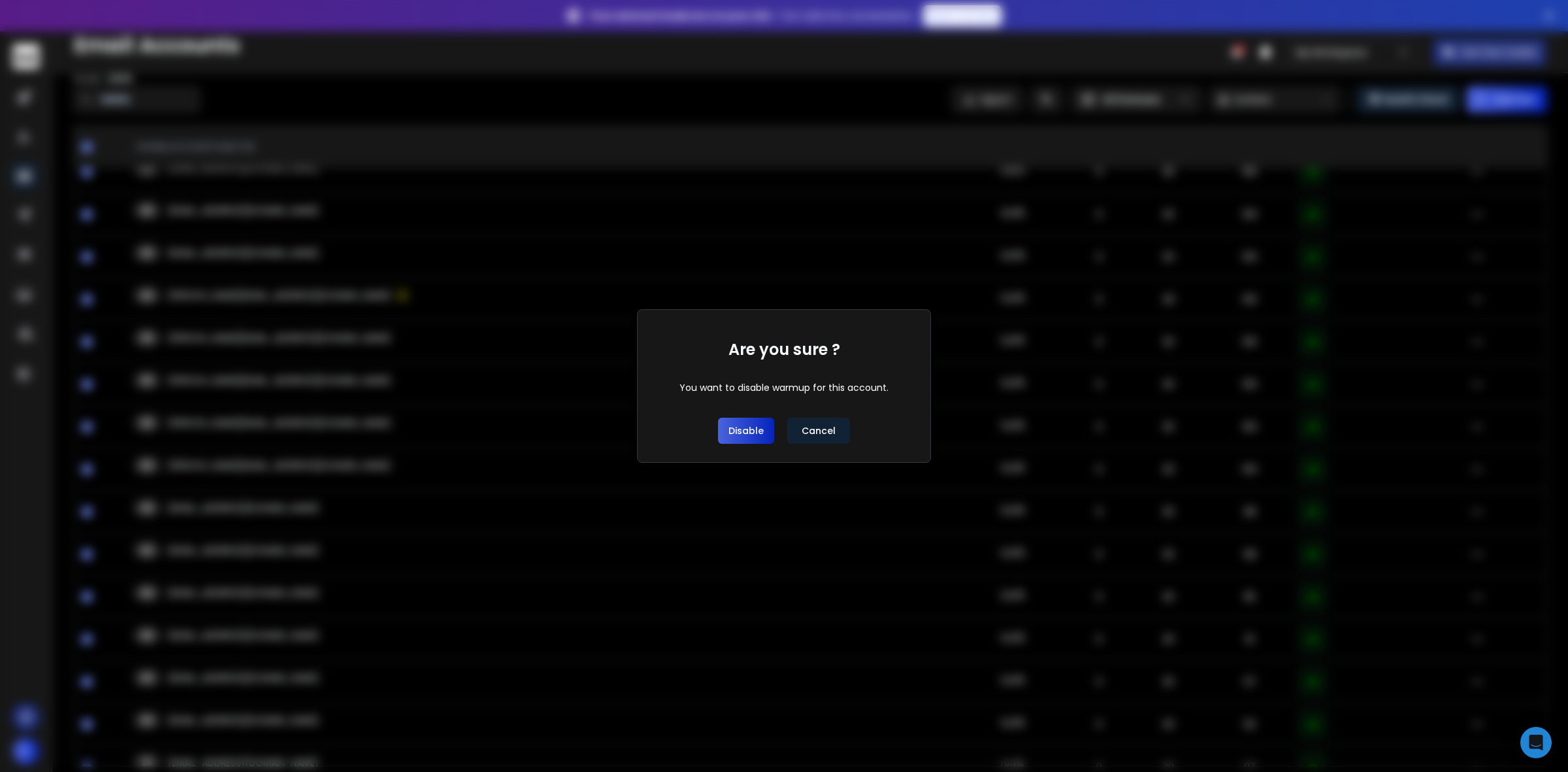
click at [740, 428] on button "Disable" at bounding box center [746, 430] width 56 height 26
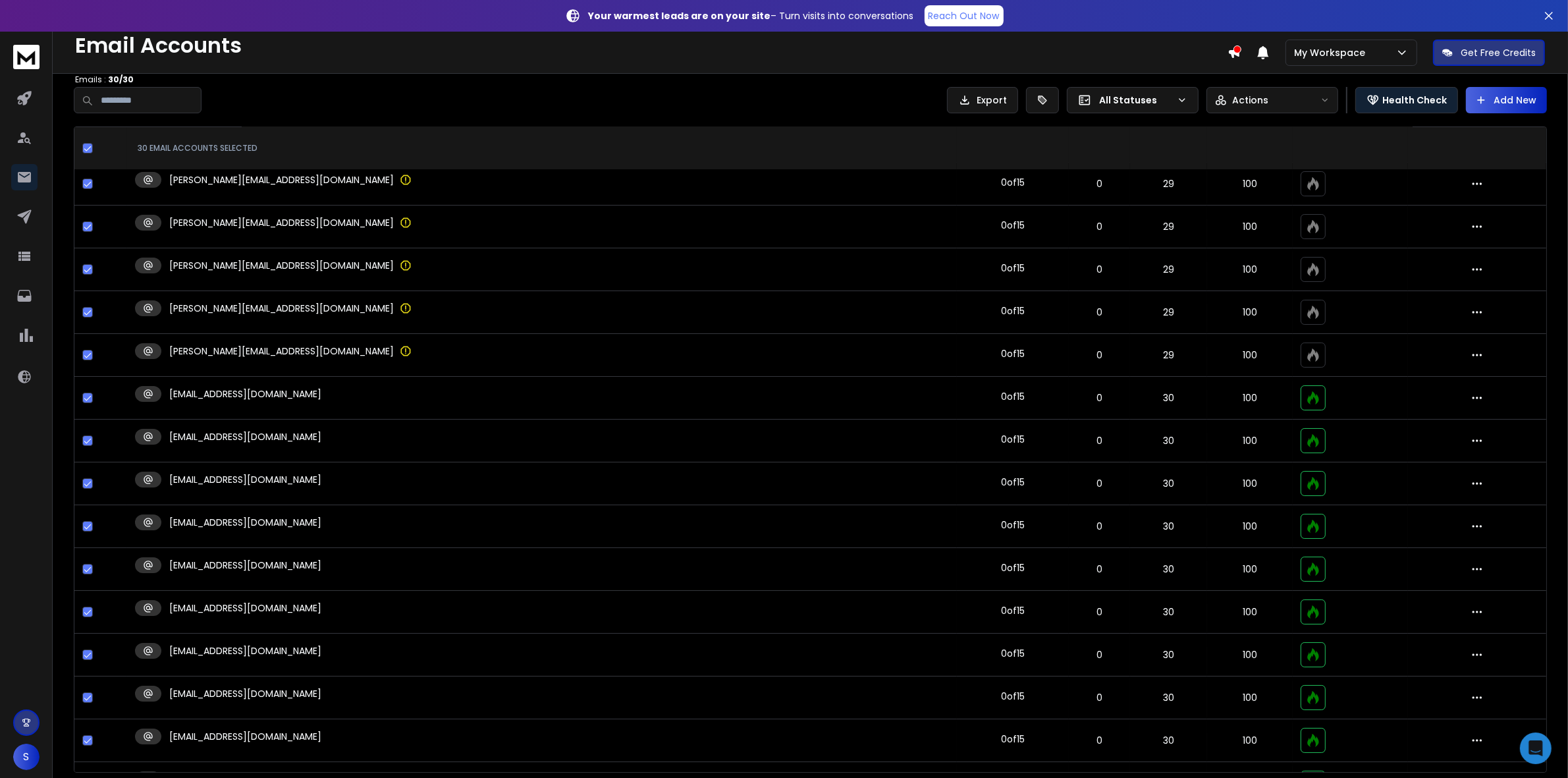
scroll to position [0, 0]
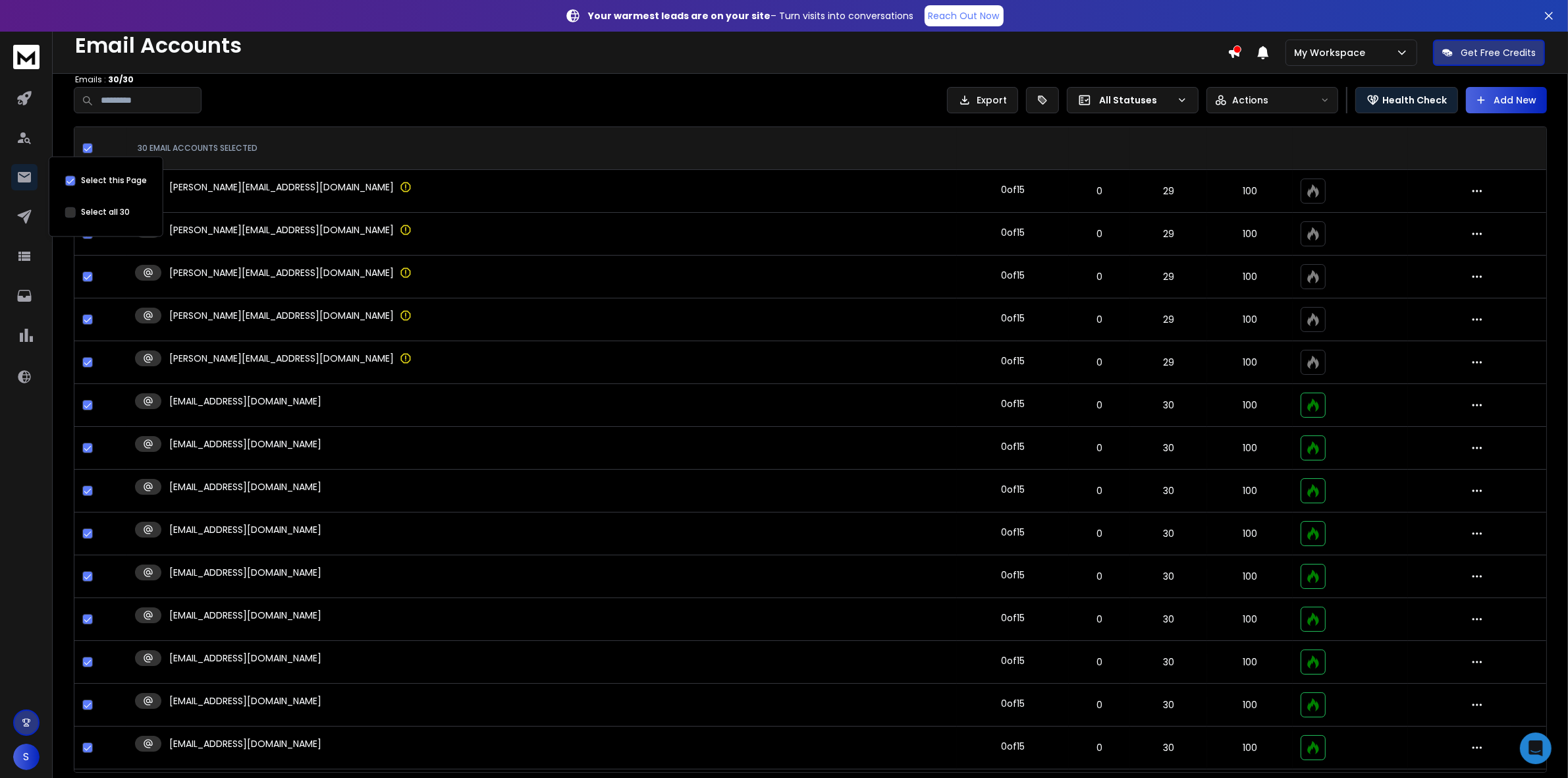
click at [88, 149] on button "Select this Page" at bounding box center [87, 148] width 11 height 11
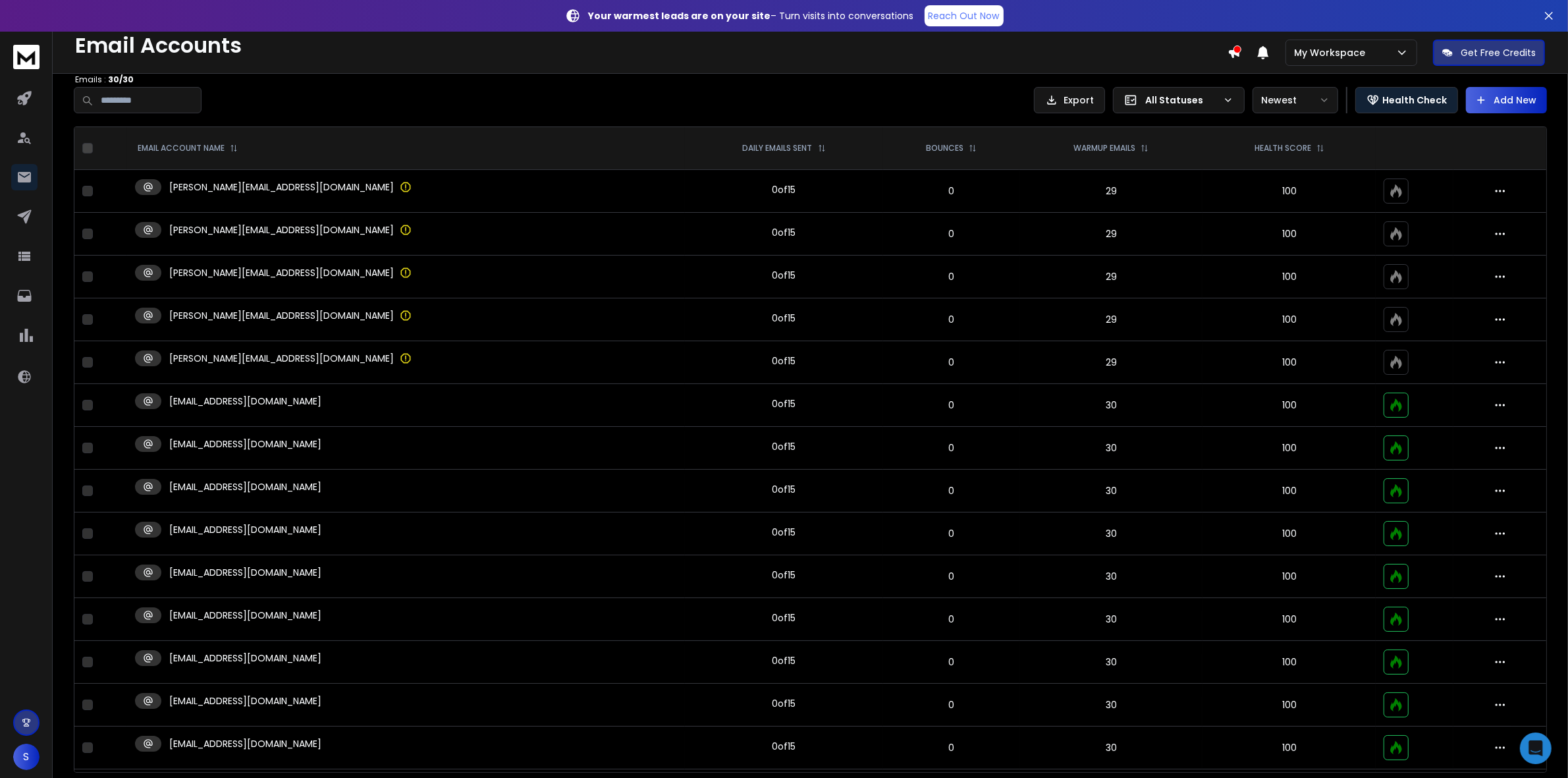
scroll to position [247, 0]
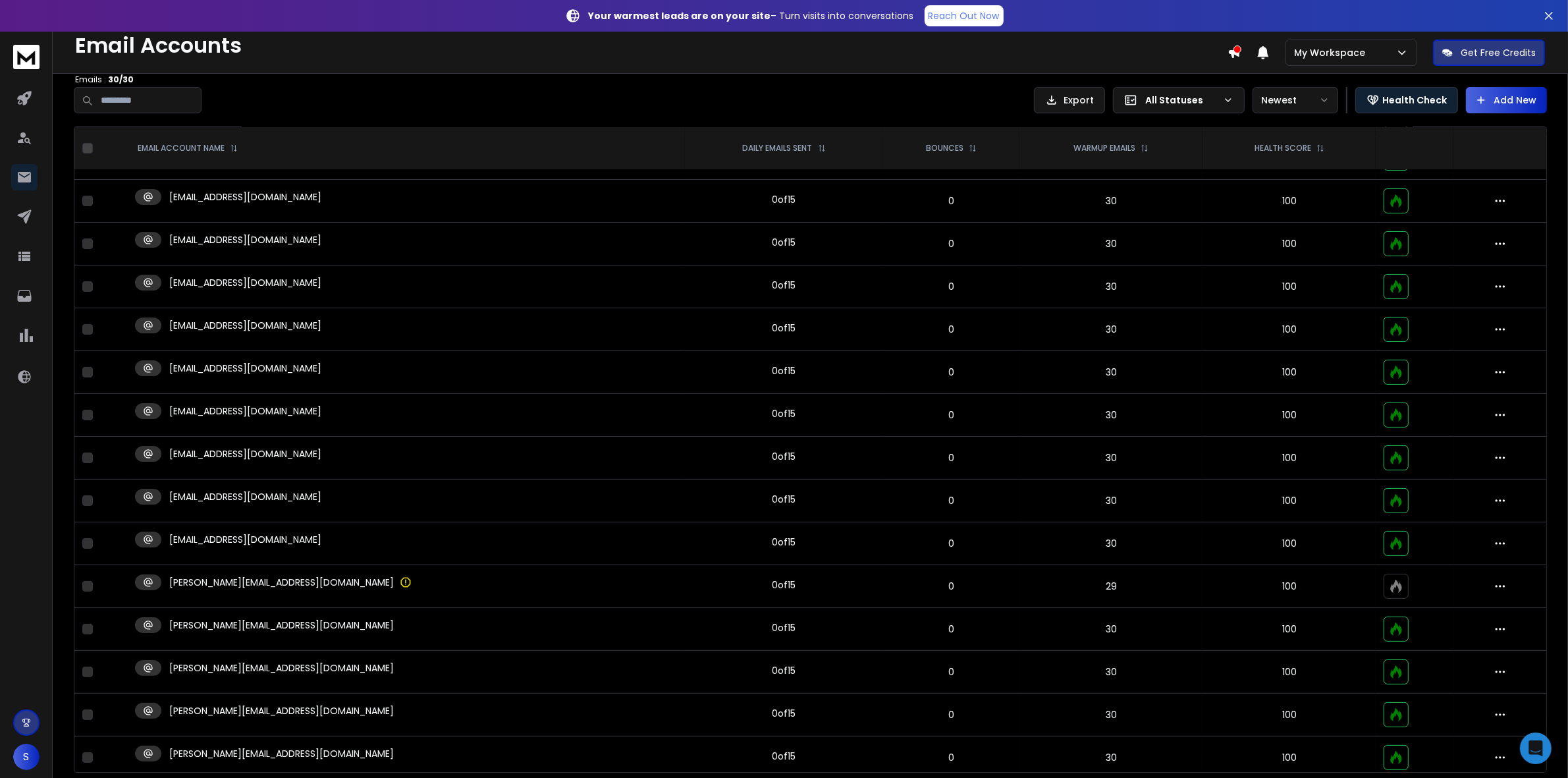
click at [88, 585] on button "button" at bounding box center [87, 586] width 11 height 11
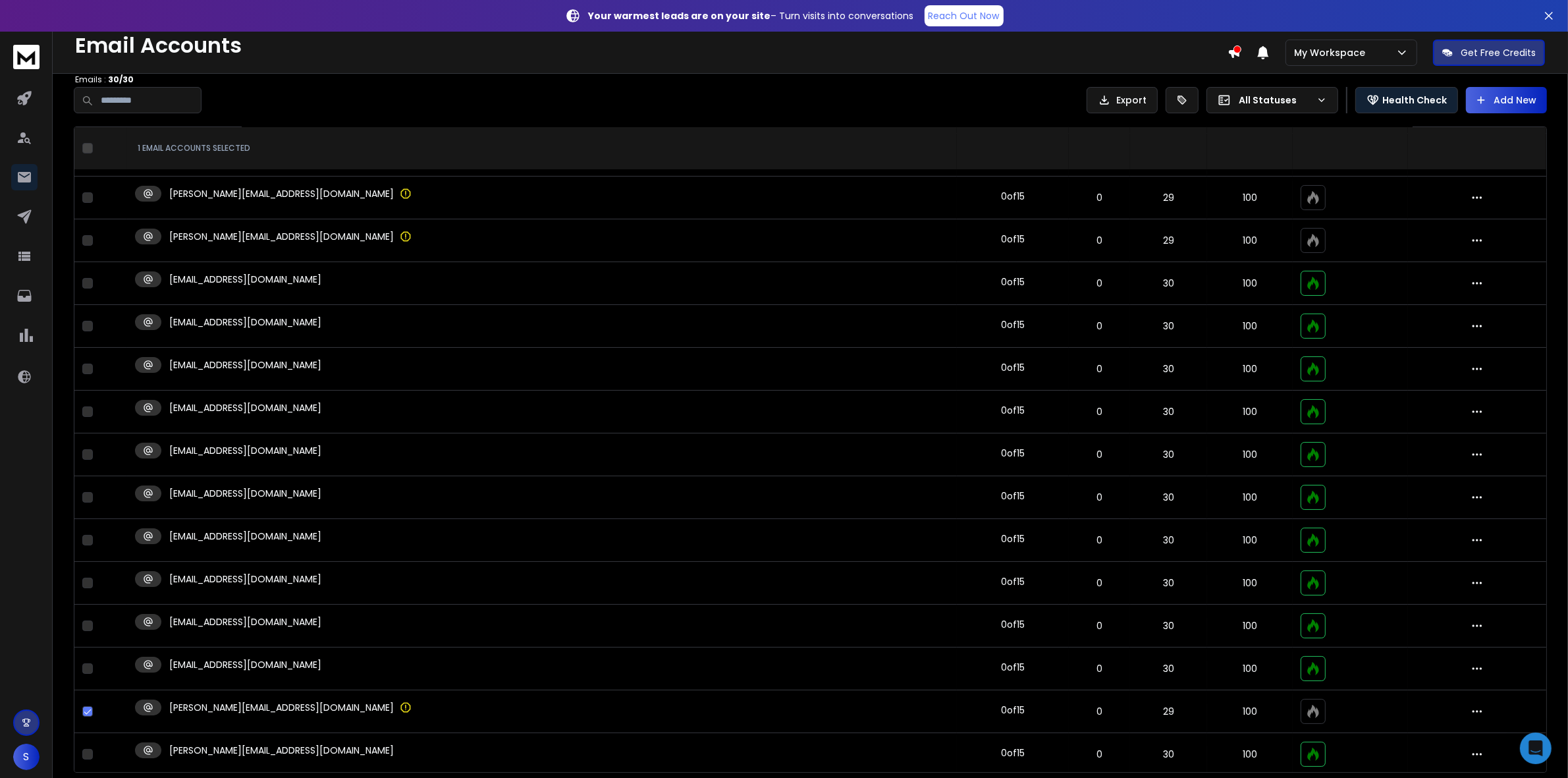
scroll to position [0, 0]
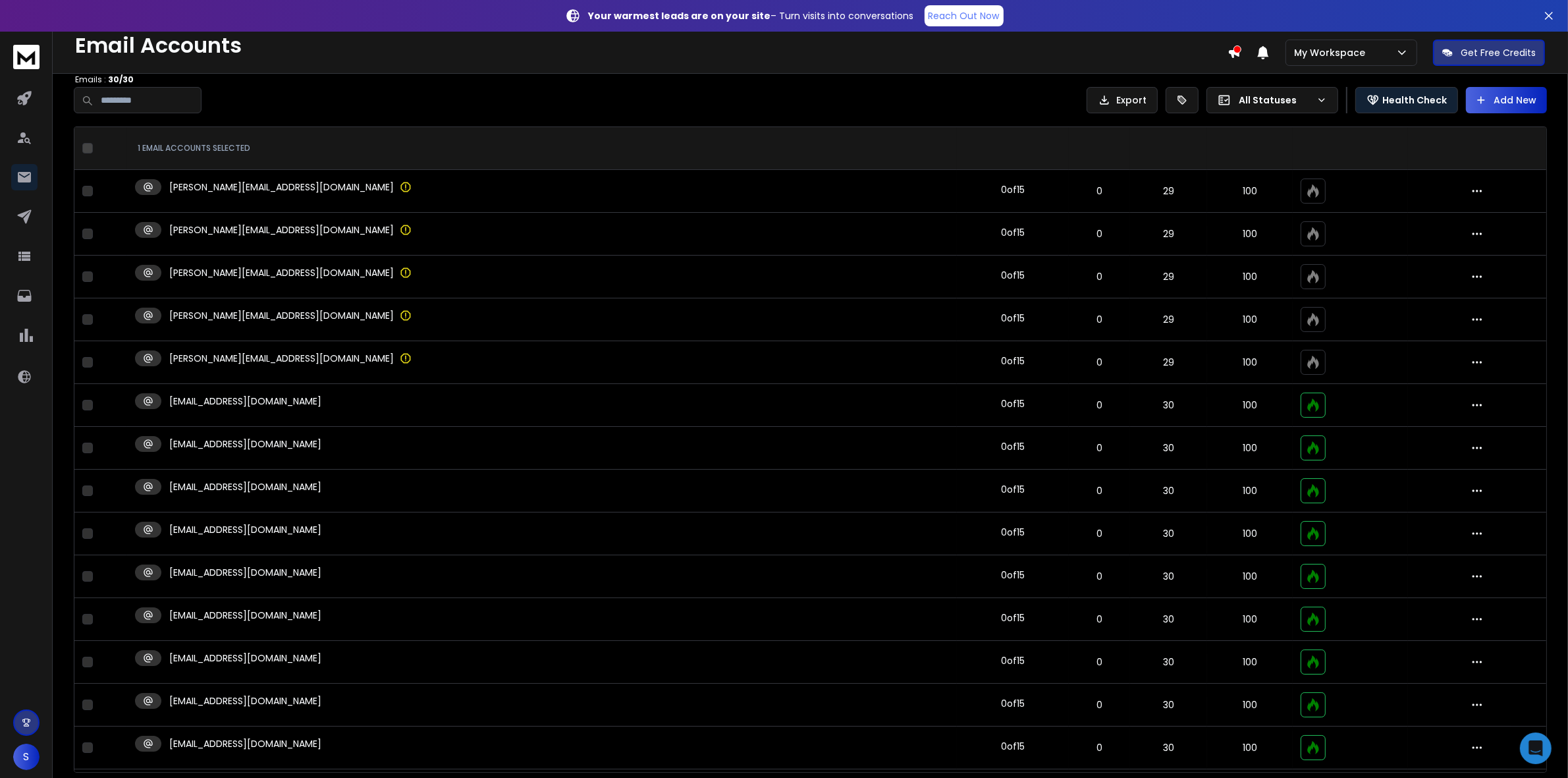
drag, startPoint x: 84, startPoint y: 363, endPoint x: 96, endPoint y: 348, distance: 19.2
click at [85, 362] on button "button" at bounding box center [87, 362] width 11 height 11
click at [84, 320] on button "button" at bounding box center [87, 319] width 11 height 11
click at [82, 275] on button "button" at bounding box center [87, 276] width 11 height 11
click at [84, 232] on button "button" at bounding box center [87, 234] width 11 height 11
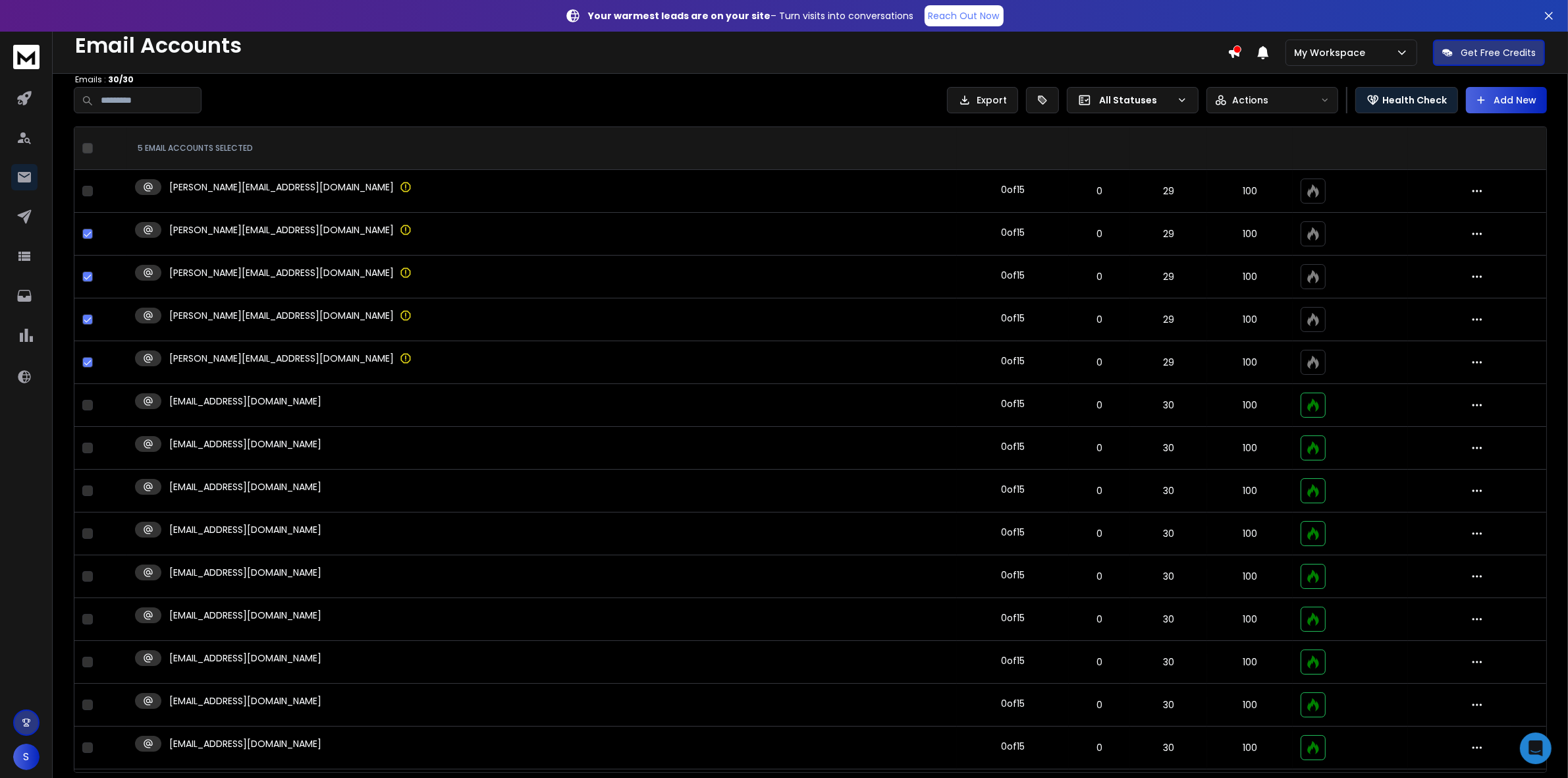
click at [85, 186] on td at bounding box center [101, 191] width 52 height 43
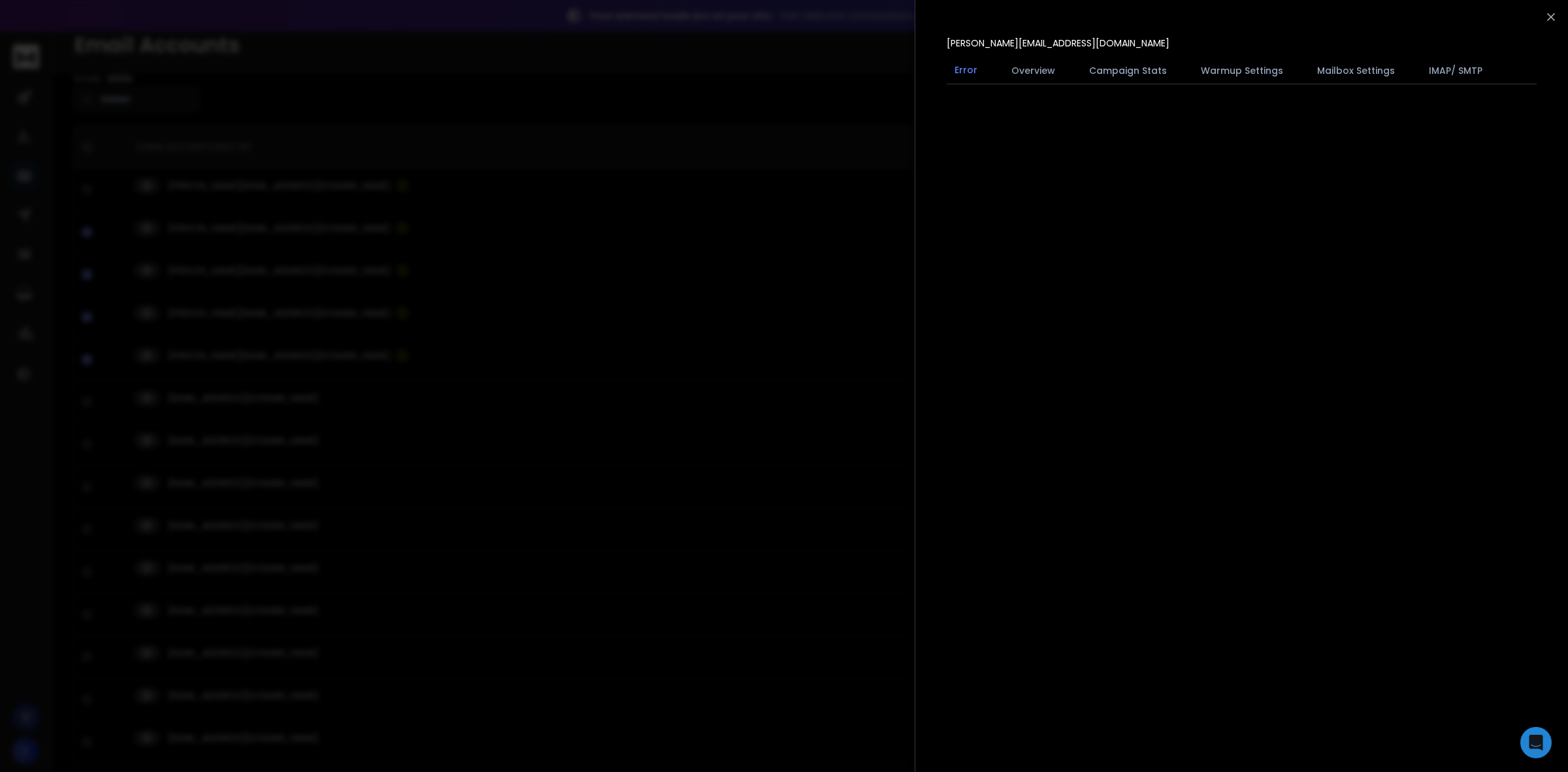
click at [610, 242] on div at bounding box center [784, 386] width 1568 height 772
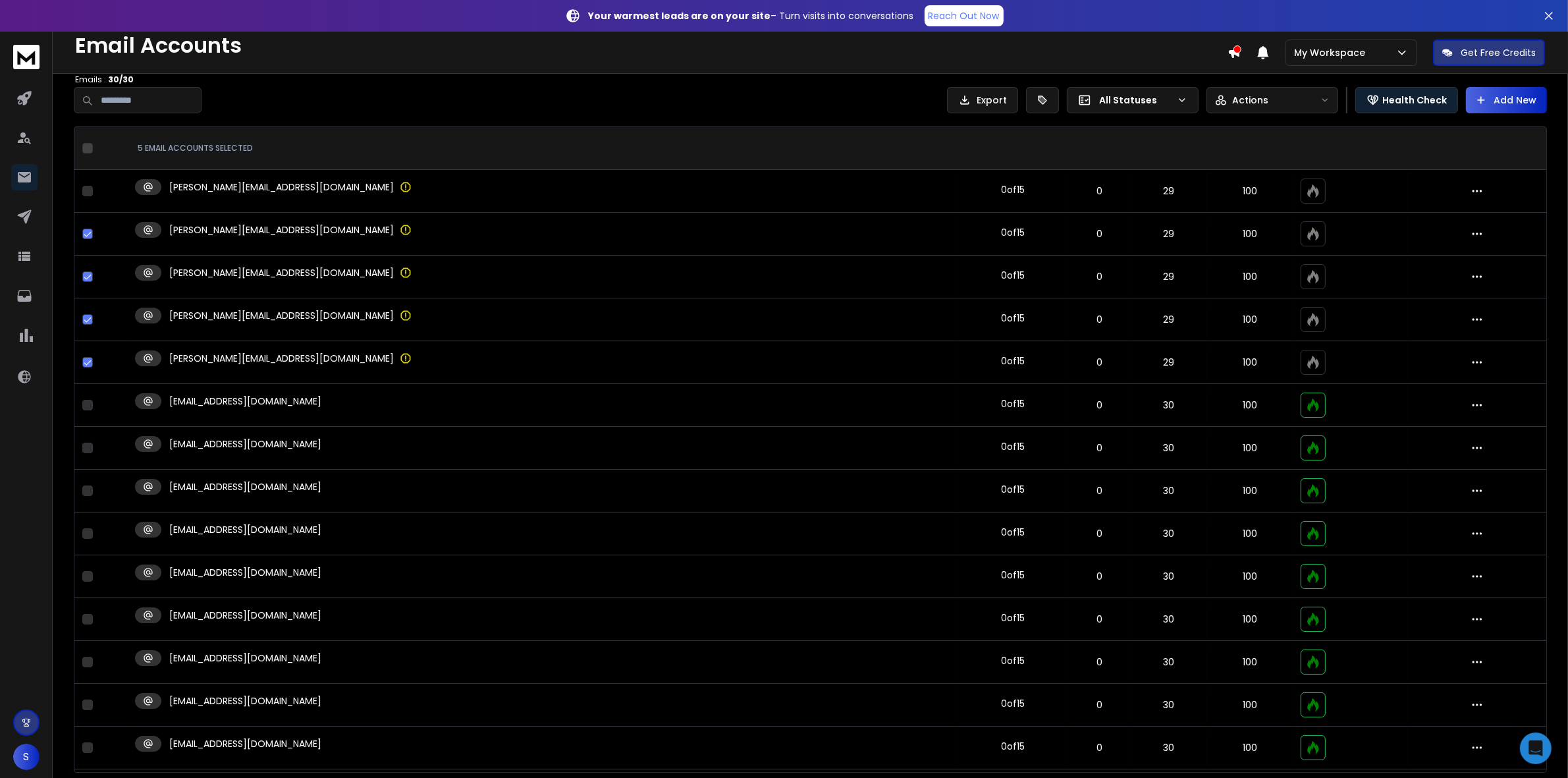
click at [85, 192] on button "button" at bounding box center [87, 191] width 11 height 11
click at [1311, 97] on div "Actions" at bounding box center [1265, 100] width 100 height 13
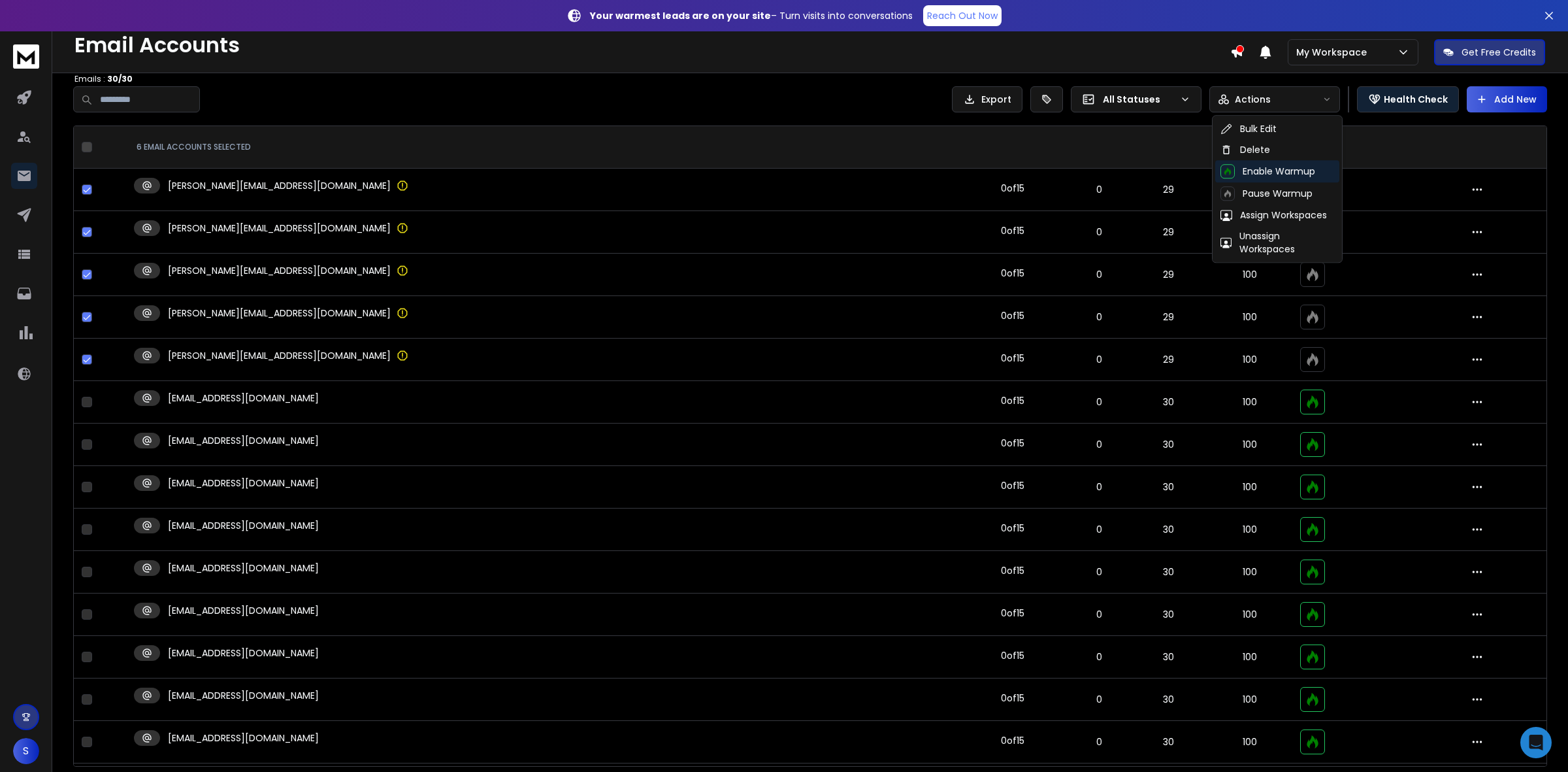
click at [1283, 164] on div "Enable Warmup" at bounding box center [1268, 172] width 94 height 15
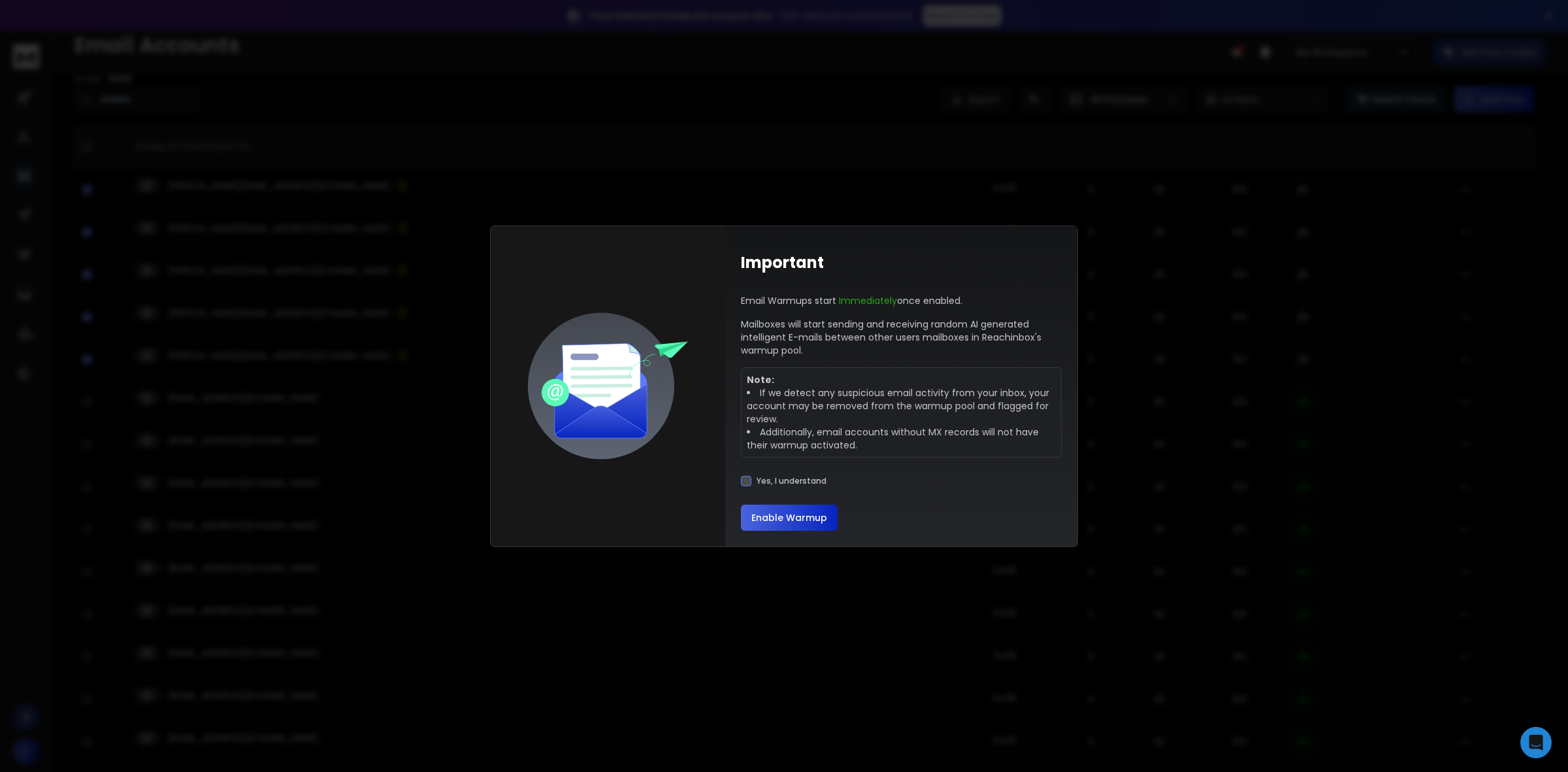
click at [748, 486] on div "Yes, I understand" at bounding box center [783, 481] width 85 height 26
click at [748, 484] on button "Yes, I understand" at bounding box center [746, 481] width 11 height 11
click at [760, 517] on button "Enable Warmup" at bounding box center [789, 517] width 97 height 26
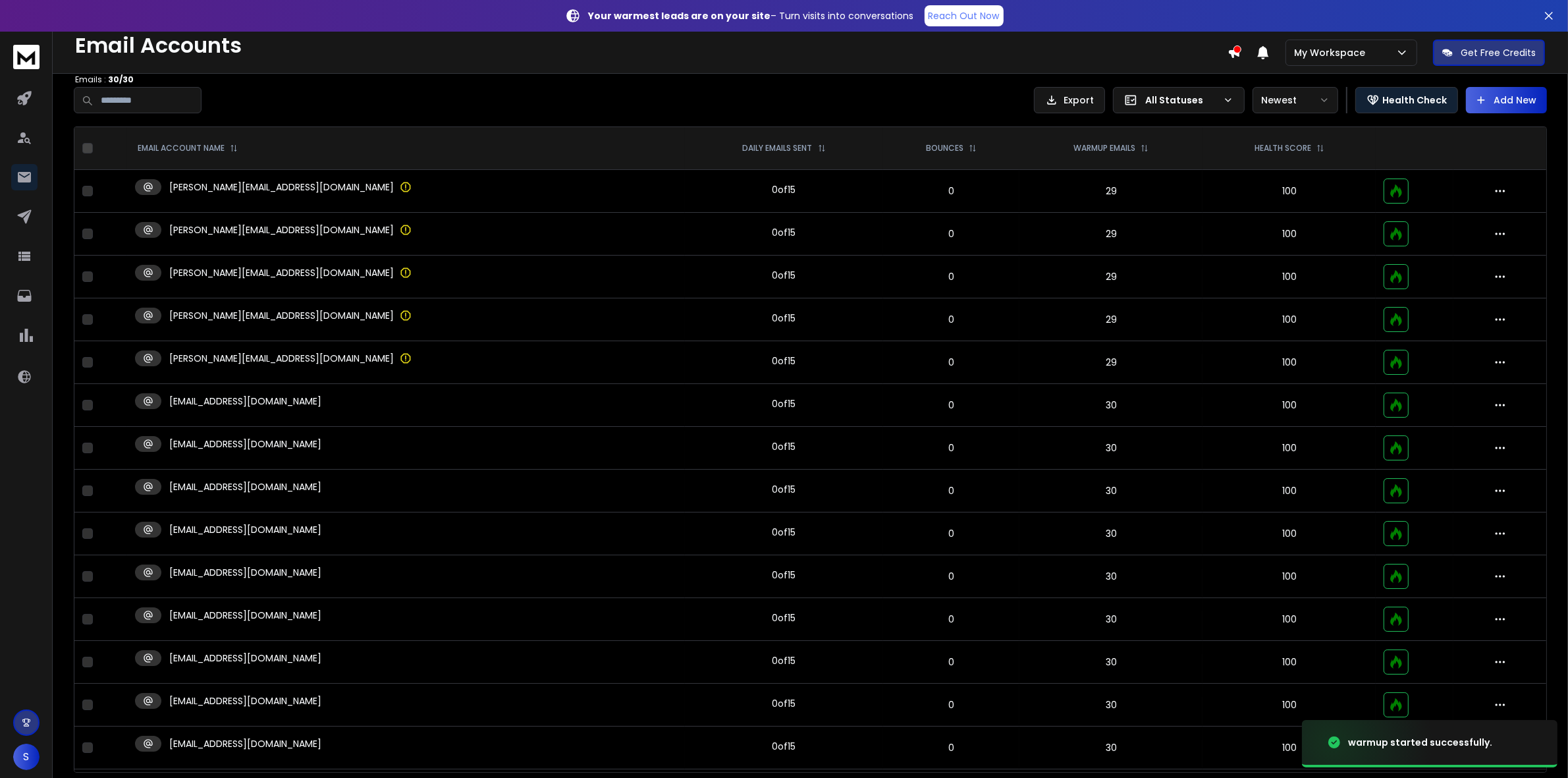
click at [220, 194] on div "ana@secfilings1.info" at bounding box center [265, 187] width 259 height 16
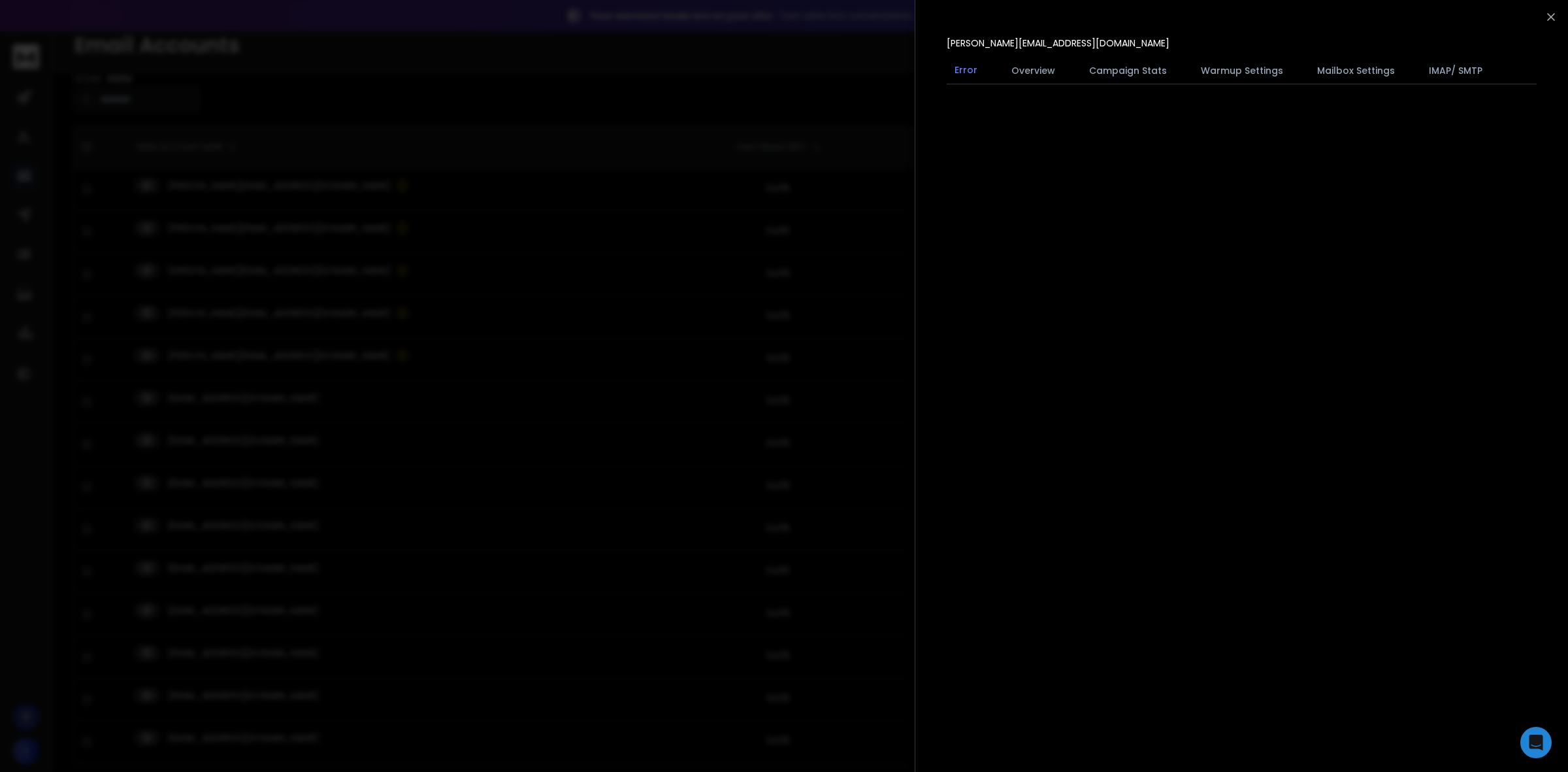
click at [1457, 56] on div "ana@secfilings1.info Error Overview Campaign Stats Warmup Settings Mailbox Sett…" at bounding box center [1242, 72] width 621 height 113
click at [1454, 65] on button "IMAP/ SMTP" at bounding box center [1455, 70] width 69 height 28
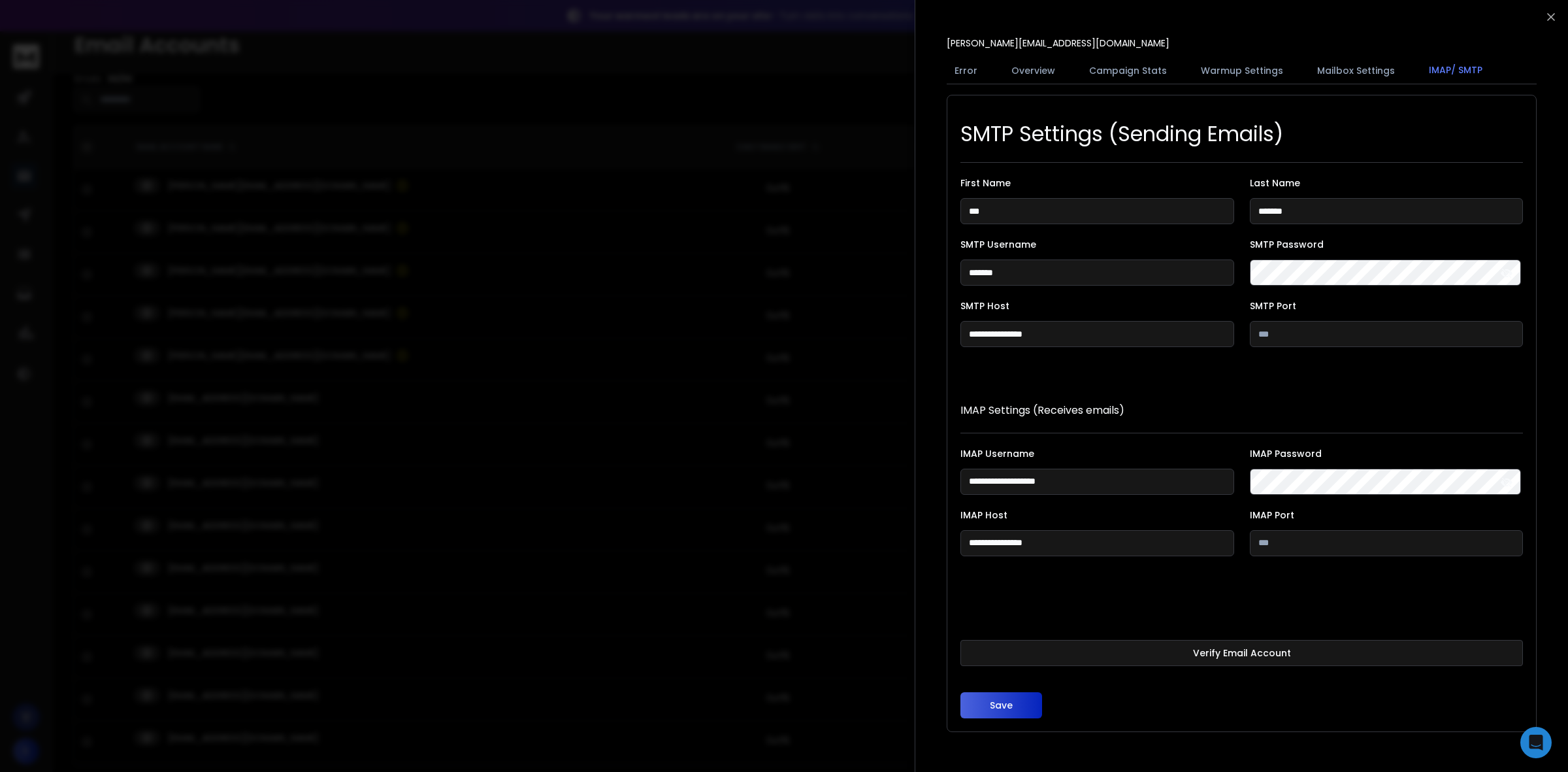
click at [1025, 697] on button "Save" at bounding box center [1001, 705] width 81 height 26
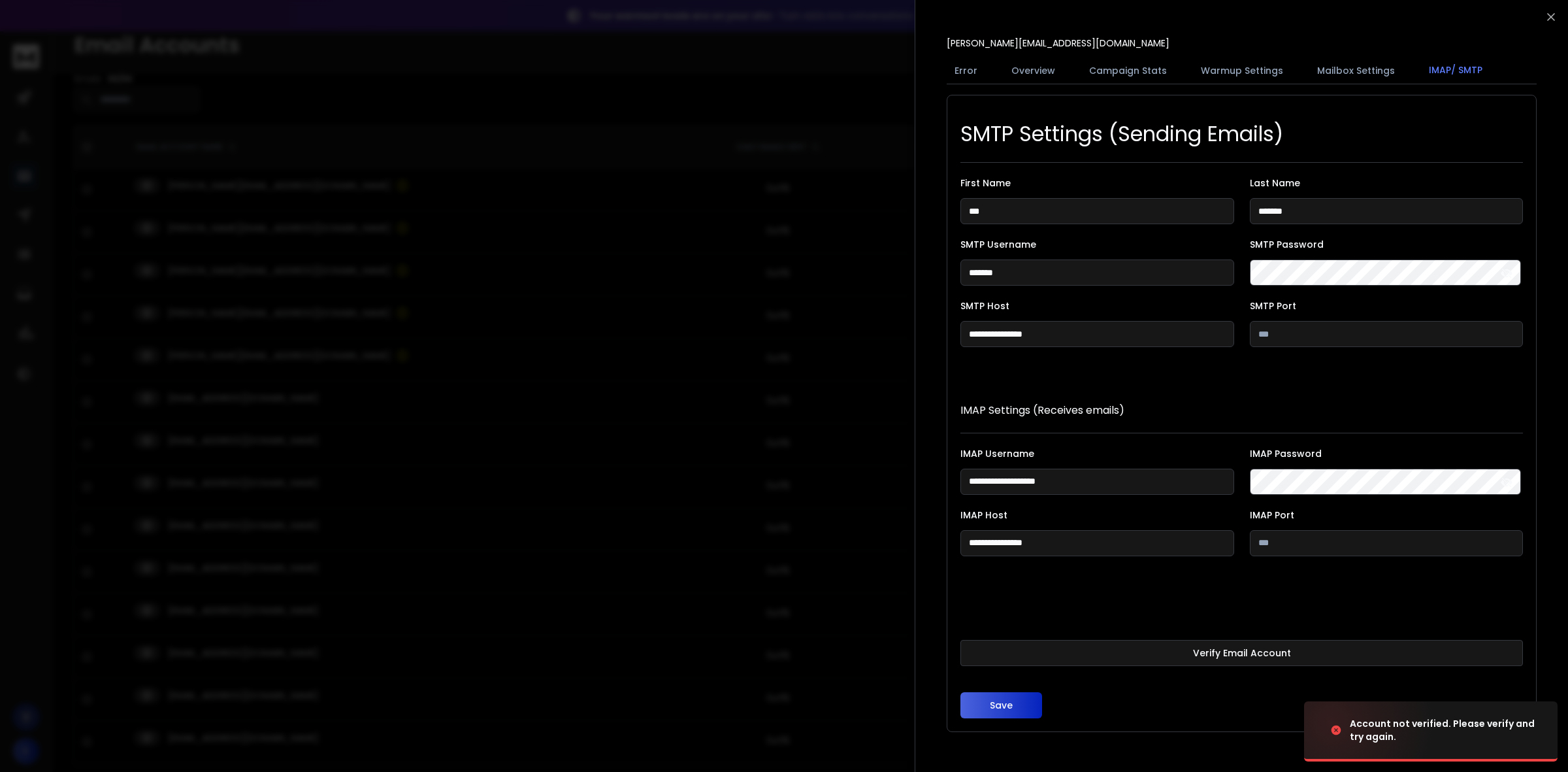
click at [1153, 646] on button "Verify Email Account" at bounding box center [1242, 653] width 563 height 26
click at [1004, 709] on button "Save" at bounding box center [1001, 705] width 81 height 26
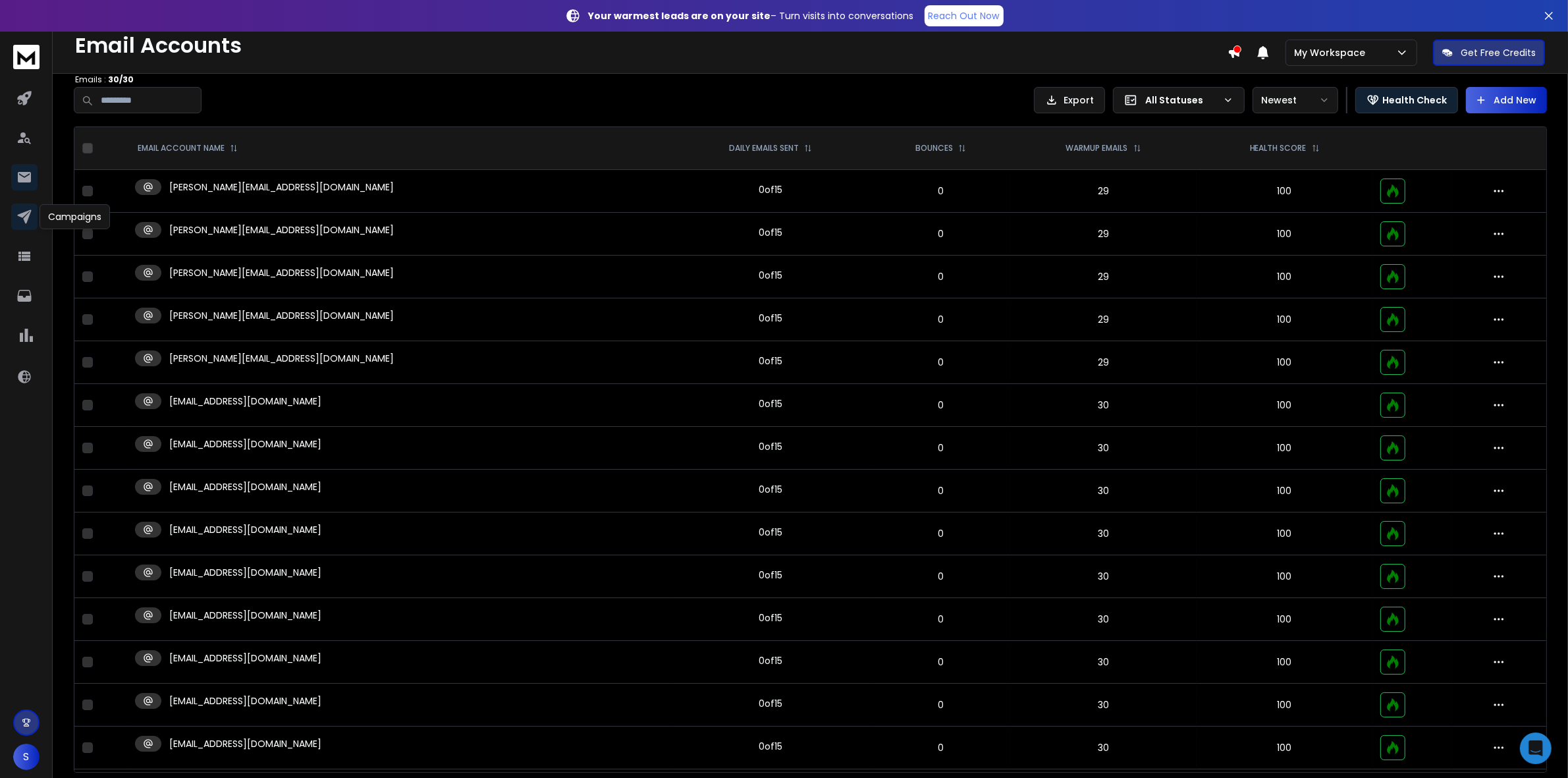
click at [14, 218] on link at bounding box center [25, 216] width 26 height 26
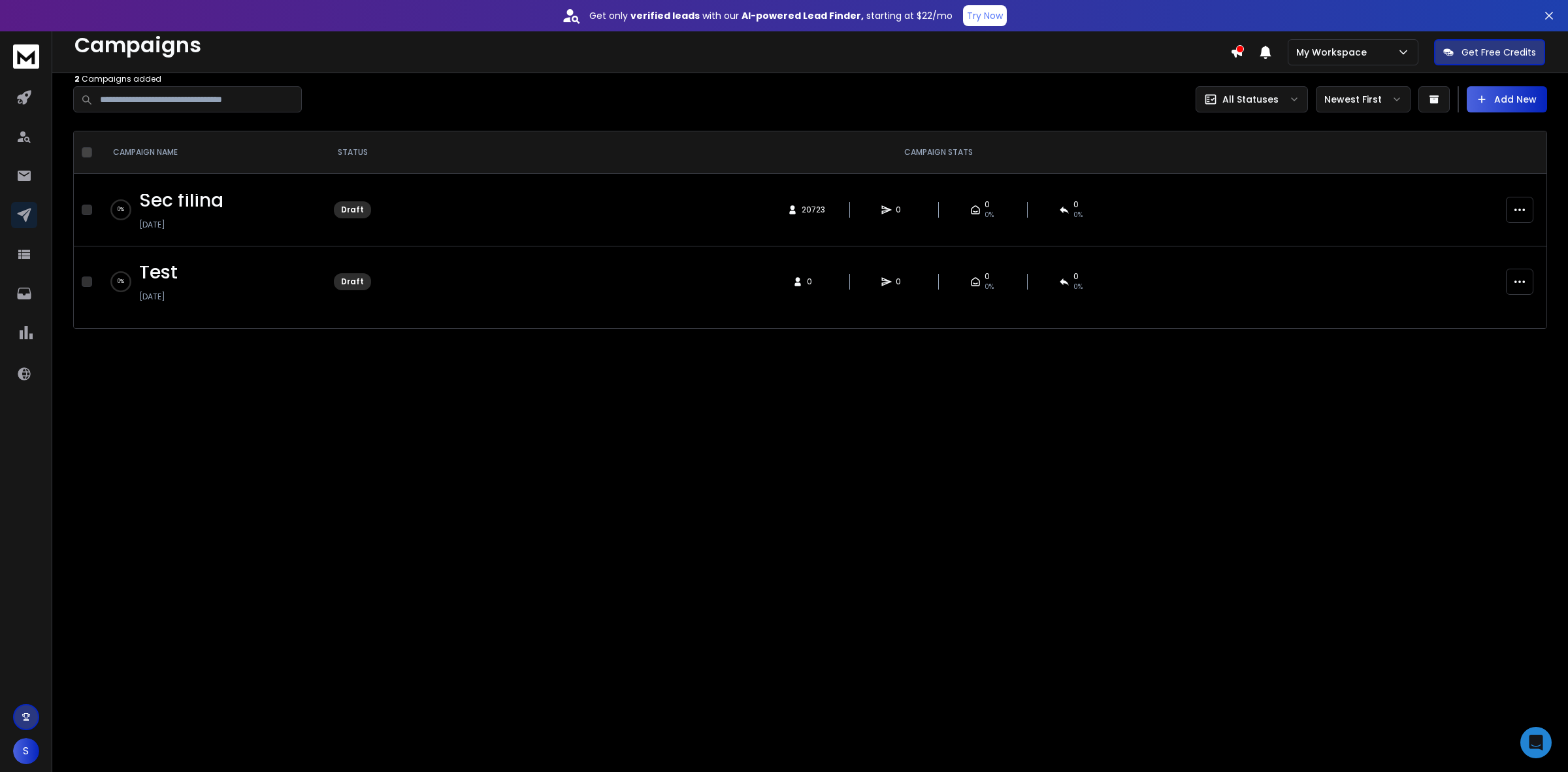
click at [242, 212] on div "0 % Sec filing 3 days ago" at bounding box center [211, 209] width 203 height 56
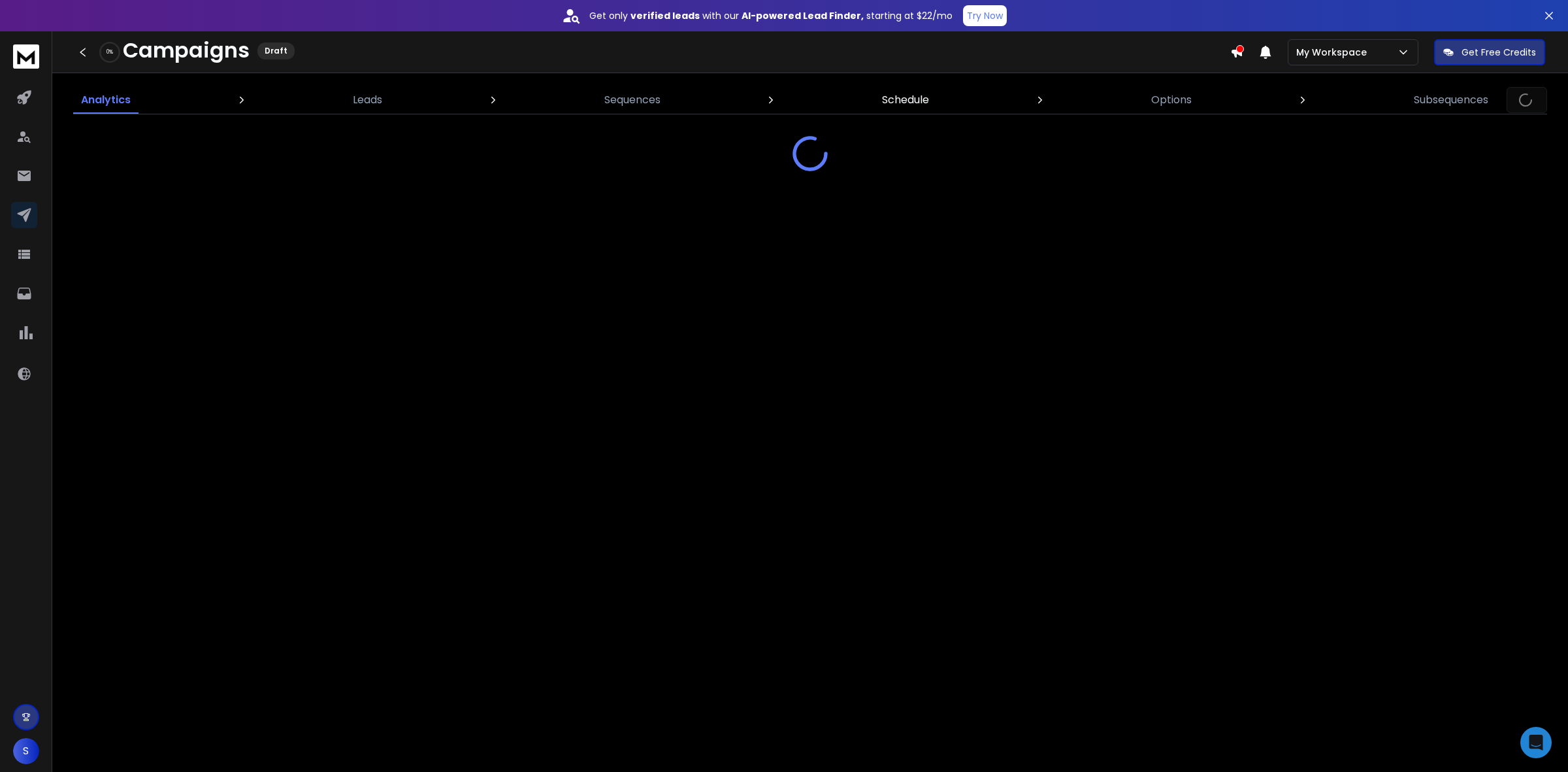
click at [922, 98] on p "Schedule" at bounding box center [906, 100] width 47 height 11
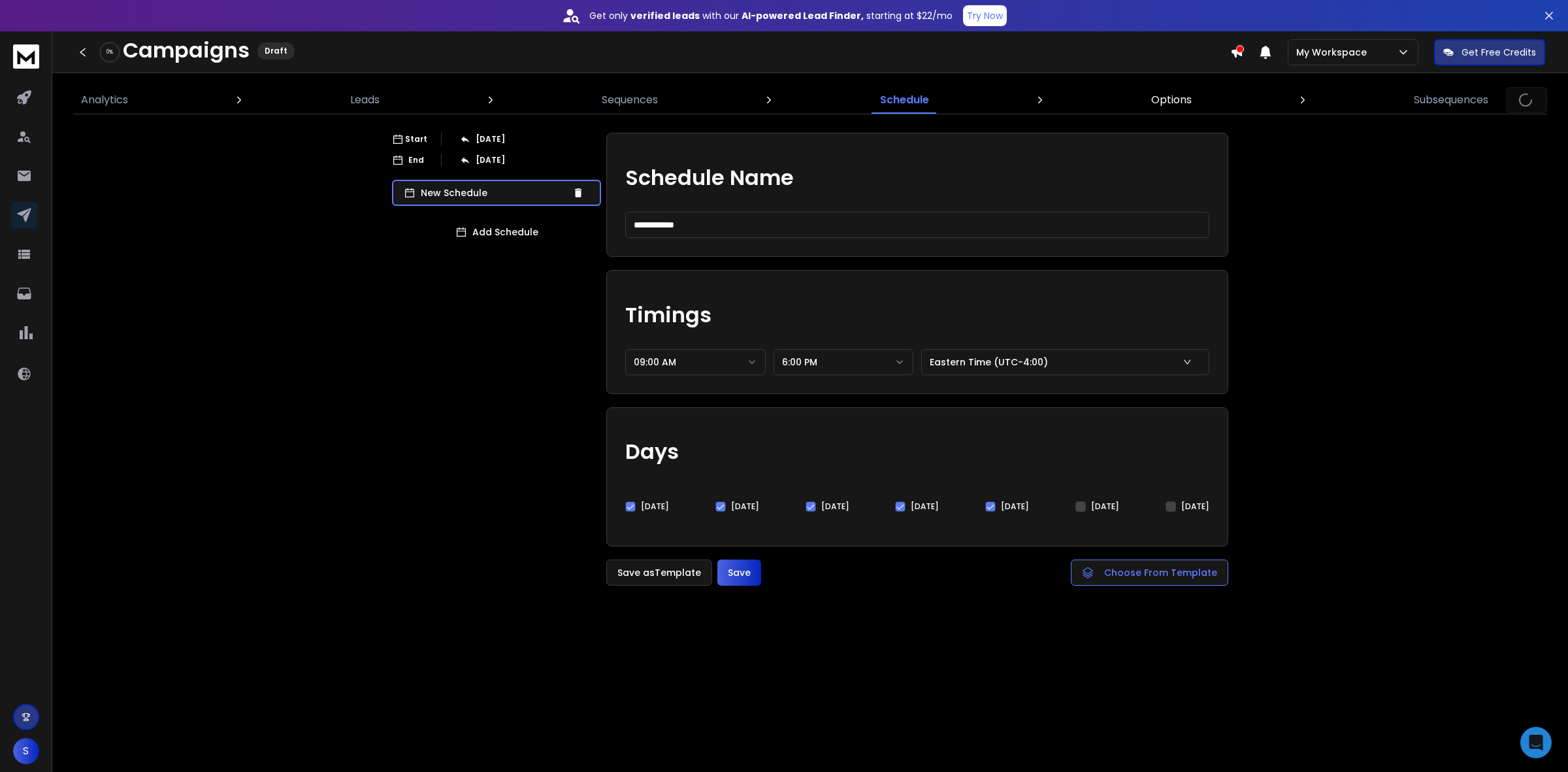
click at [1166, 96] on p "Options" at bounding box center [1172, 100] width 41 height 11
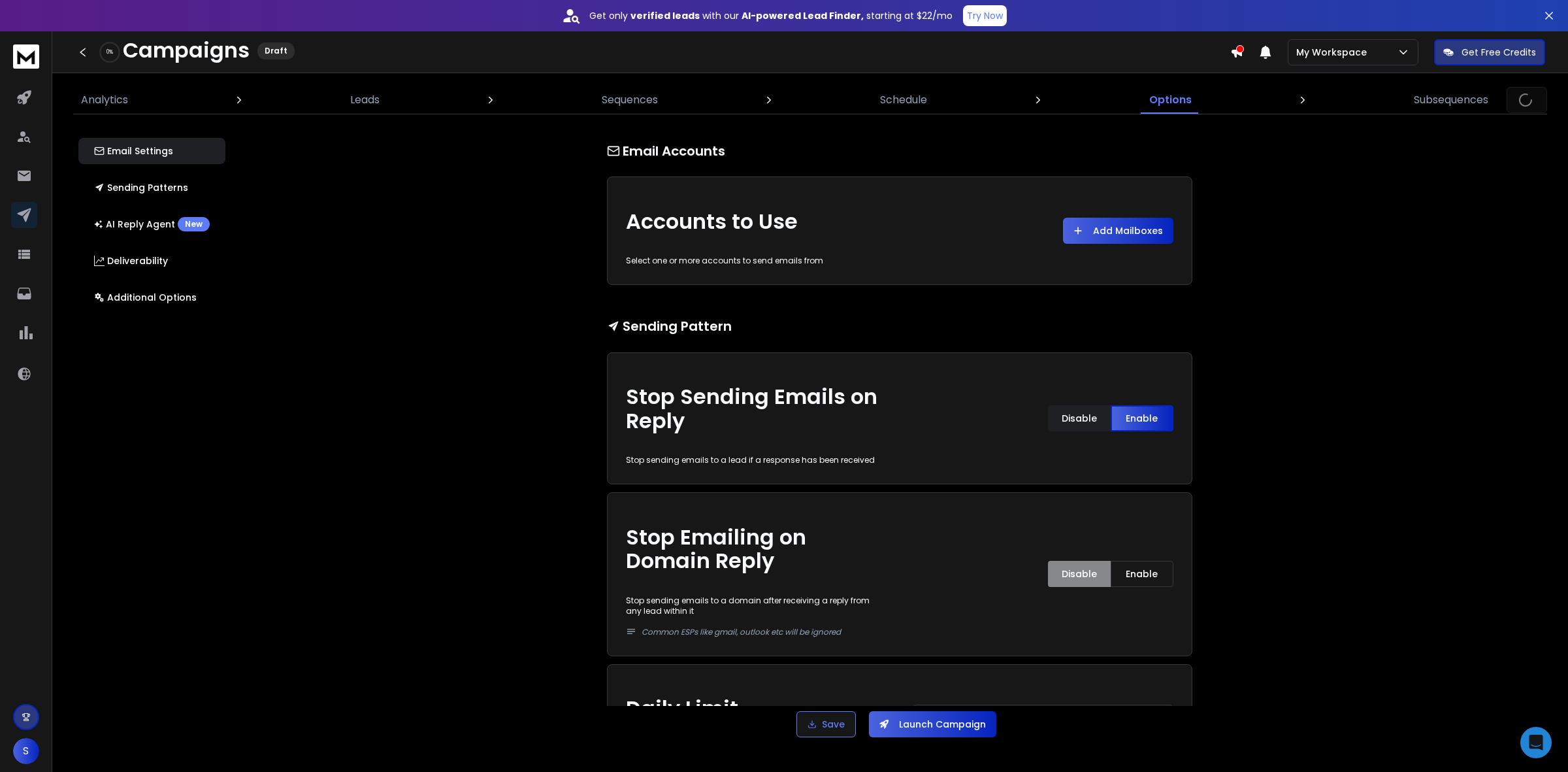
click at [1112, 226] on button "Add Mailboxes" at bounding box center [1118, 231] width 111 height 26
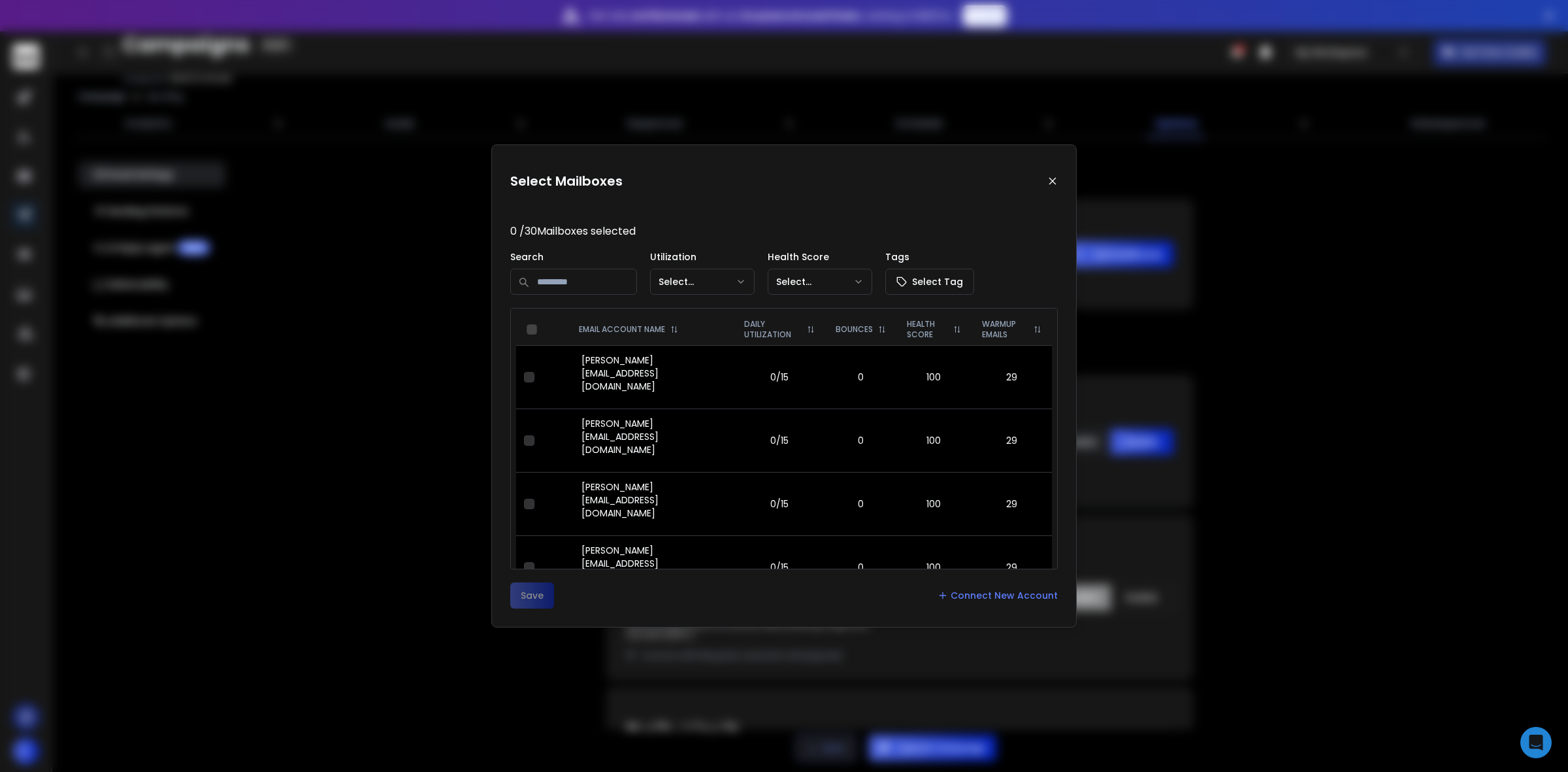
click at [564, 281] on input at bounding box center [573, 281] width 127 height 26
type input "***"
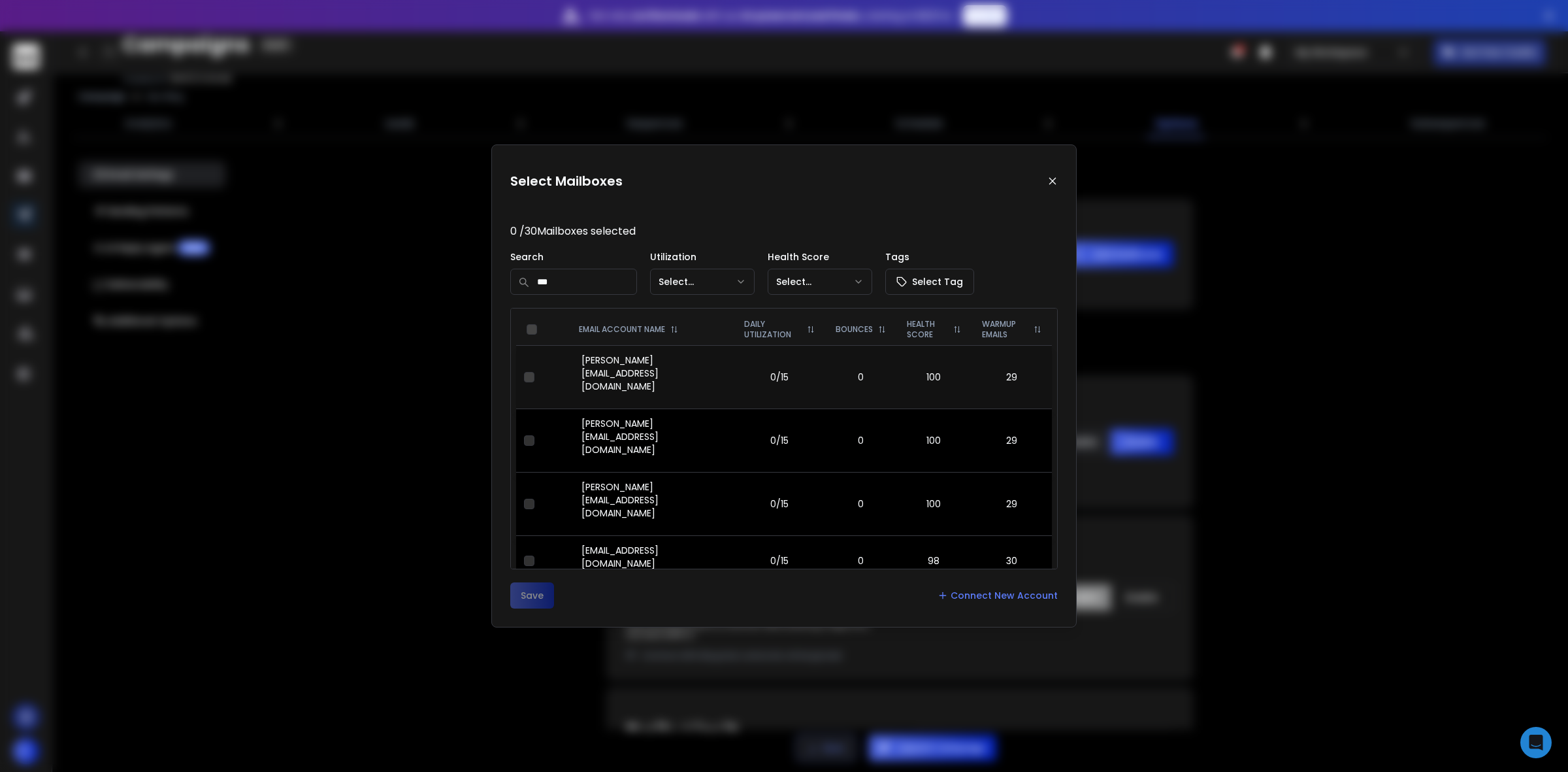
click at [529, 372] on button "button" at bounding box center [529, 377] width 11 height 11
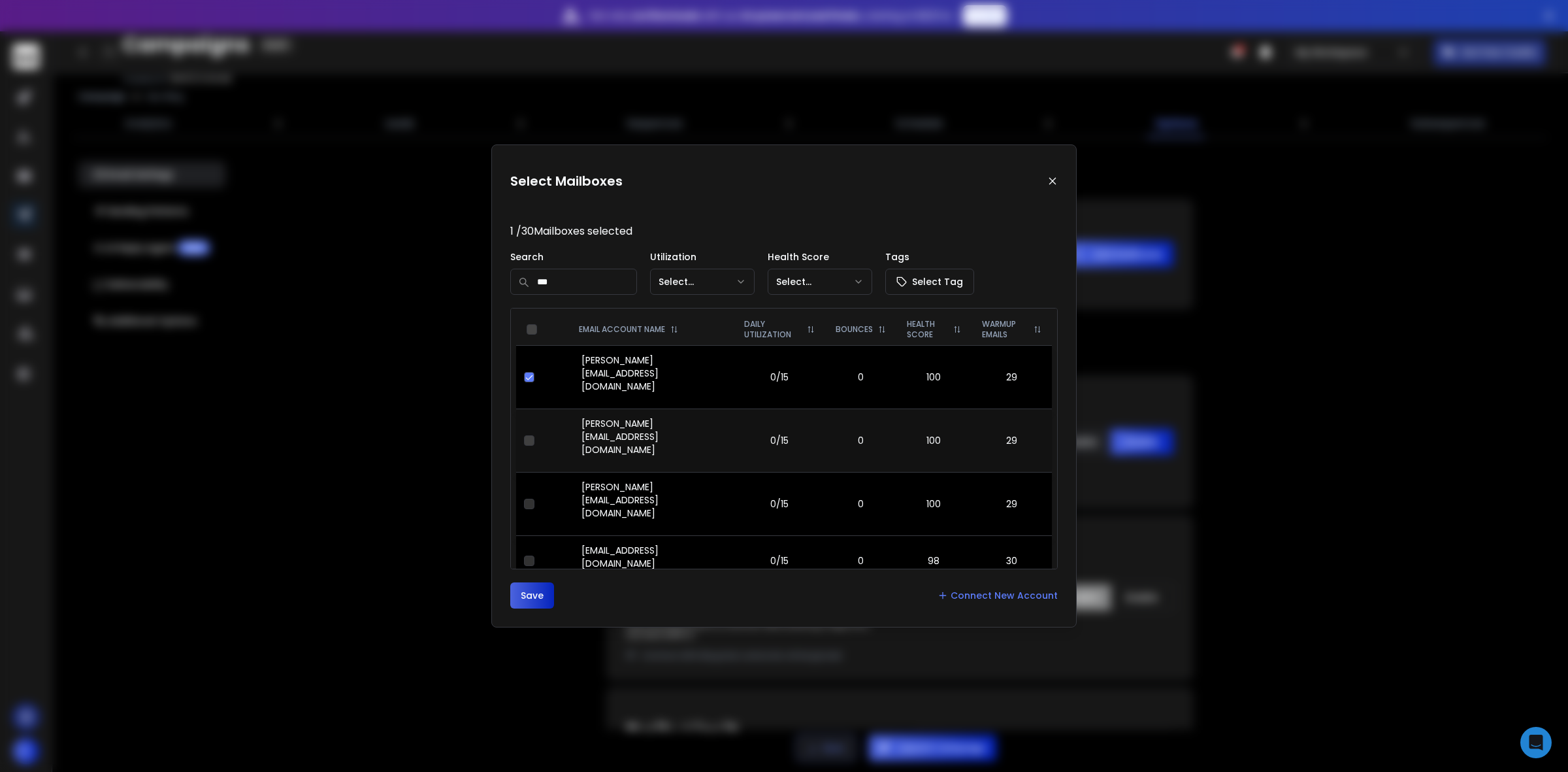
click at [527, 435] on button "button" at bounding box center [529, 440] width 11 height 11
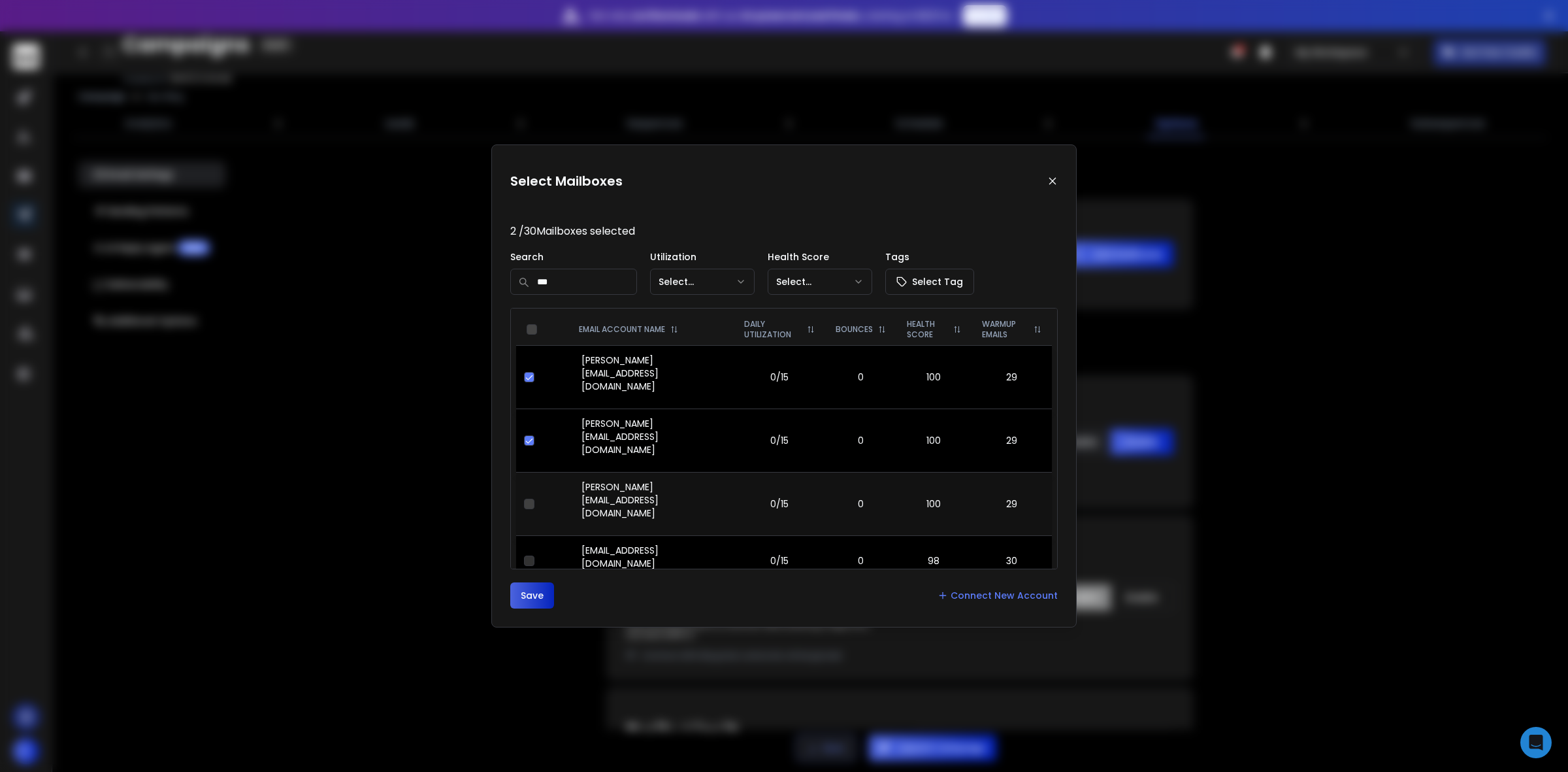
click at [530, 499] on button "button" at bounding box center [529, 504] width 11 height 11
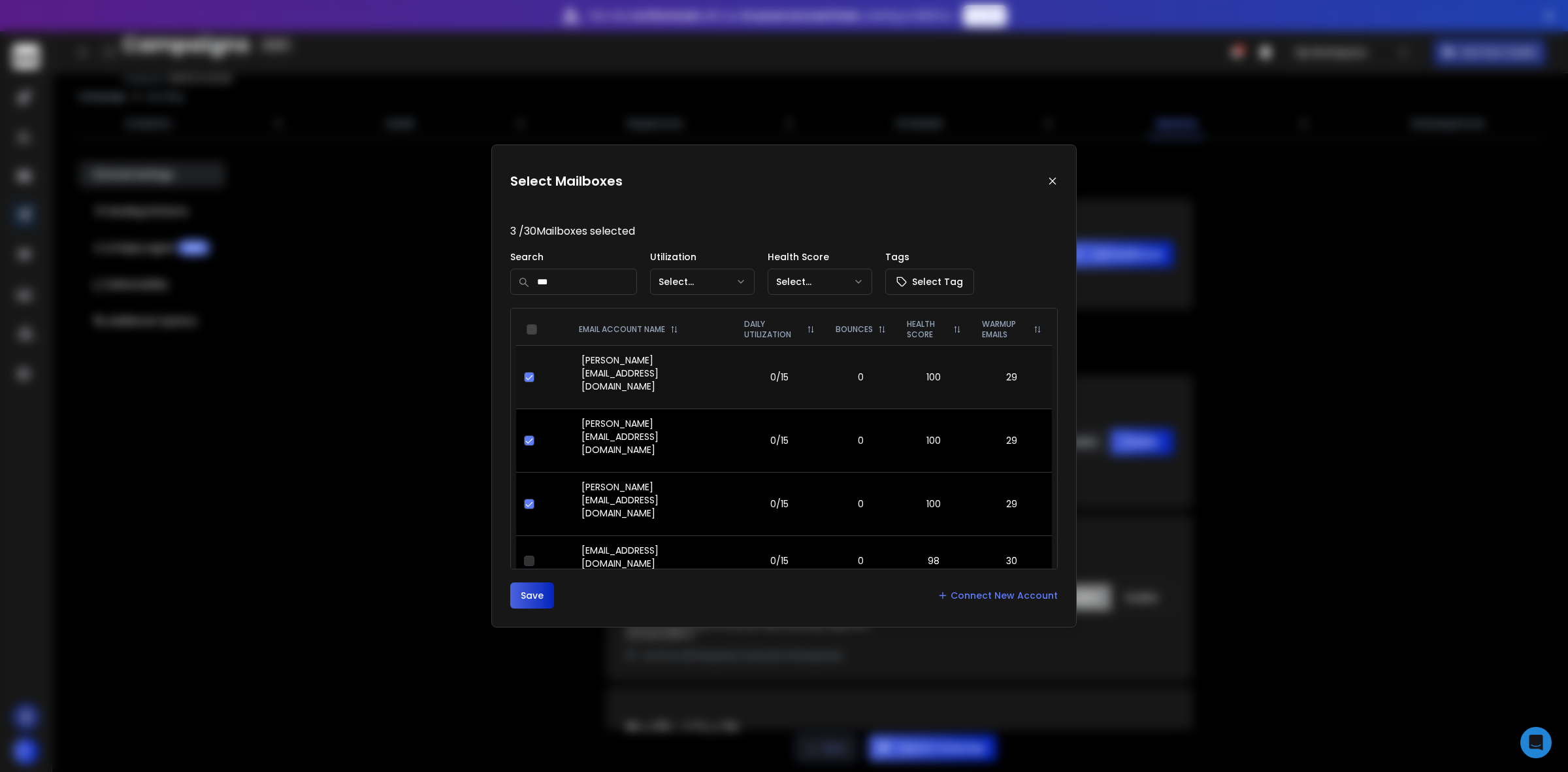
click at [530, 372] on button "button" at bounding box center [529, 377] width 11 height 11
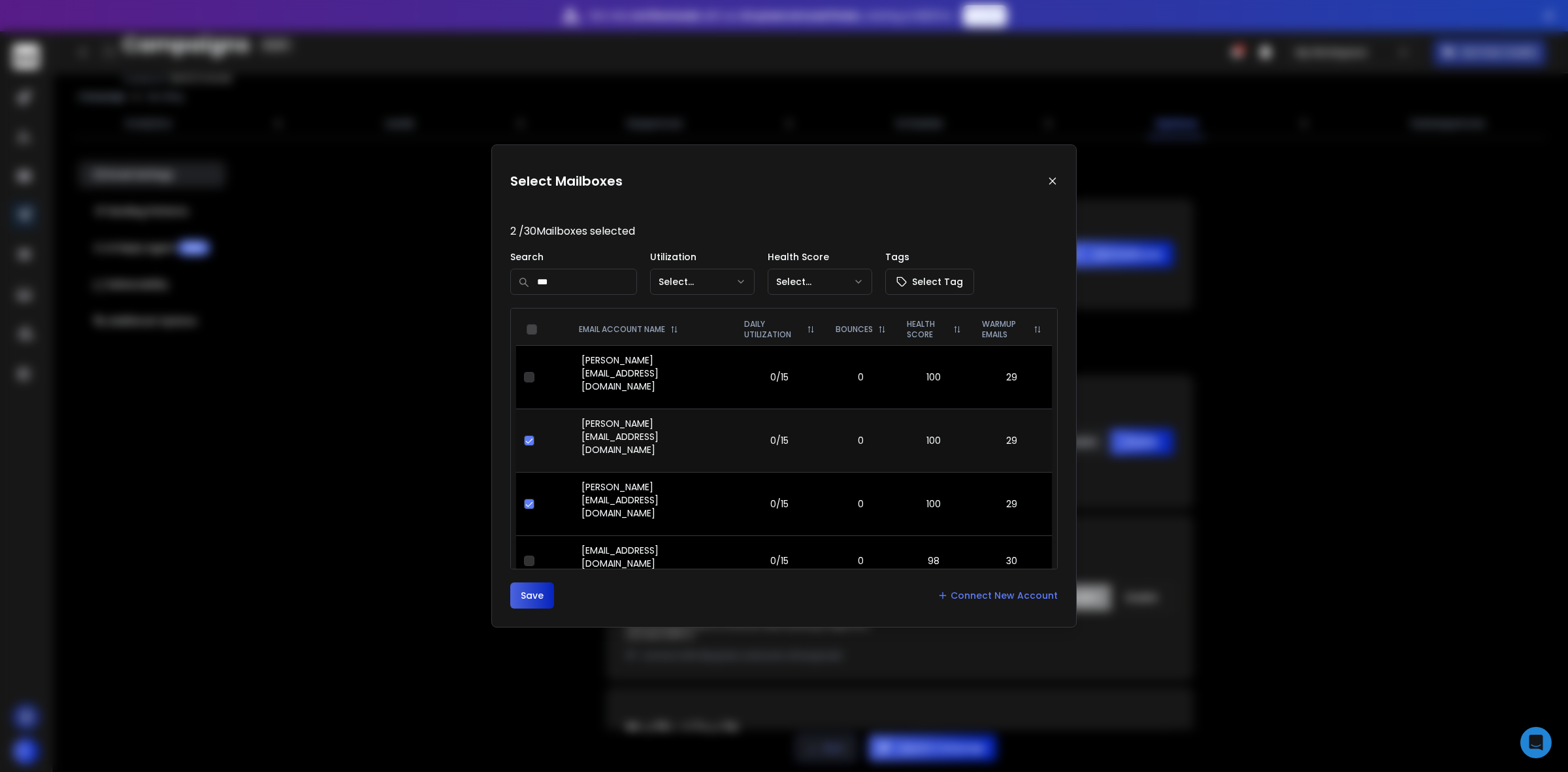
click at [530, 435] on button "button" at bounding box center [529, 440] width 11 height 11
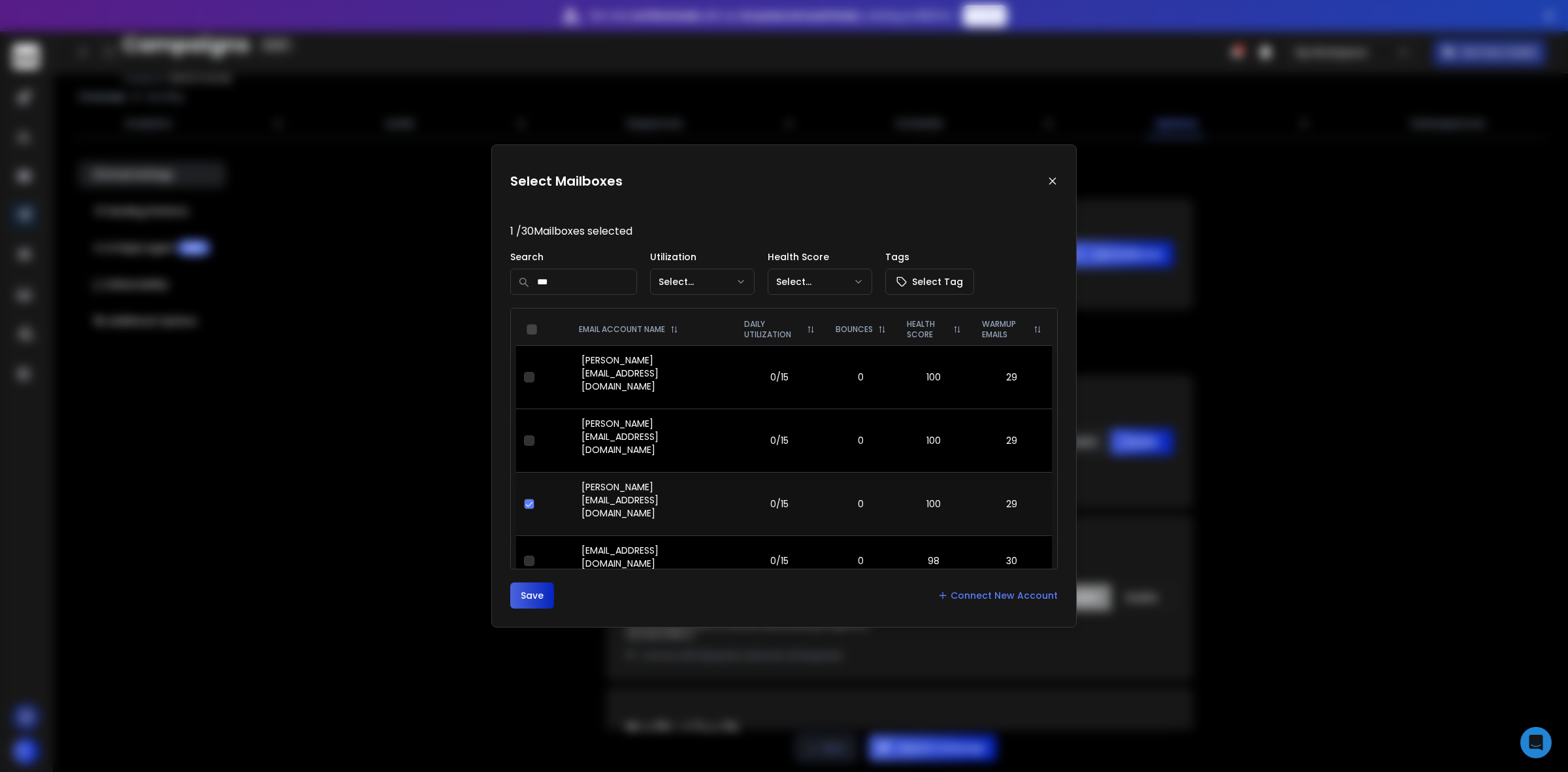
click at [530, 499] on button "button" at bounding box center [529, 504] width 11 height 11
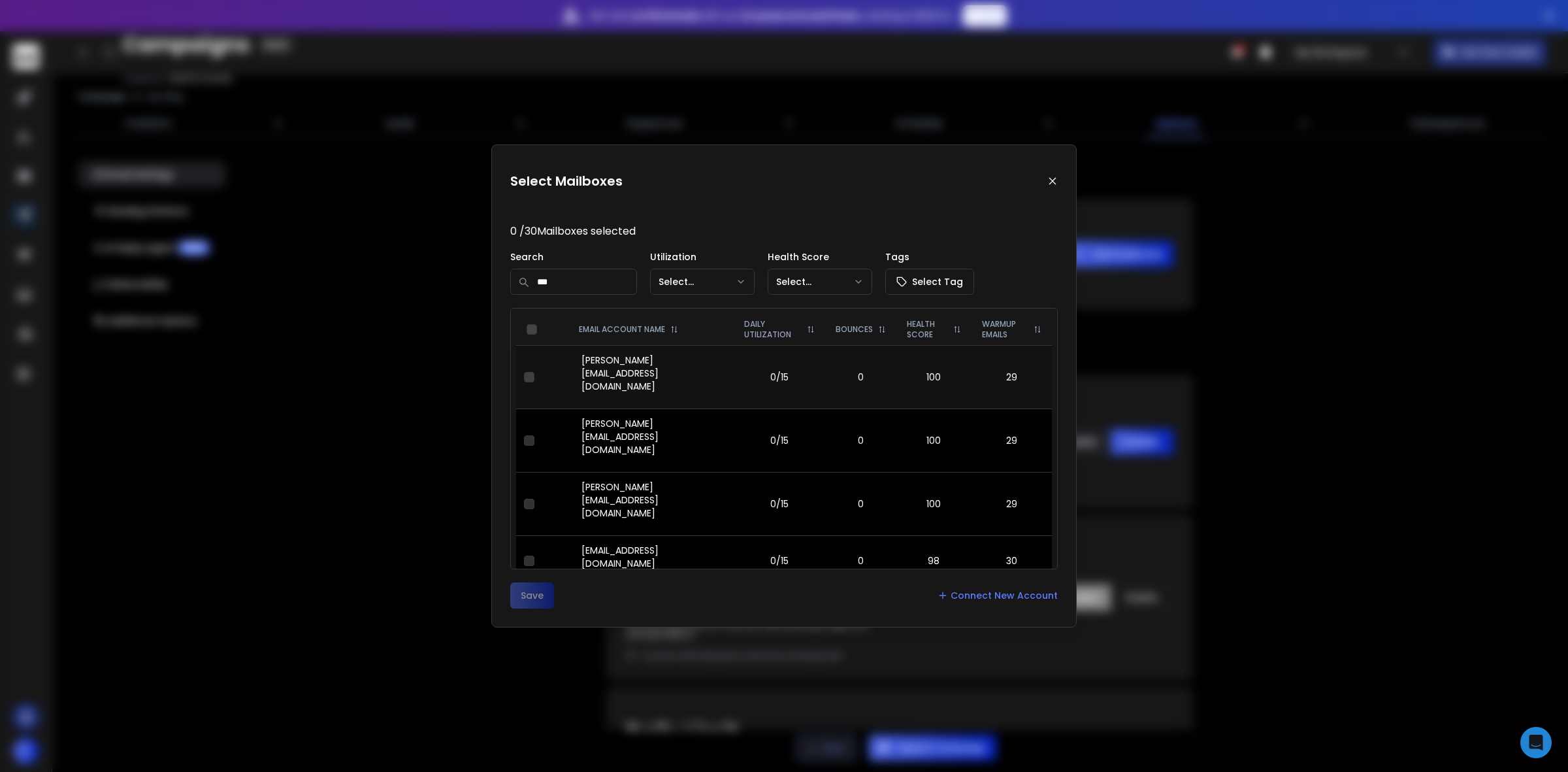
click at [528, 372] on button "button" at bounding box center [529, 377] width 11 height 11
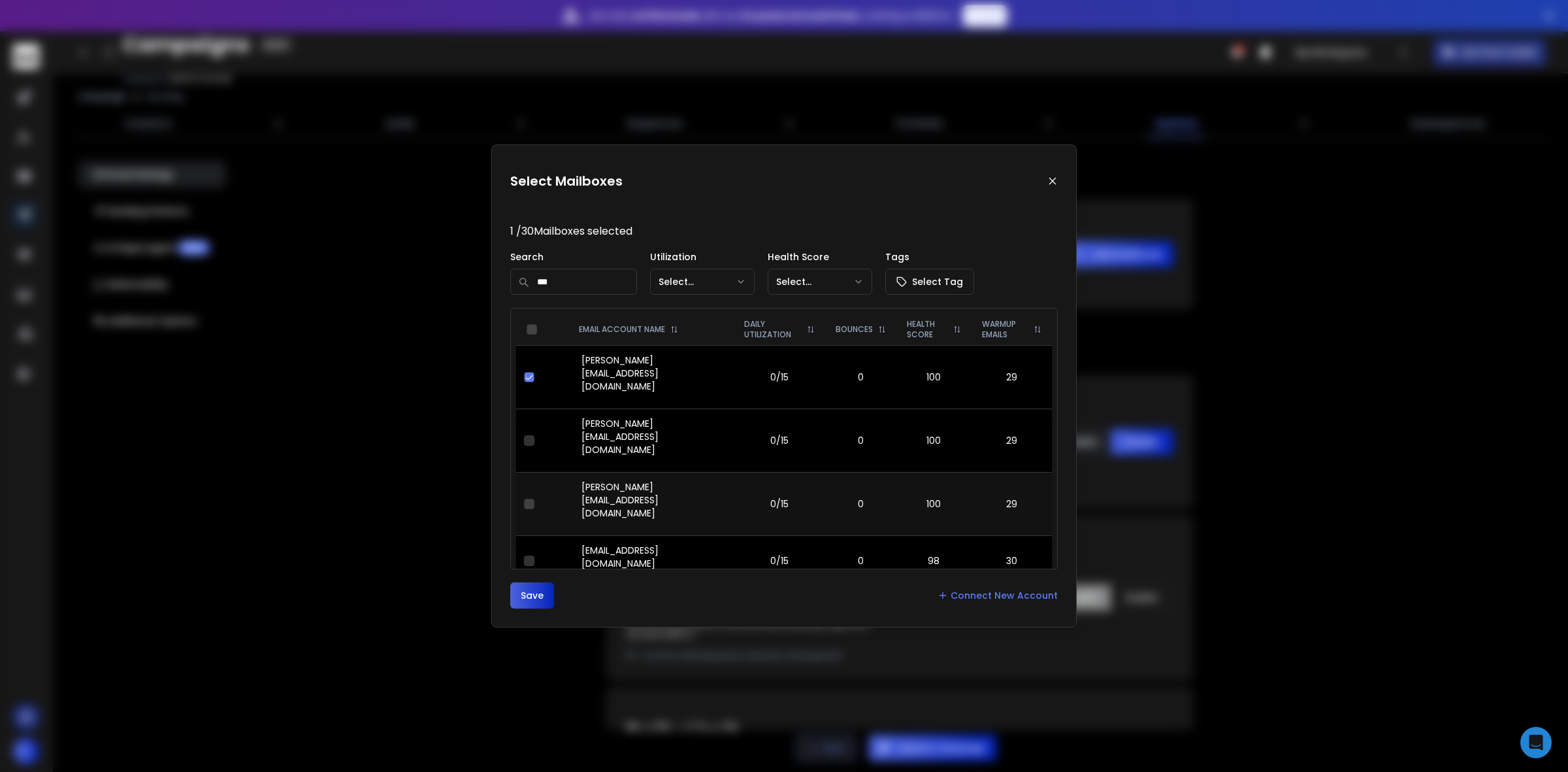
scroll to position [81, 0]
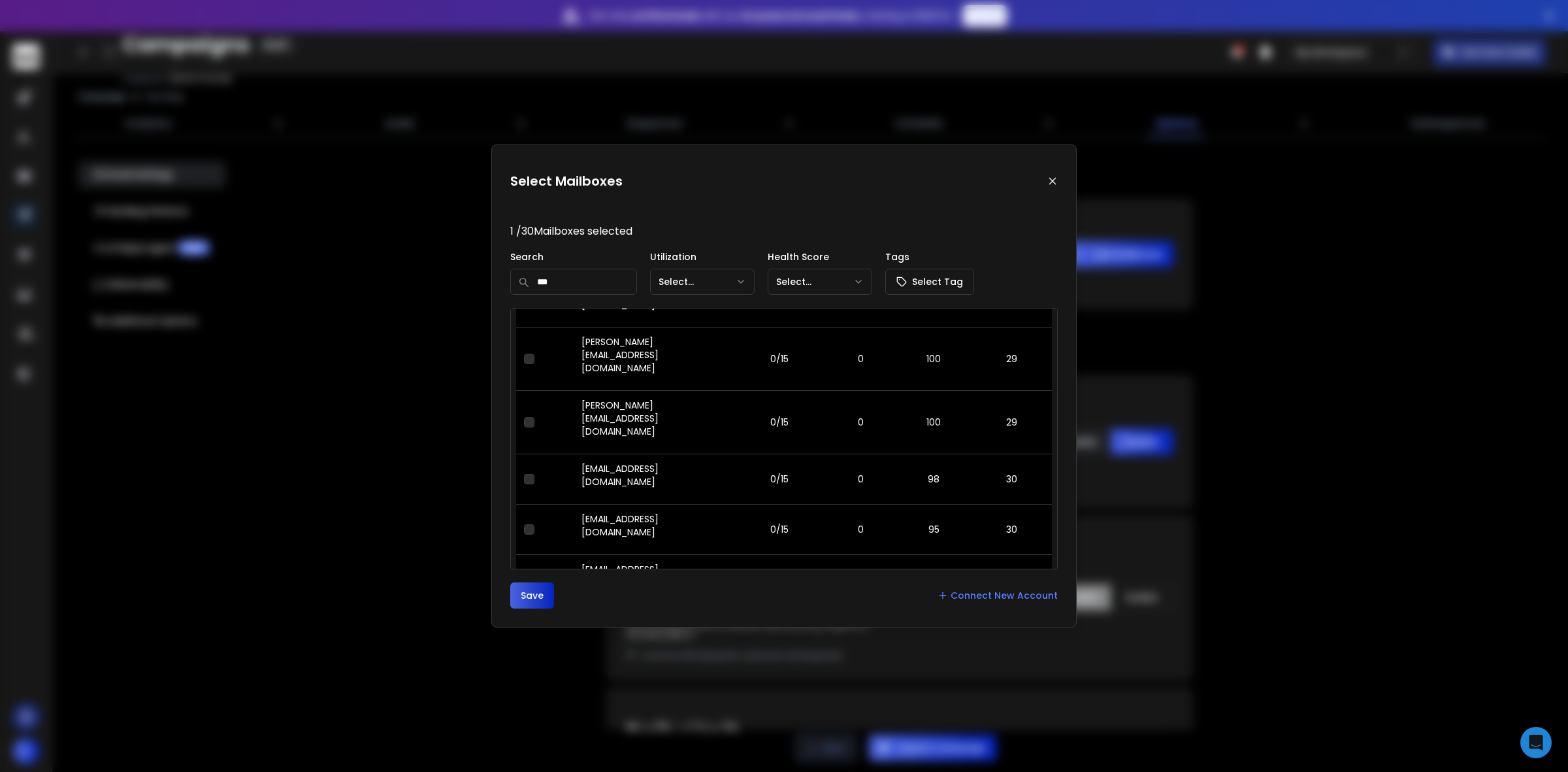
click at [533, 625] on button "button" at bounding box center [529, 630] width 11 height 11
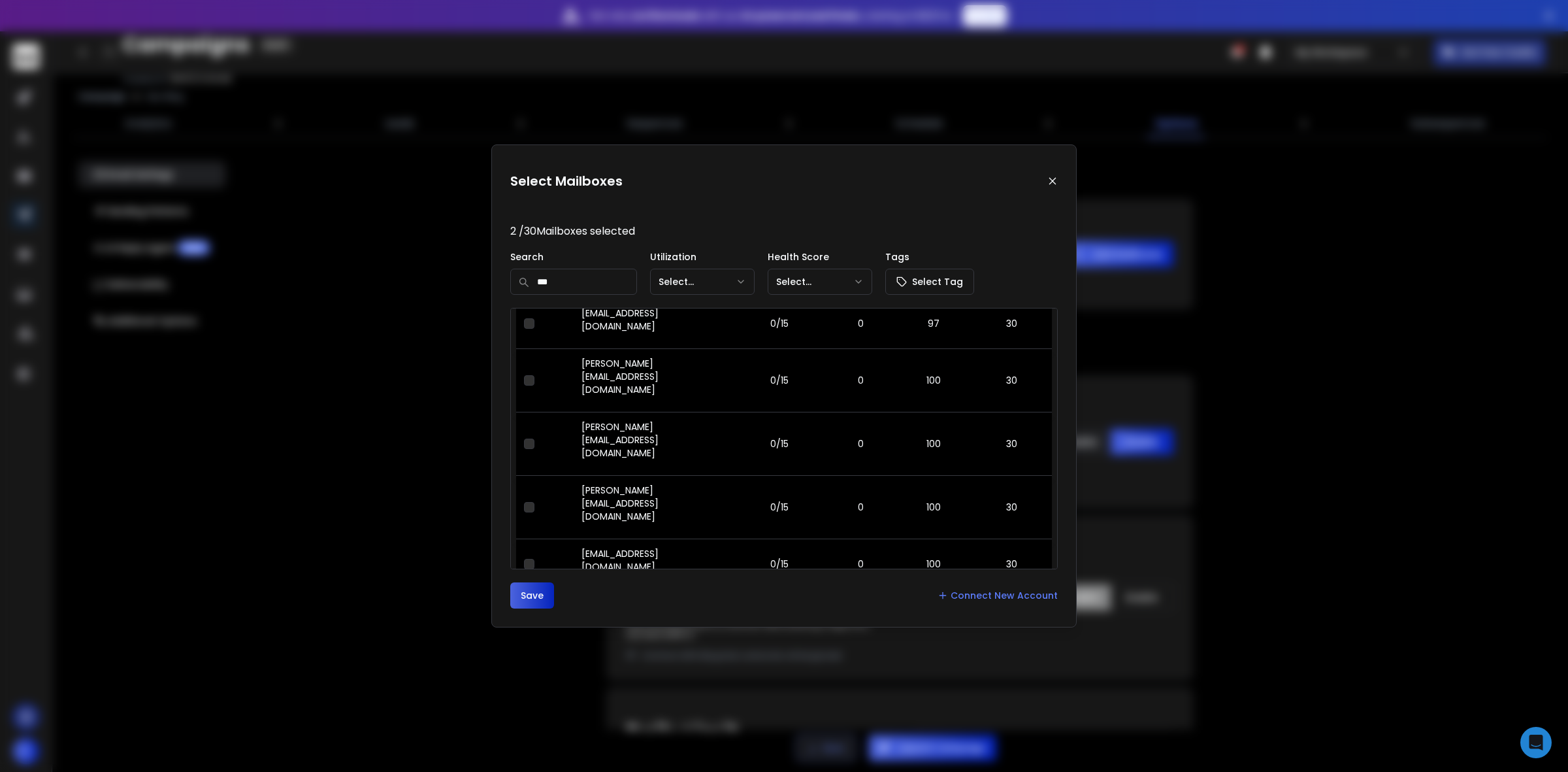
scroll to position [491, 0]
click at [527, 709] on button "button" at bounding box center [529, 713] width 11 height 11
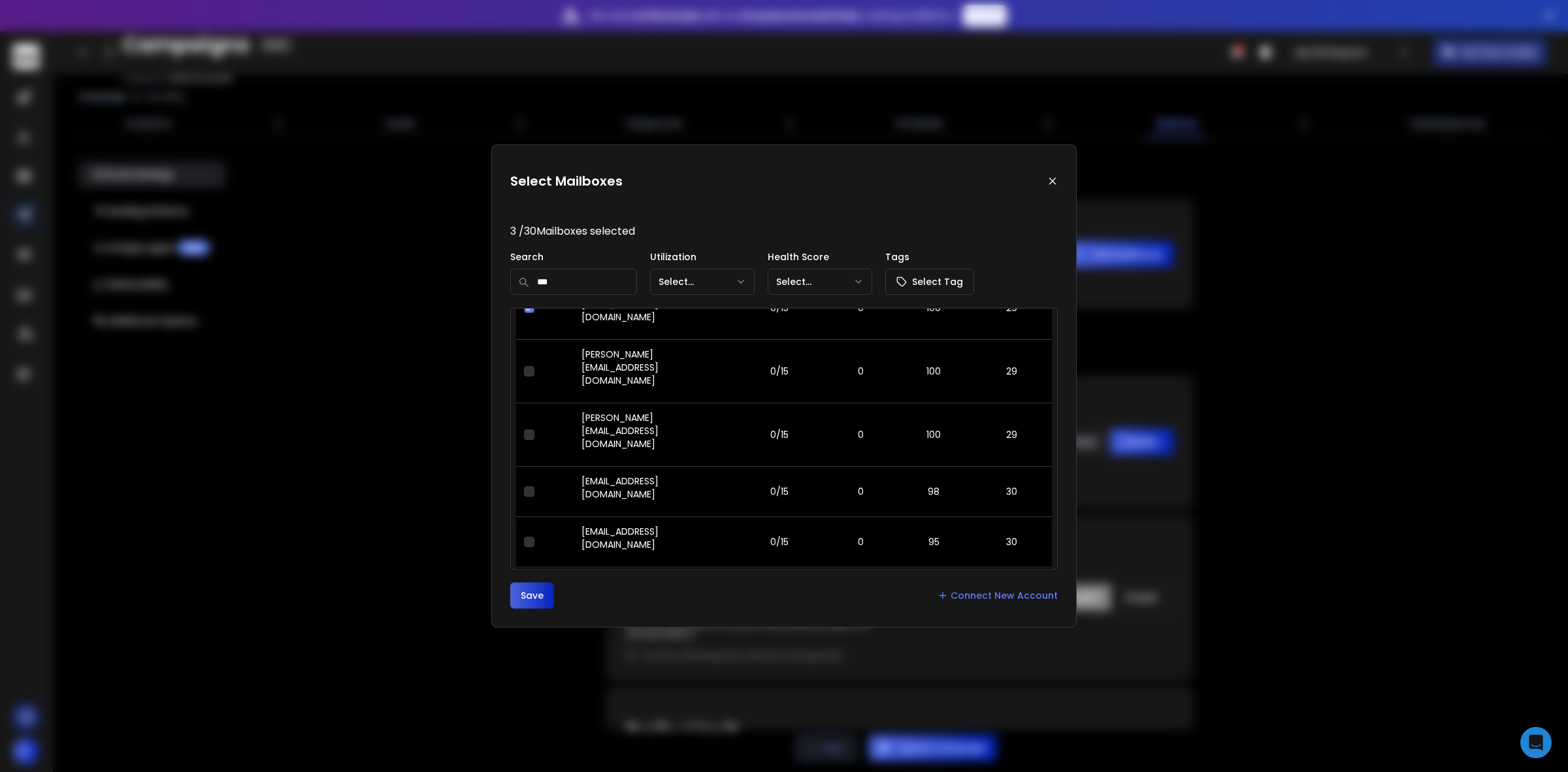
scroll to position [0, 0]
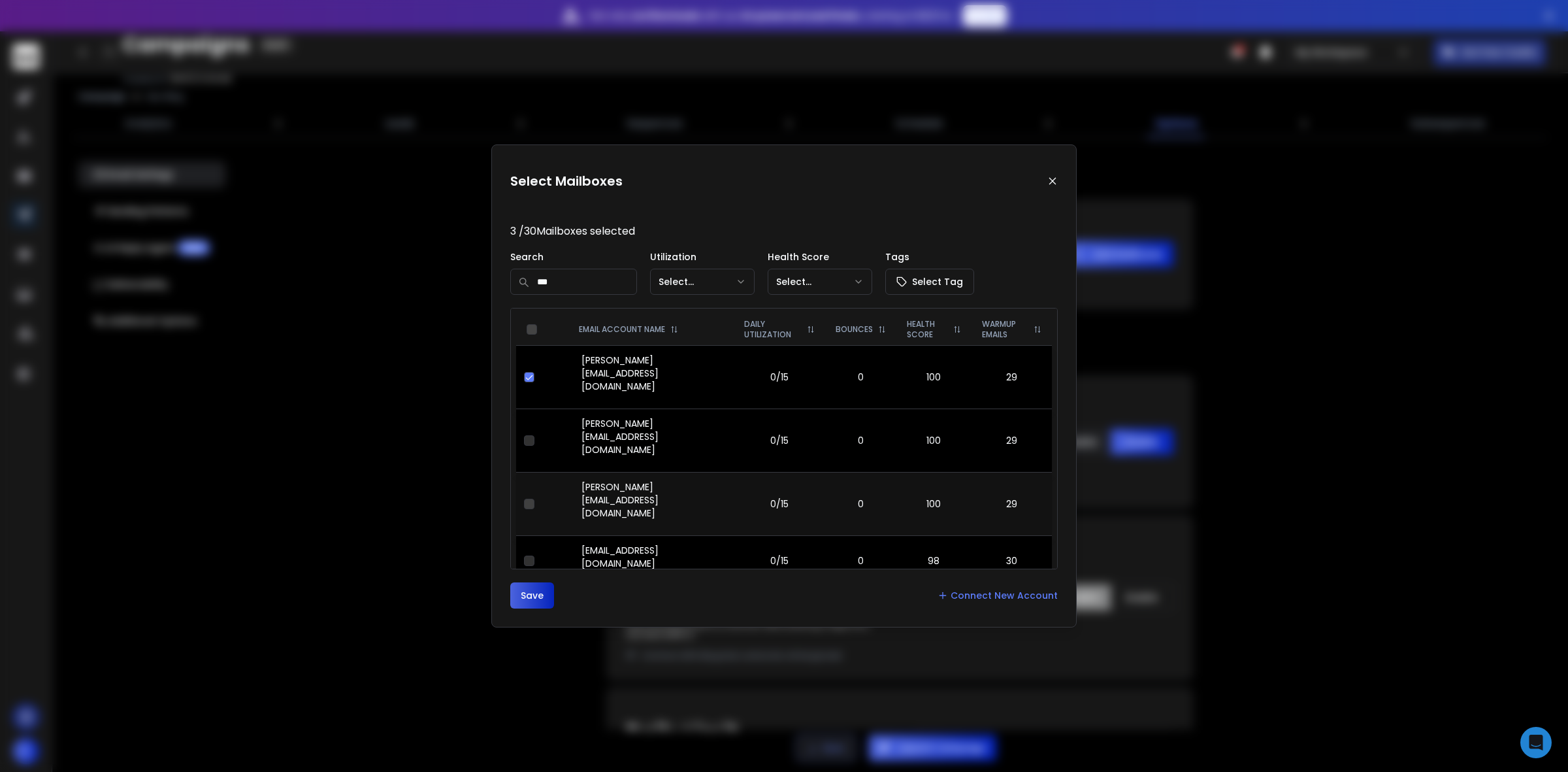
click at [533, 499] on button "button" at bounding box center [529, 504] width 11 height 11
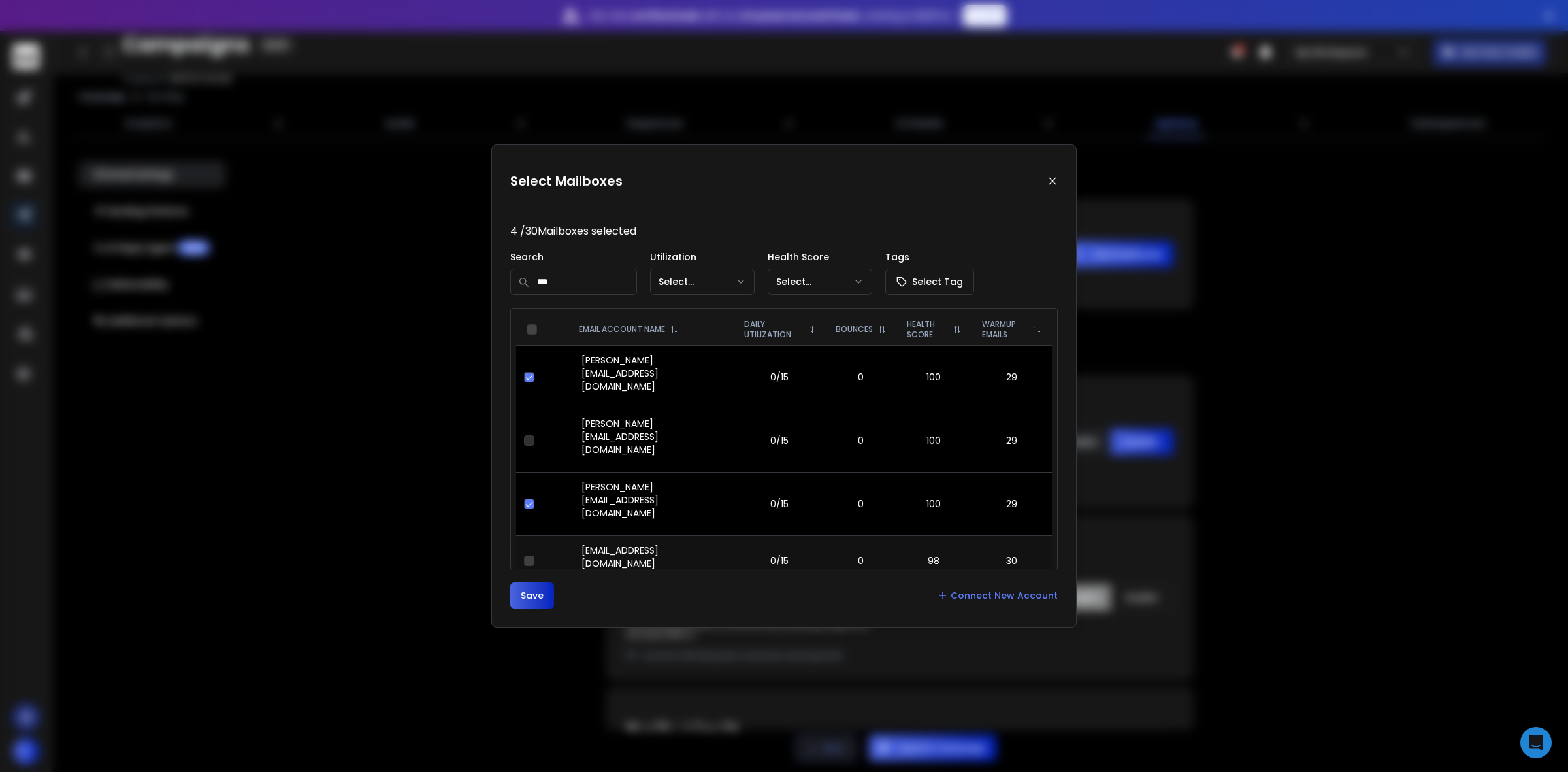
scroll to position [81, 0]
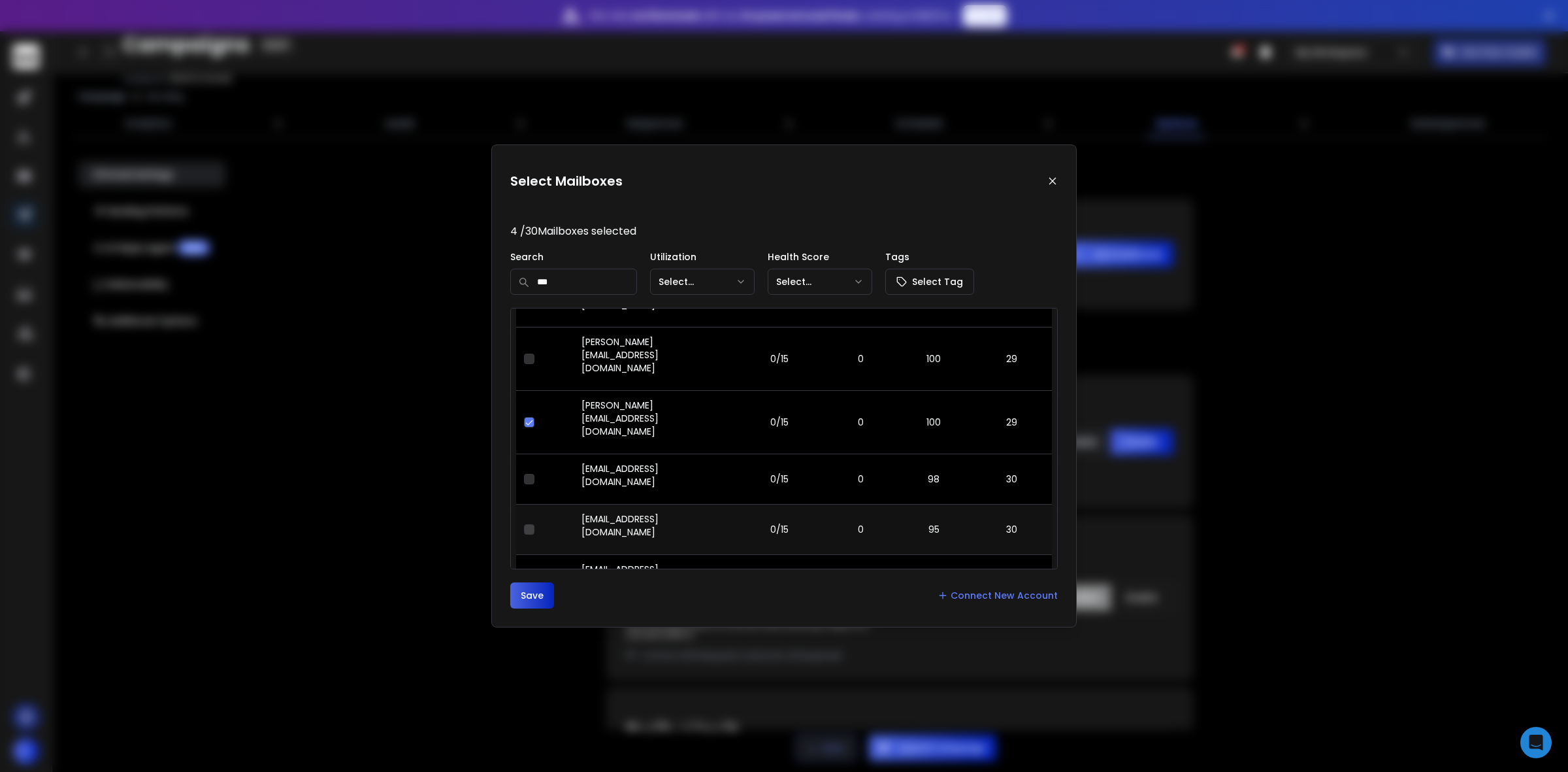
click at [529, 524] on button "button" at bounding box center [529, 529] width 11 height 11
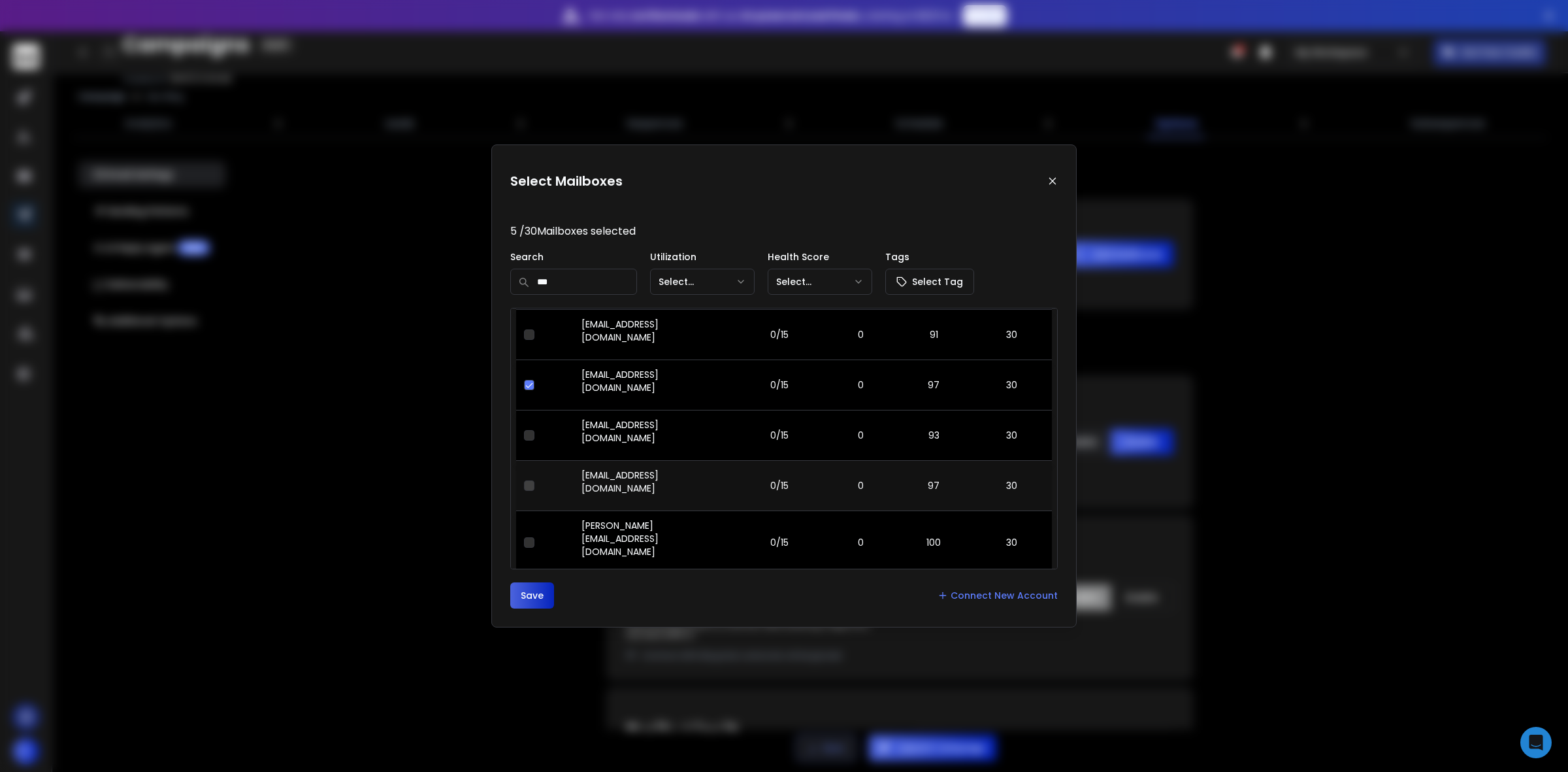
scroll to position [408, 0]
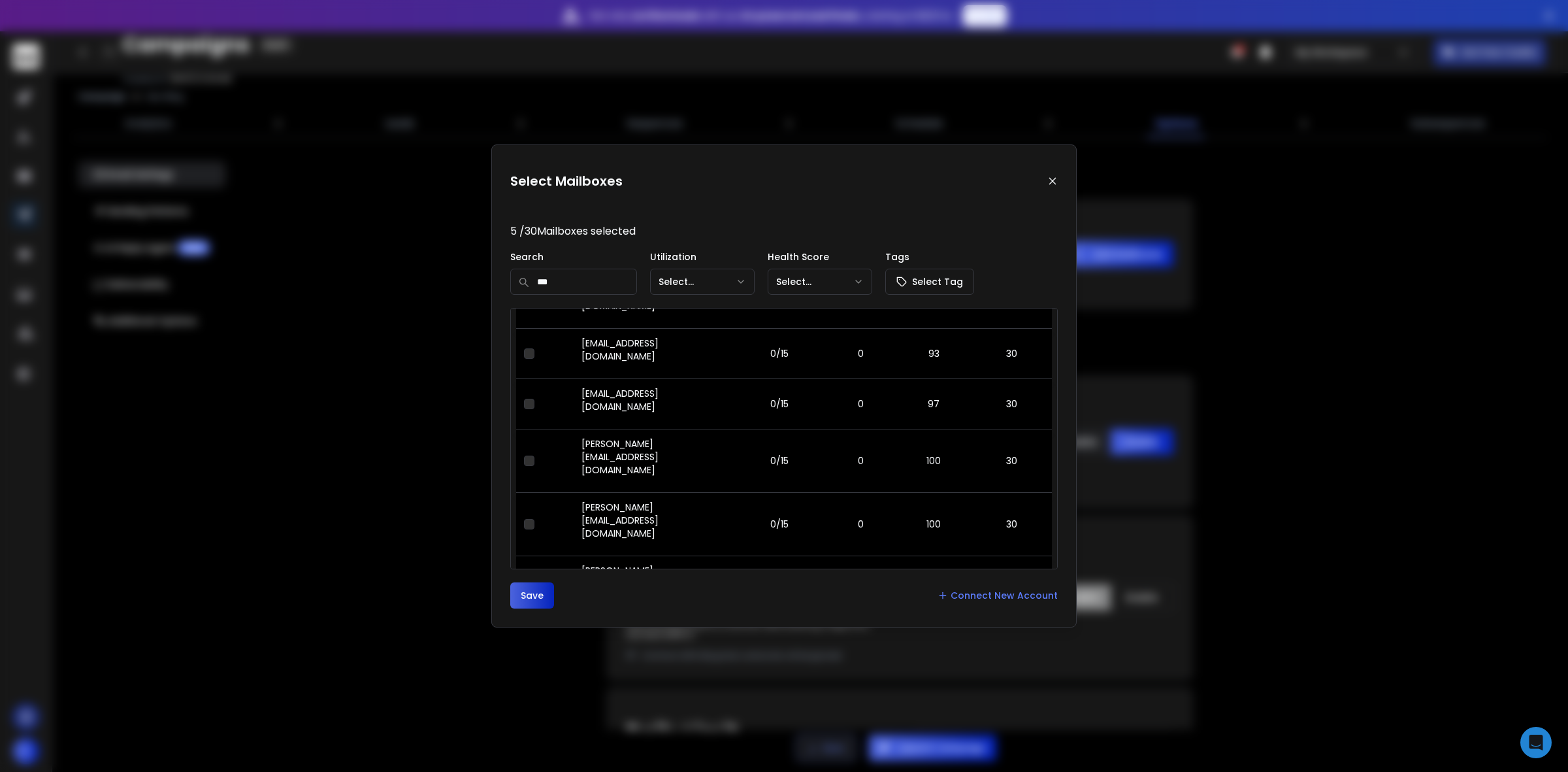
click at [530, 690] on button "button" at bounding box center [529, 695] width 11 height 11
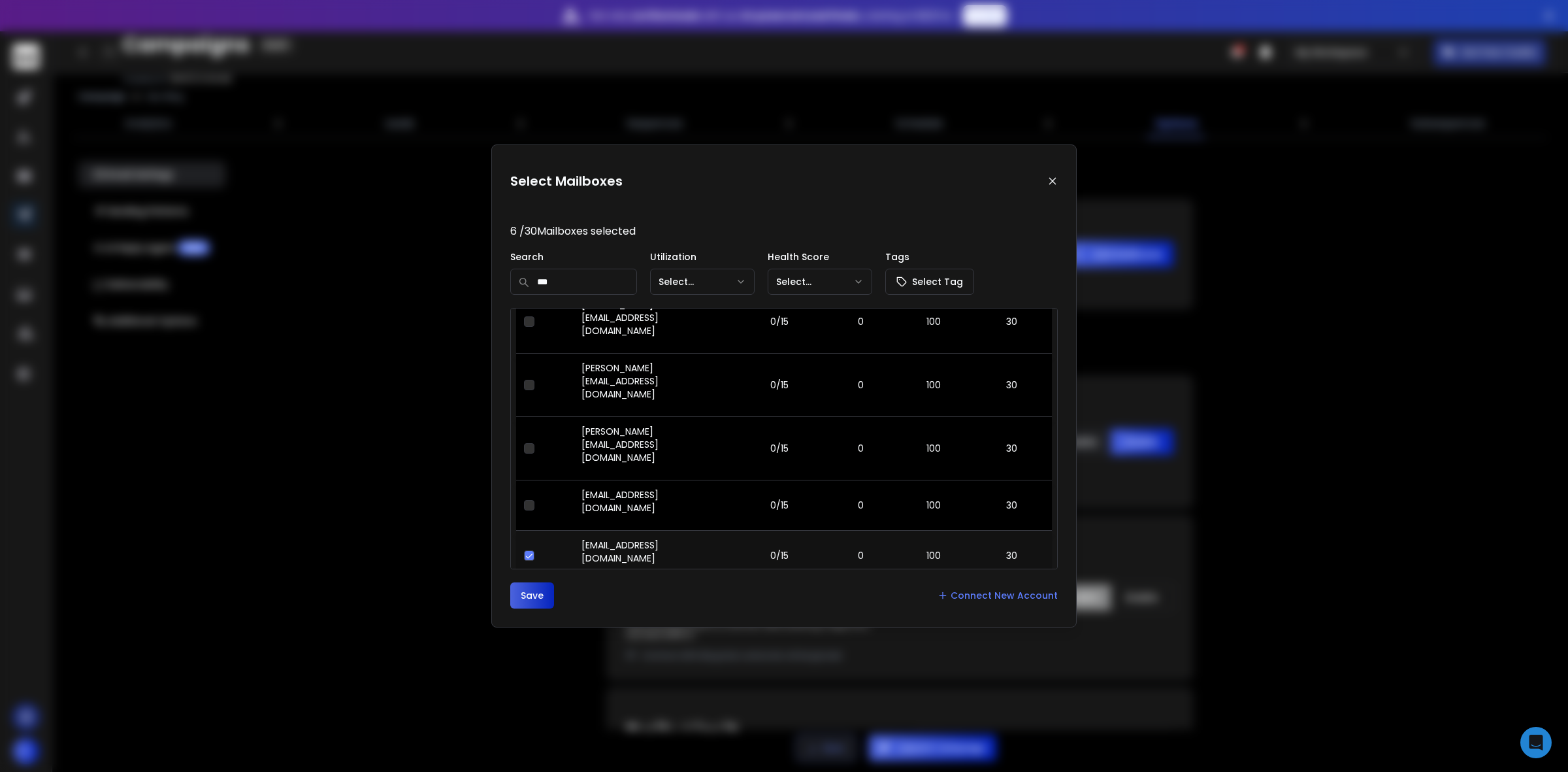
scroll to position [549, 0]
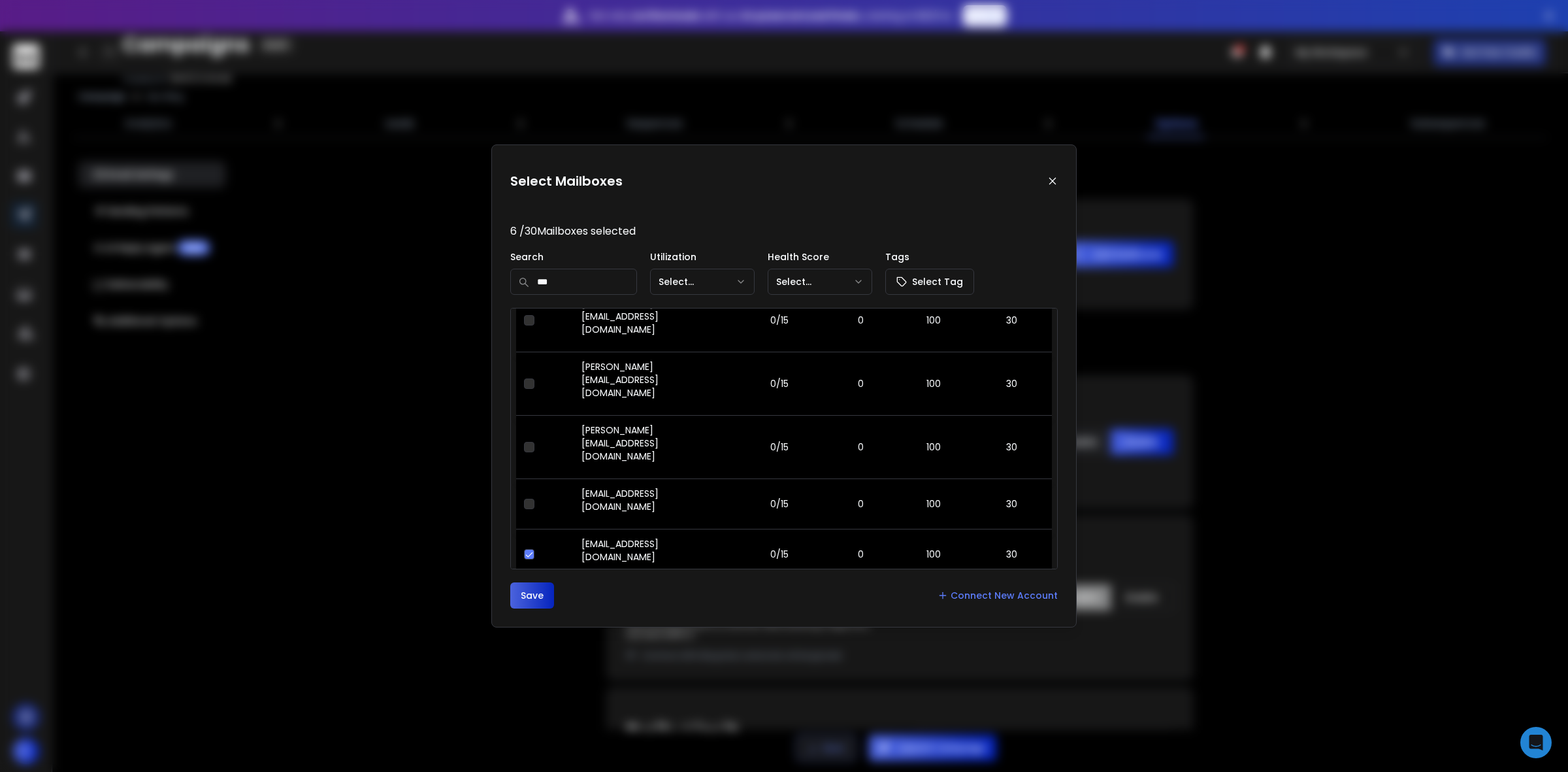
click at [544, 590] on button "Save" at bounding box center [532, 595] width 44 height 26
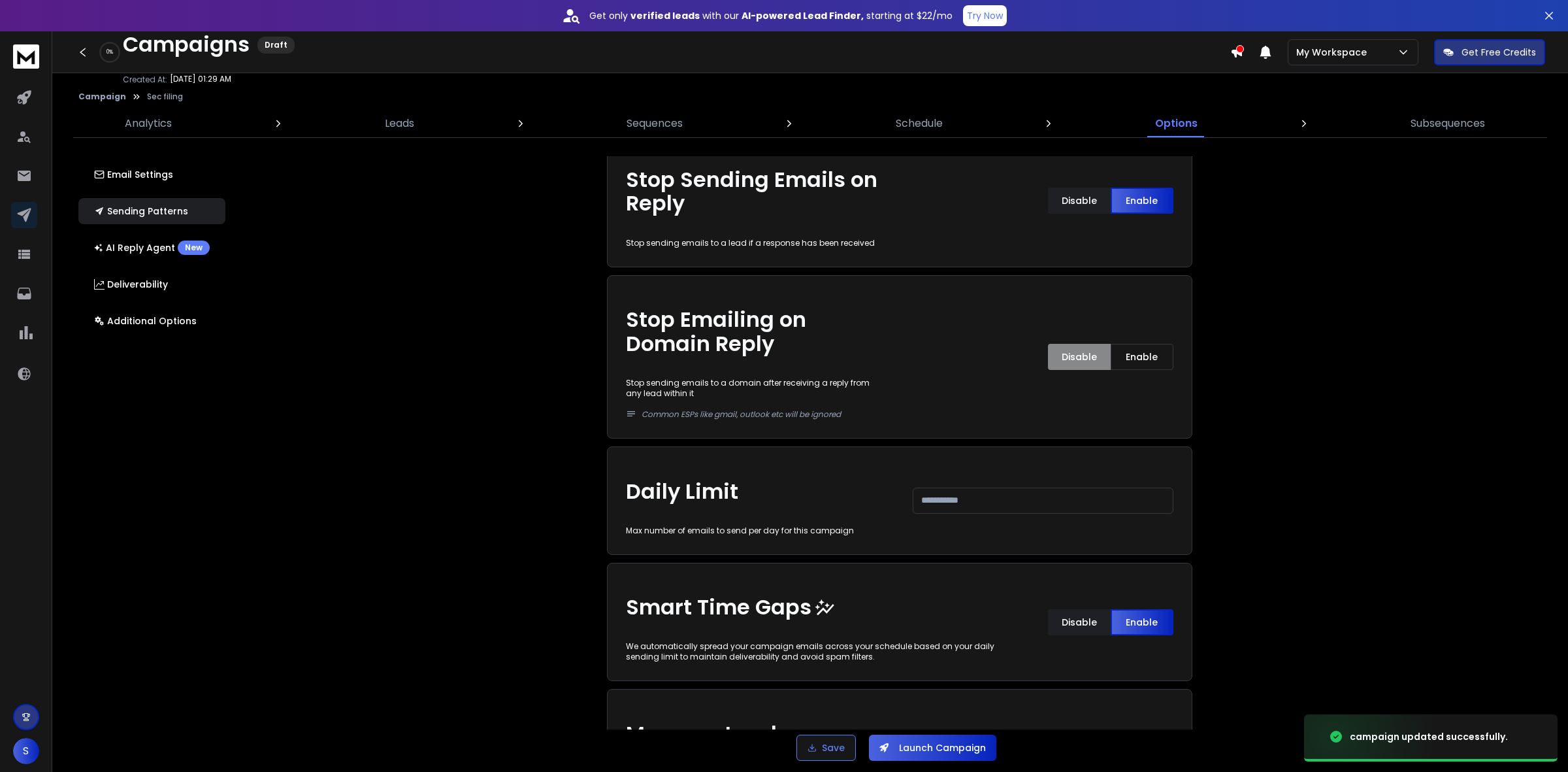
scroll to position [572, 0]
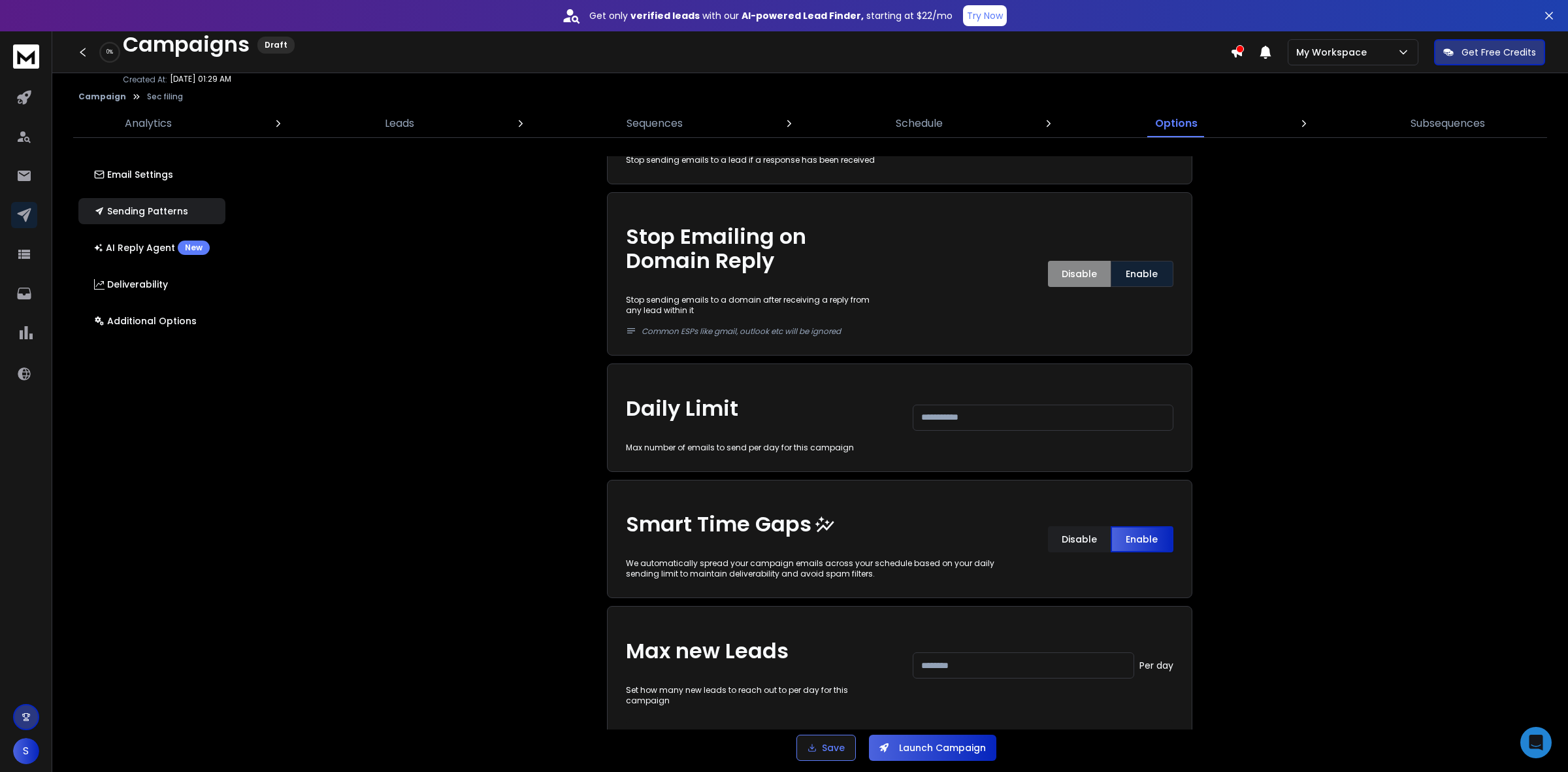
click at [1152, 278] on button "Enable" at bounding box center [1142, 274] width 63 height 26
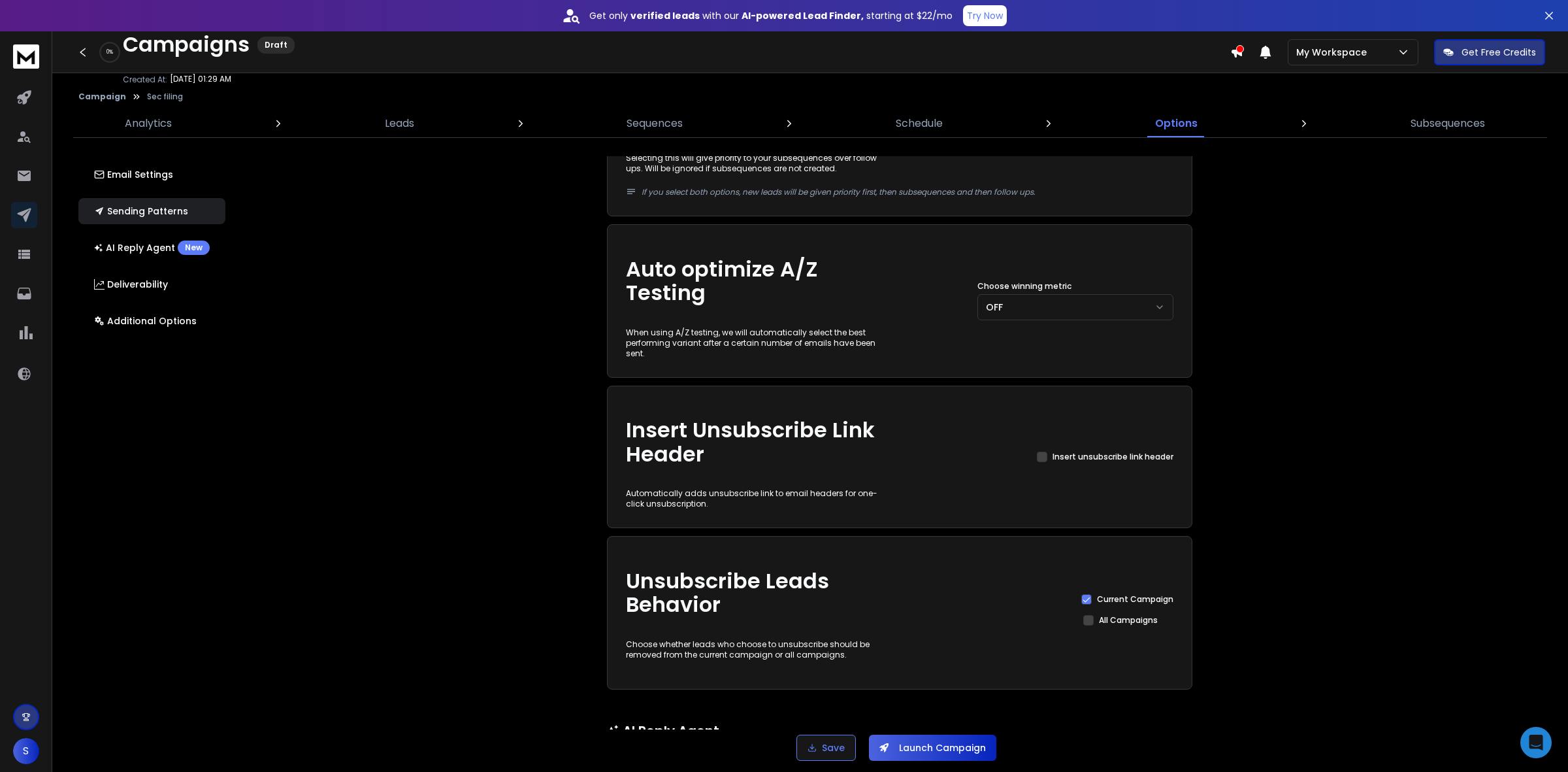
scroll to position [1307, 0]
click at [1037, 456] on button "Insert unsubscribe link header" at bounding box center [1042, 455] width 11 height 11
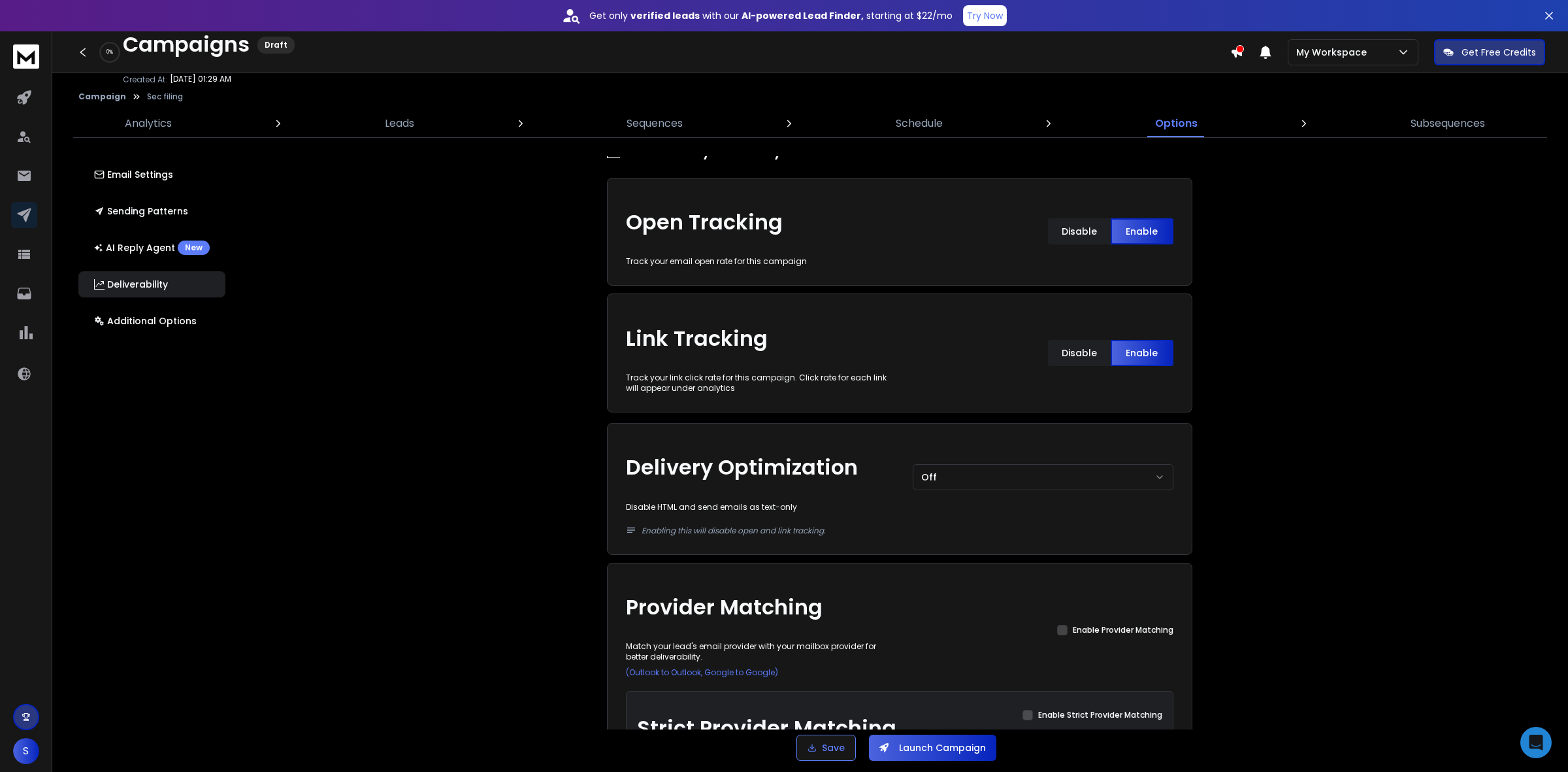
scroll to position [2124, 0]
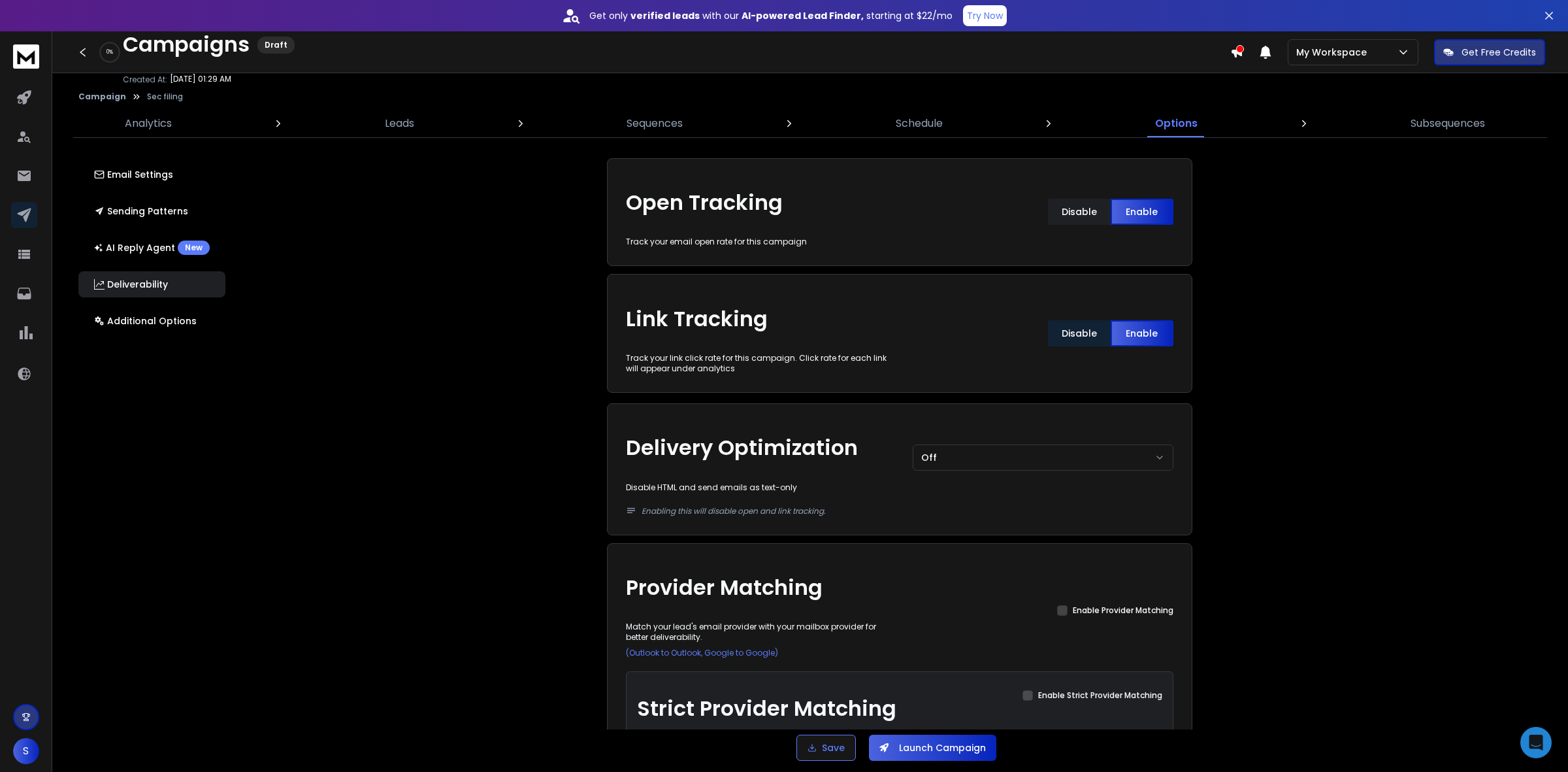
click at [1082, 329] on button "Disable" at bounding box center [1079, 334] width 63 height 26
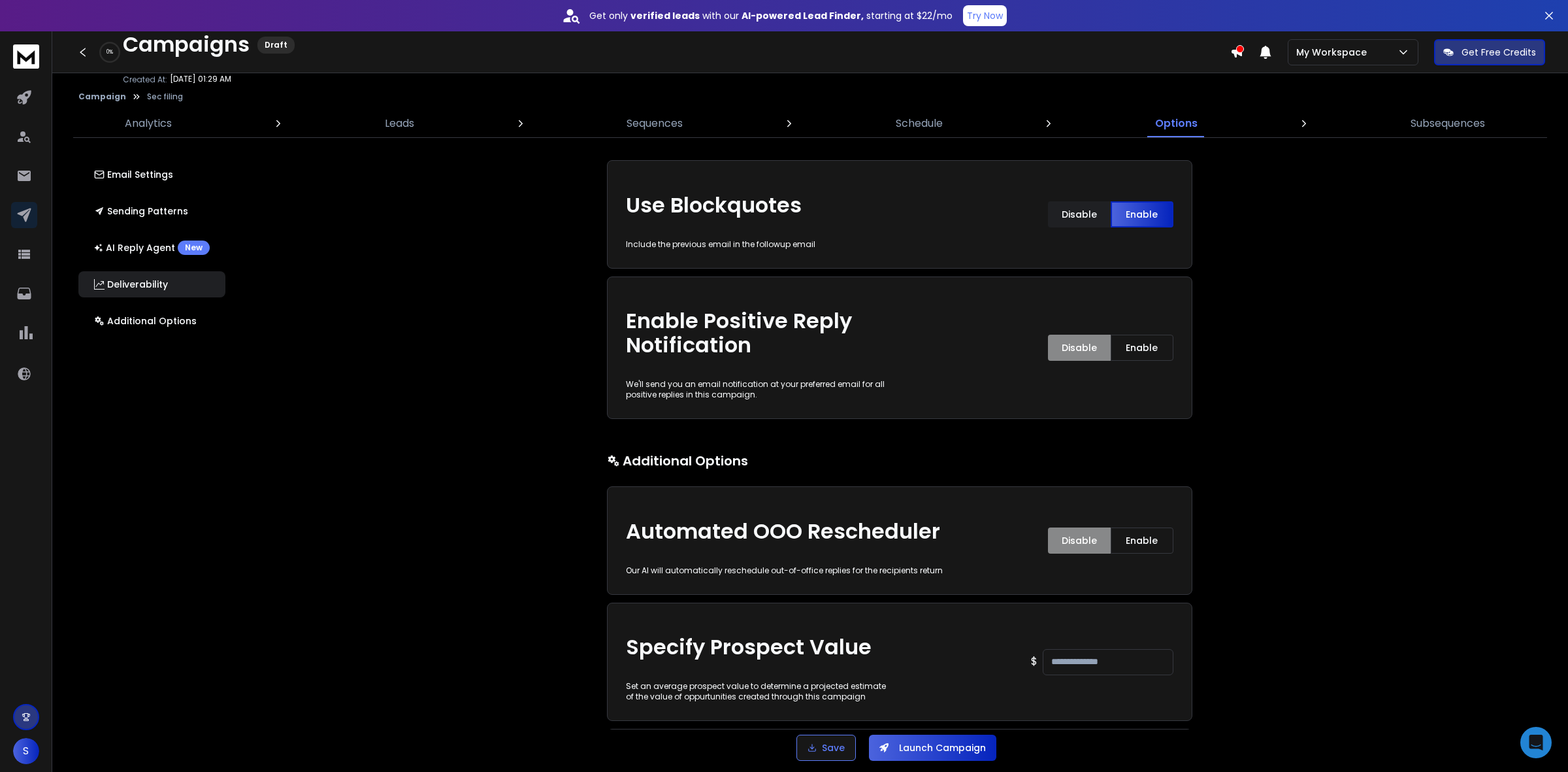
scroll to position [3186, 0]
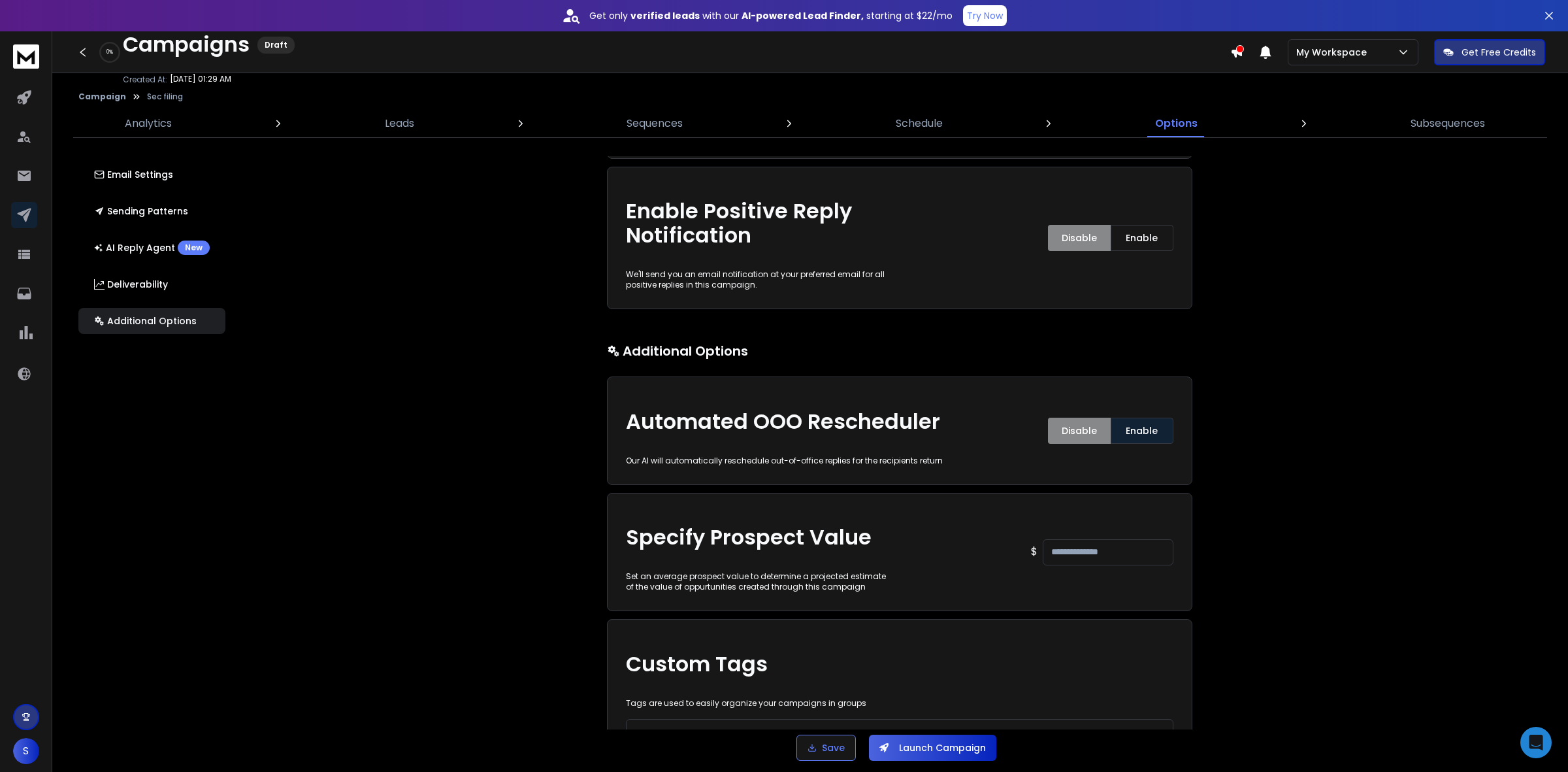
click at [1142, 430] on button "Enable" at bounding box center [1142, 430] width 63 height 26
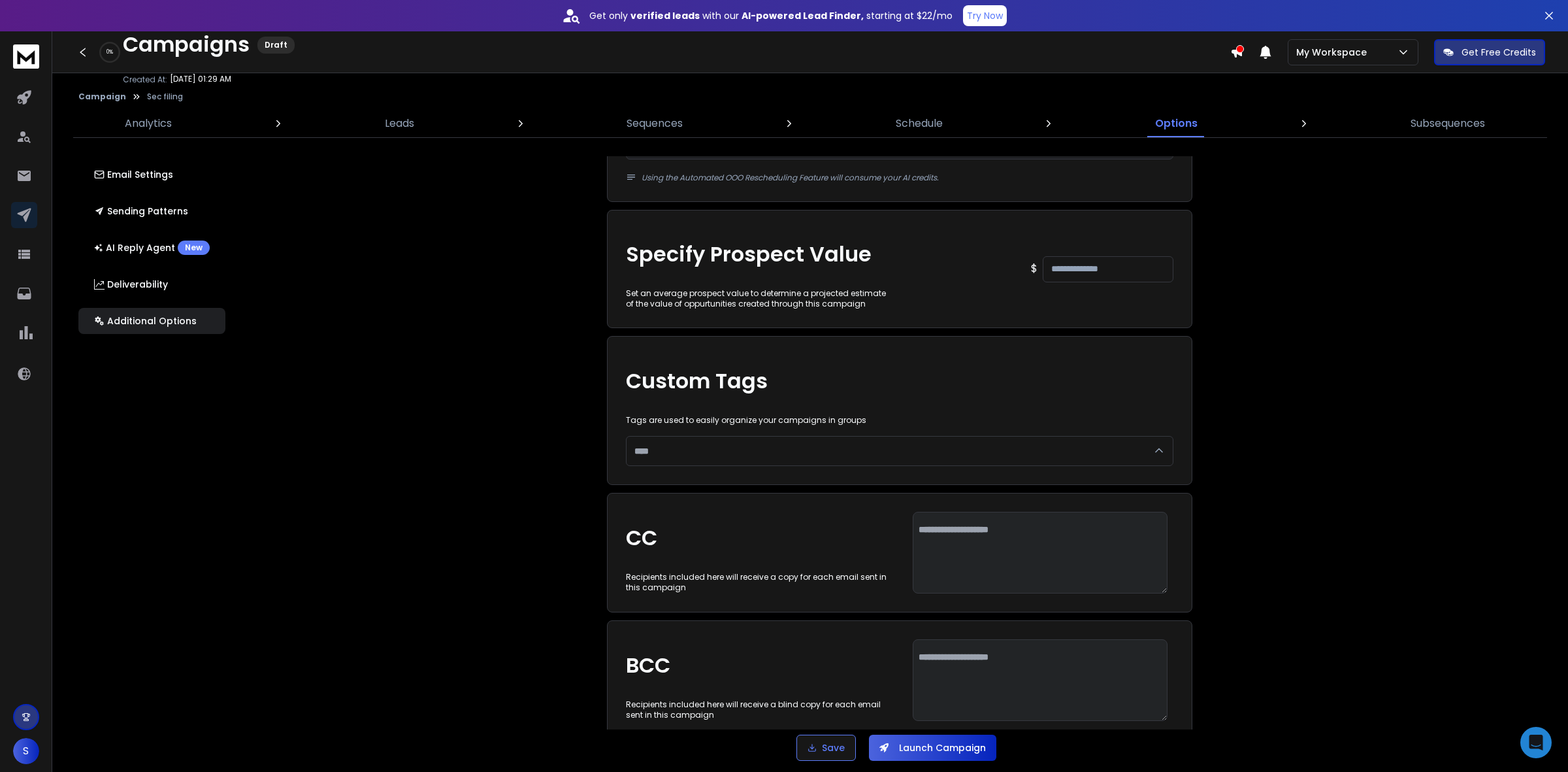
scroll to position [3609, 0]
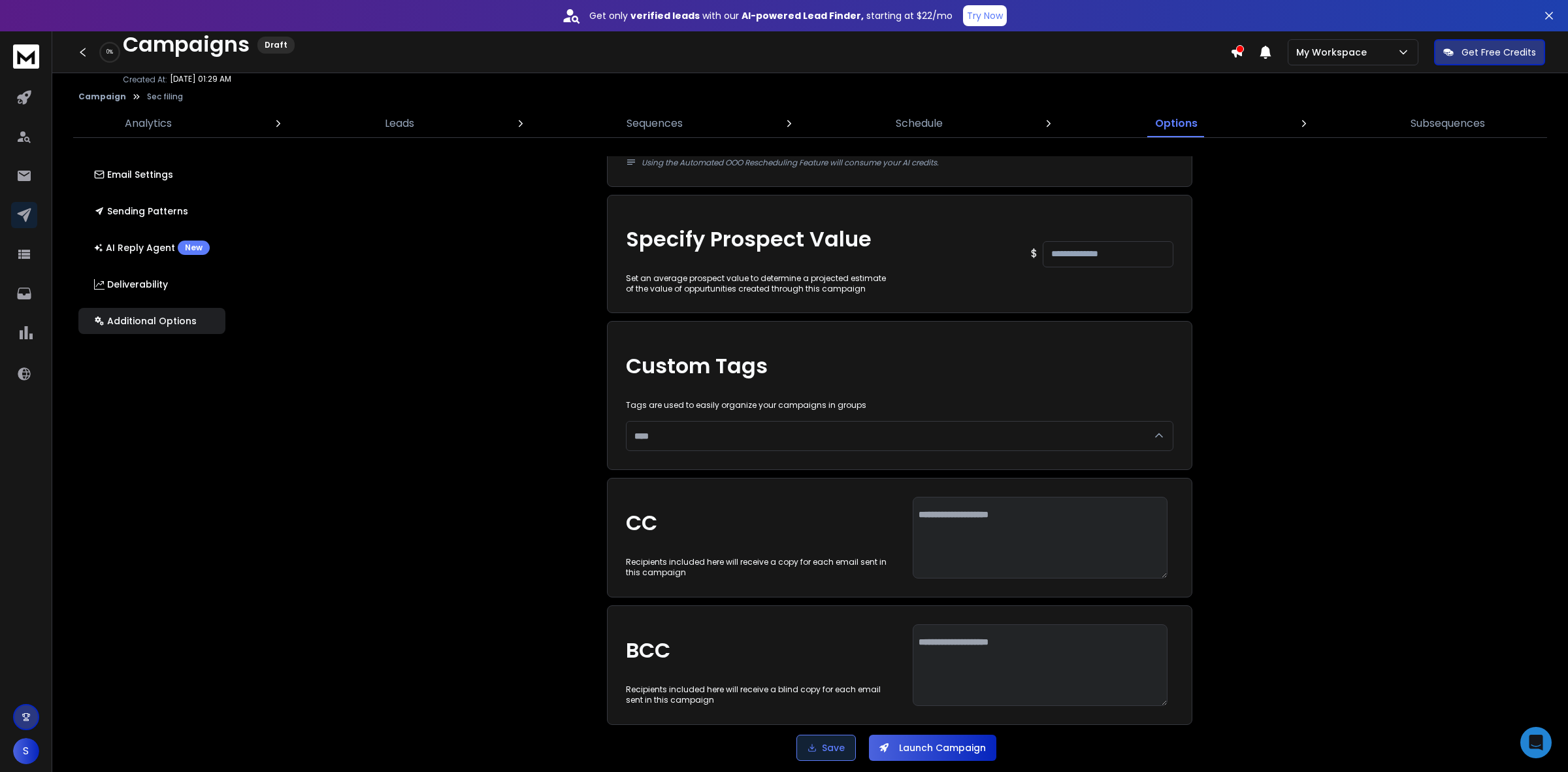
click at [821, 756] on button "Save" at bounding box center [825, 748] width 59 height 26
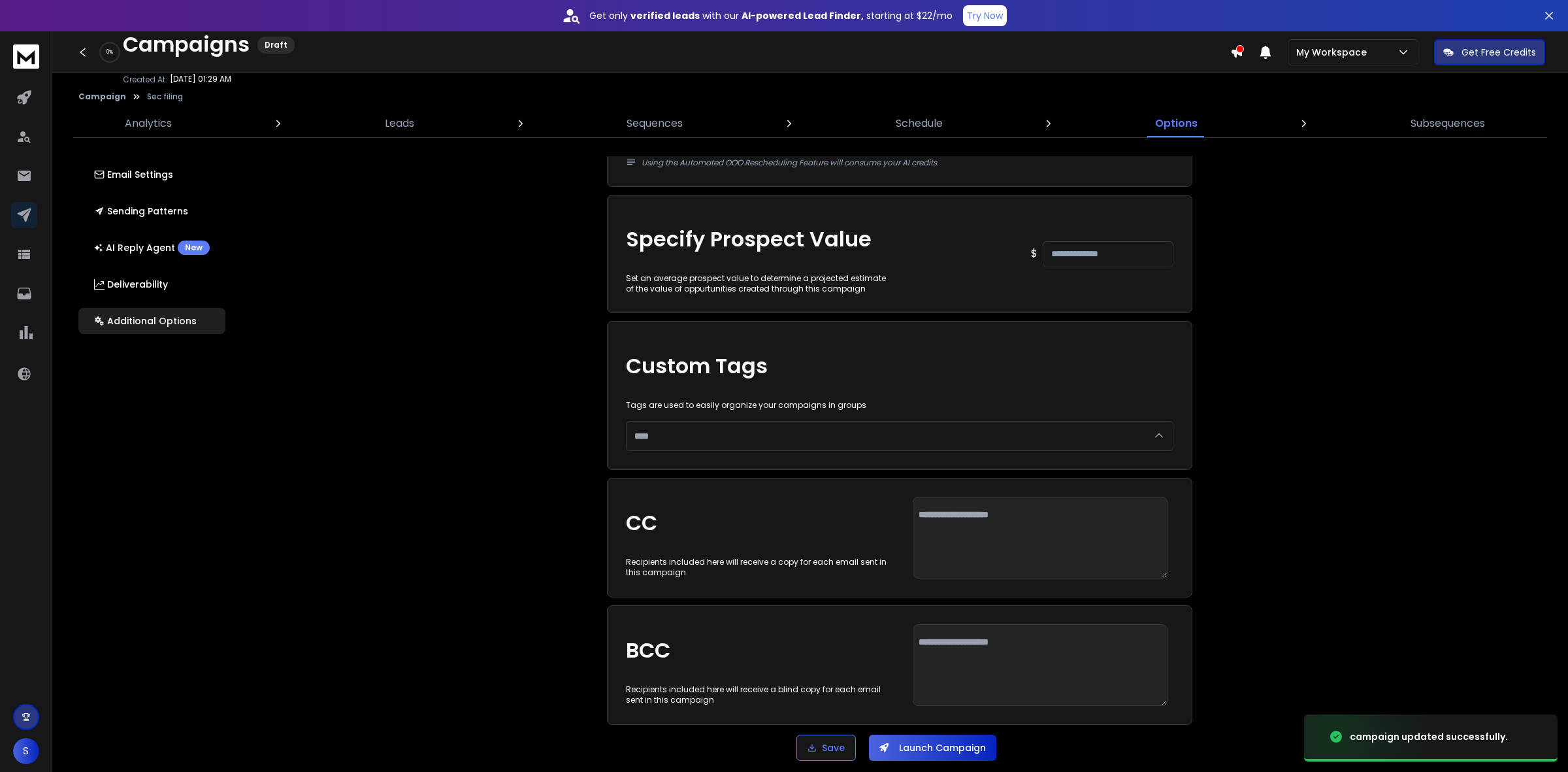
click at [947, 748] on button "Launch Campaign" at bounding box center [933, 748] width 128 height 26
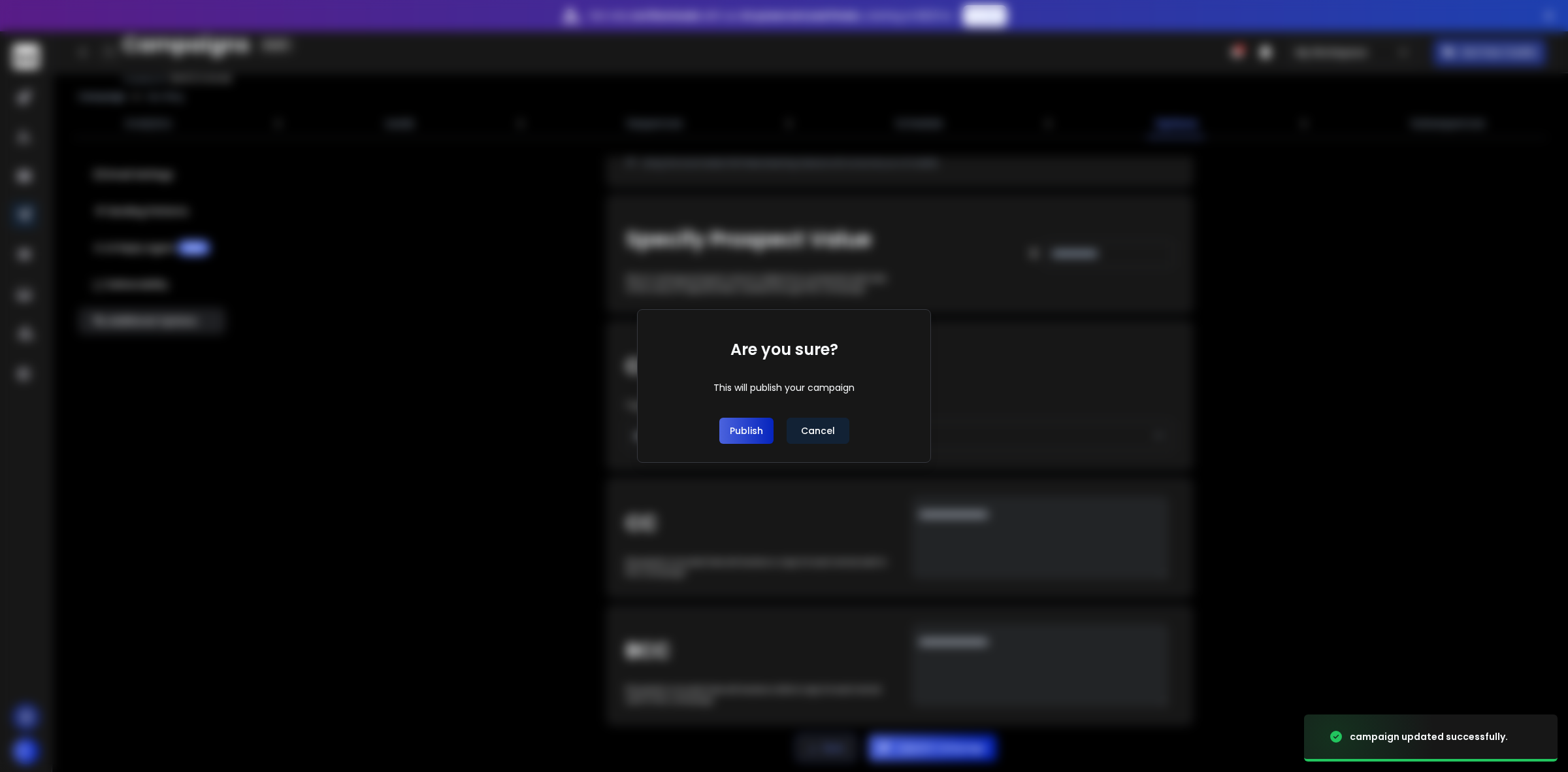
click at [723, 428] on button "Publish" at bounding box center [747, 430] width 54 height 26
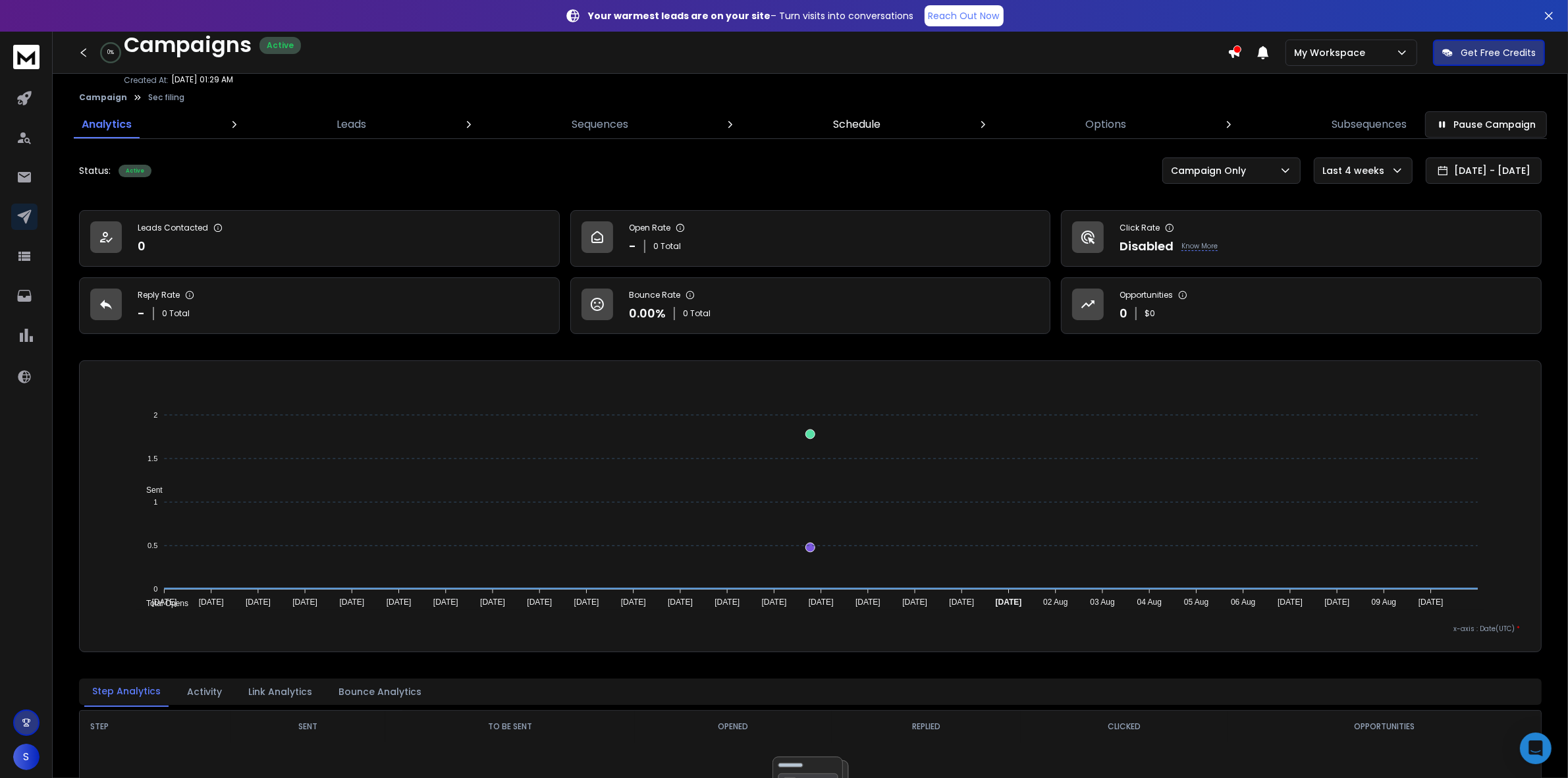
click at [869, 130] on link "Schedule" at bounding box center [857, 125] width 63 height 28
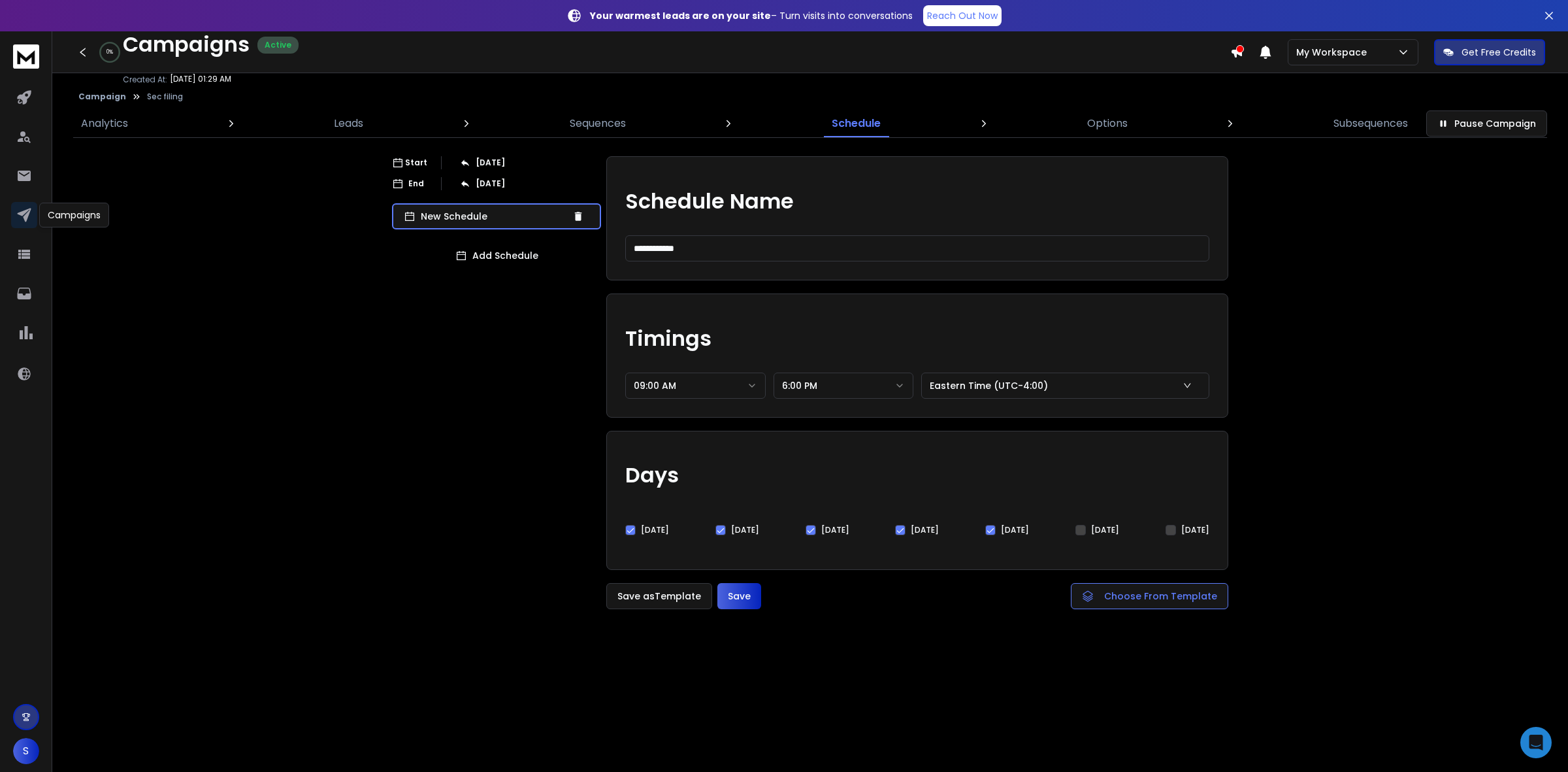
click at [24, 207] on link at bounding box center [24, 215] width 26 height 26
